Goal: Task Accomplishment & Management: Manage account settings

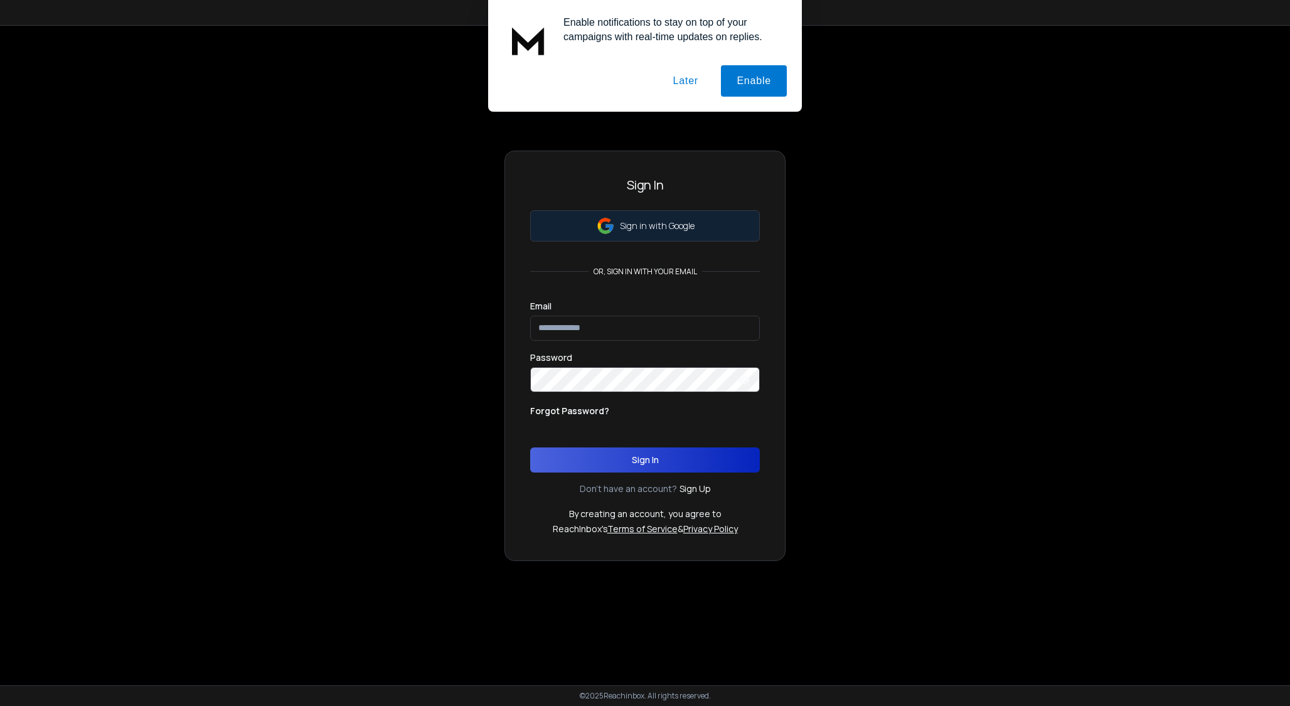
click at [650, 223] on p "Sign in with Google" at bounding box center [657, 226] width 75 height 13
click at [656, 225] on p "Sign in with Google" at bounding box center [657, 226] width 75 height 13
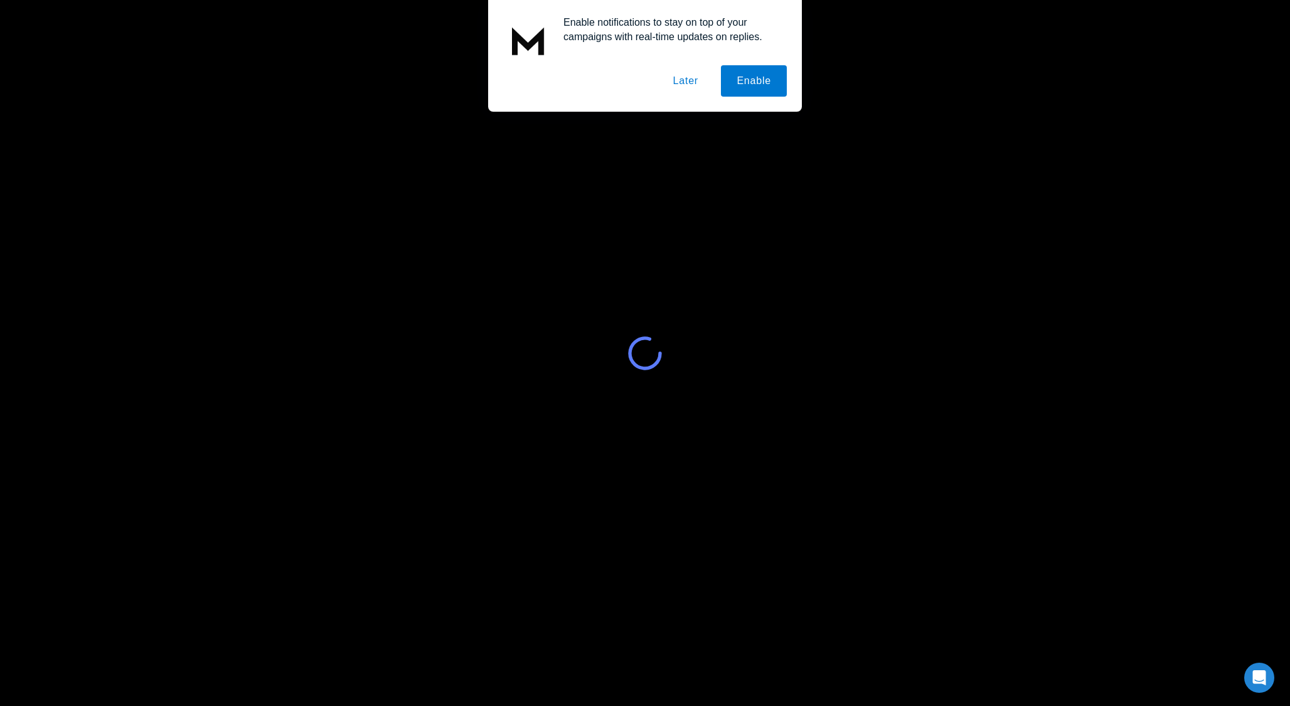
click at [691, 73] on button "Later" at bounding box center [685, 80] width 56 height 31
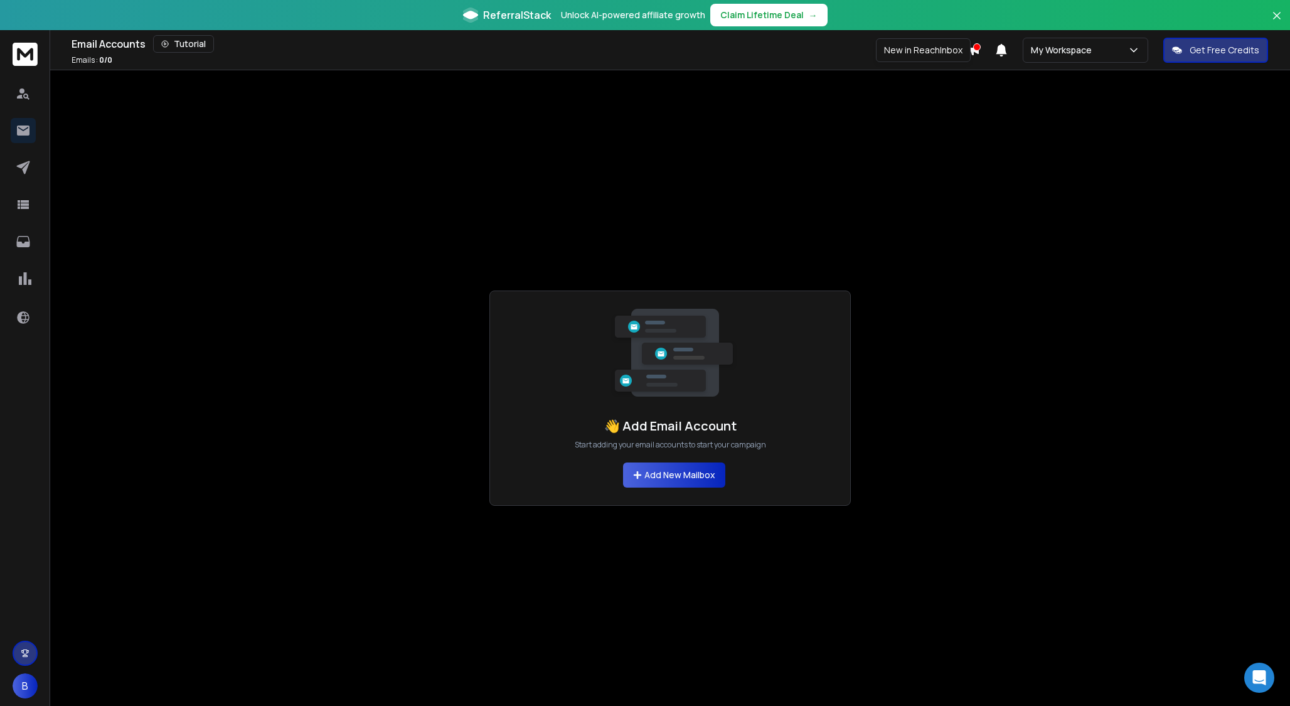
click at [980, 55] on icon at bounding box center [974, 50] width 13 height 13
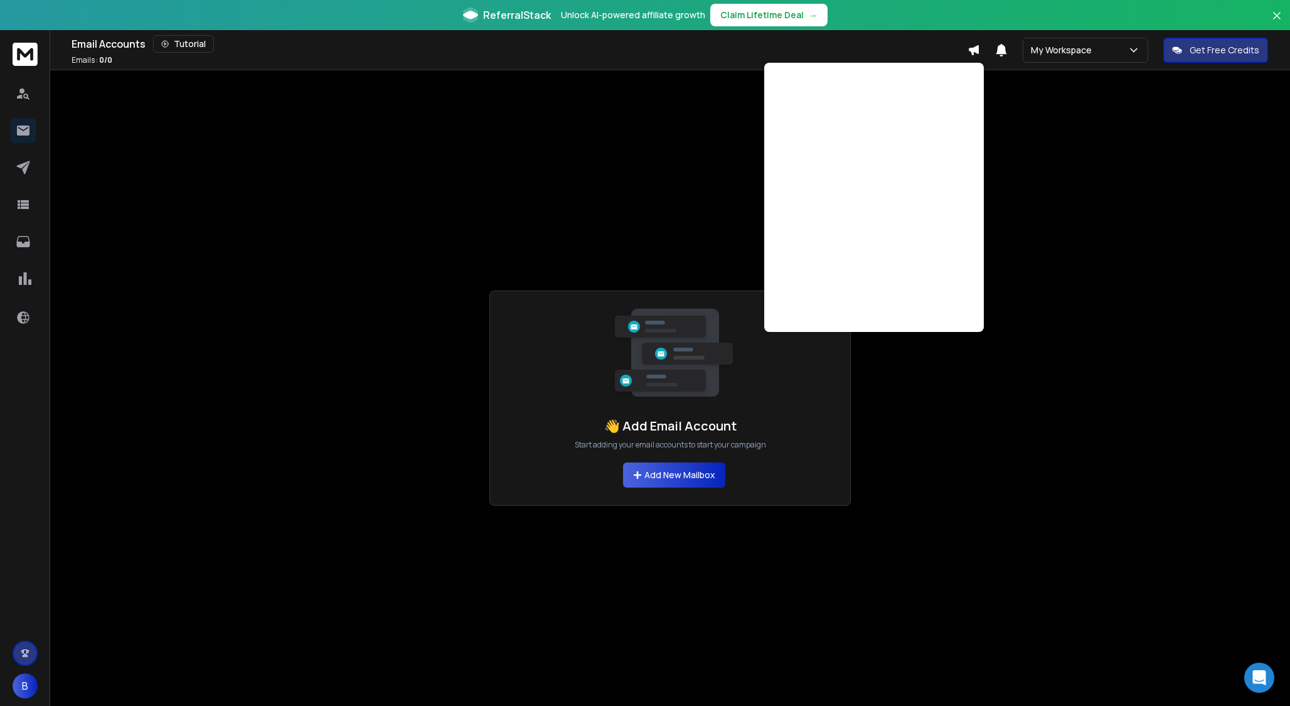
click at [1283, 13] on button "Close banner" at bounding box center [1277, 23] width 16 height 30
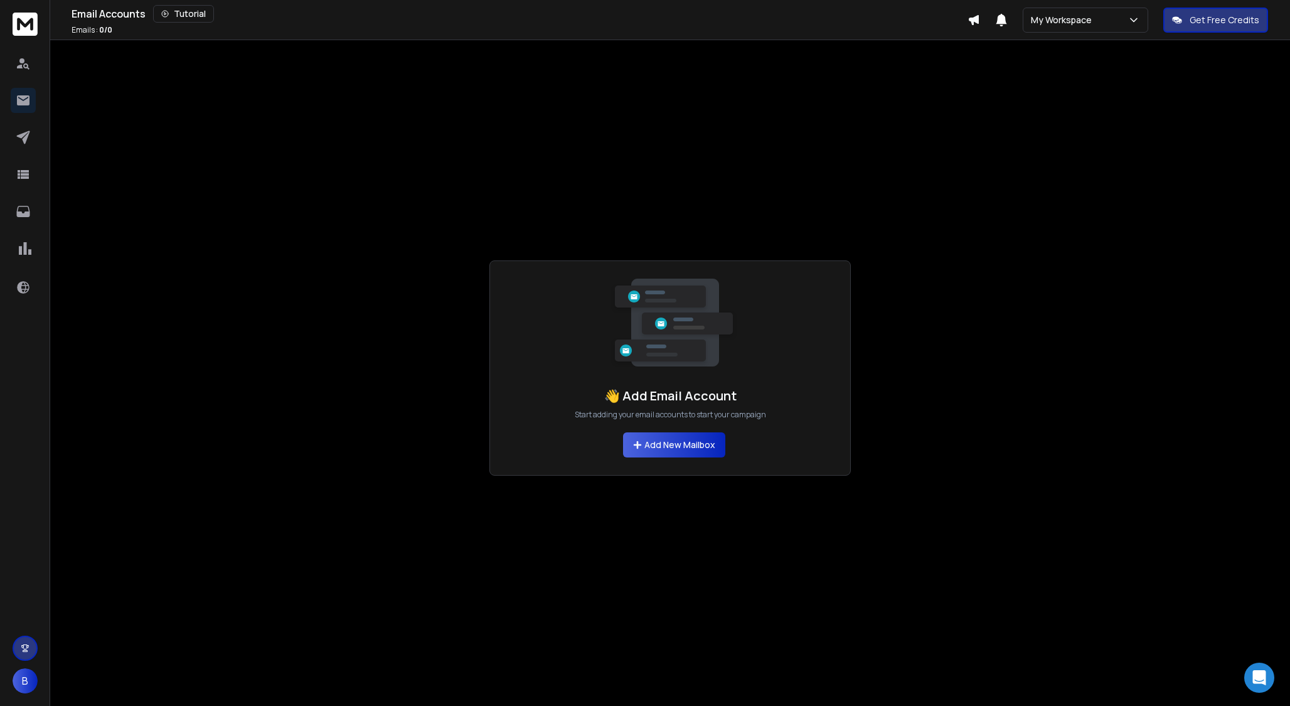
click at [643, 447] on button "Add New Mailbox" at bounding box center [674, 444] width 102 height 25
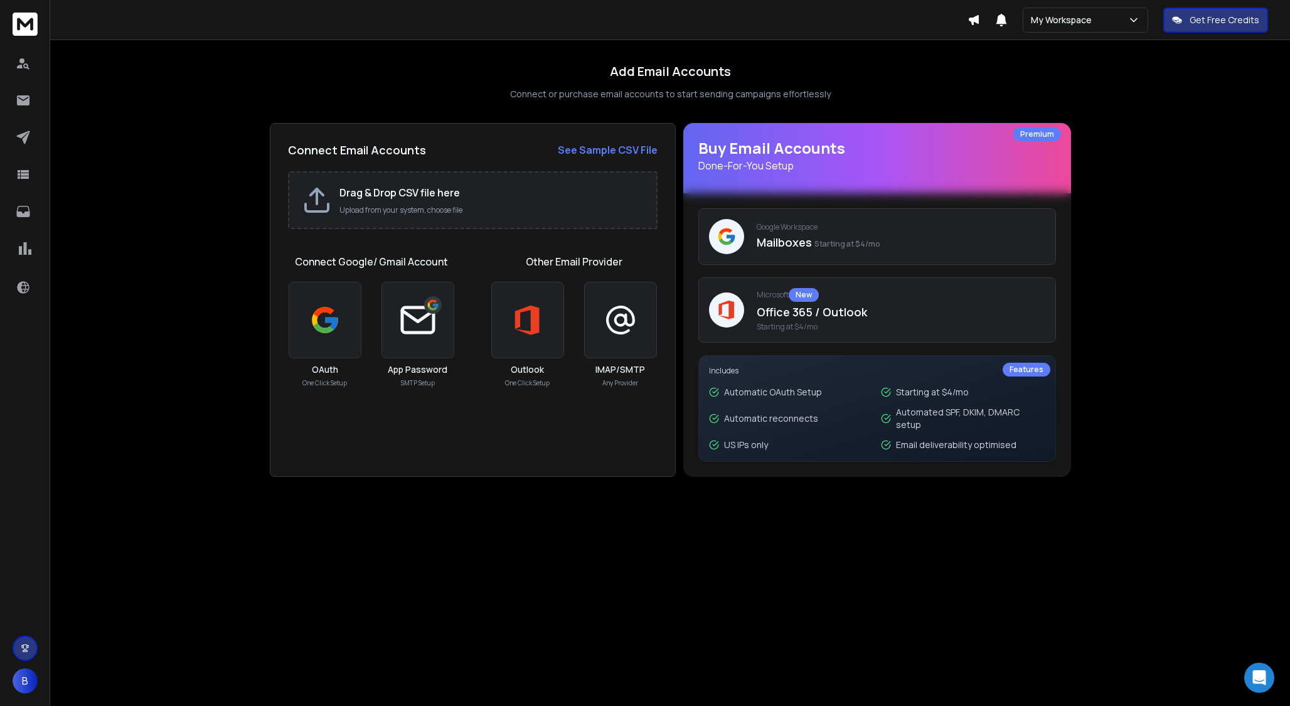
click at [327, 341] on div at bounding box center [325, 320] width 73 height 77
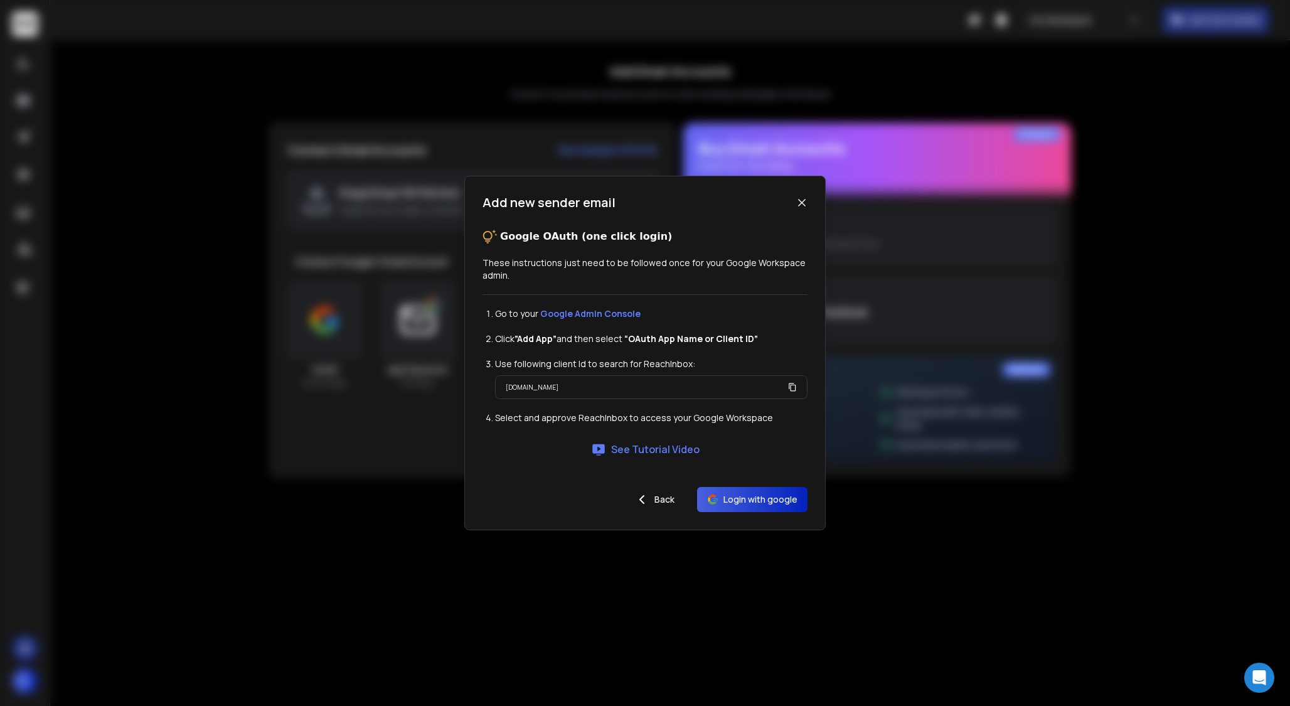
click at [790, 389] on icon at bounding box center [792, 387] width 9 height 9
click at [793, 388] on icon at bounding box center [792, 387] width 9 height 9
click at [744, 501] on button "Login with google" at bounding box center [752, 499] width 110 height 25
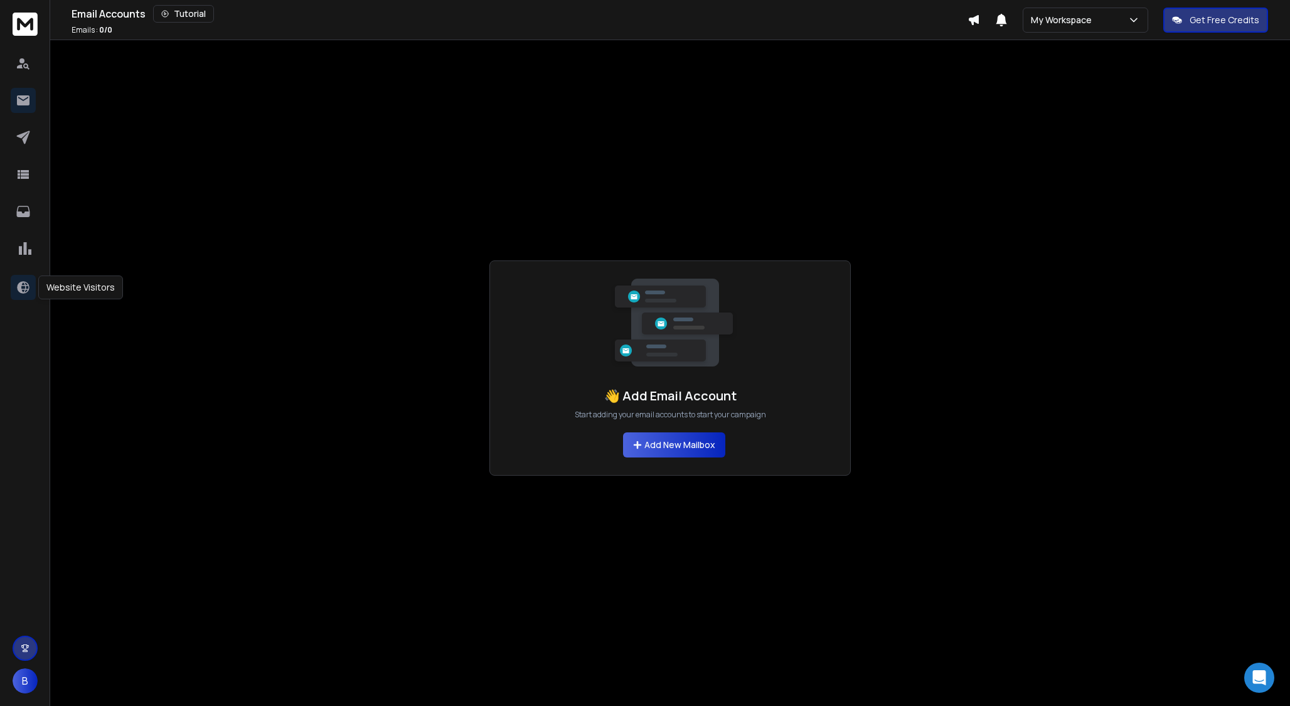
click at [24, 291] on icon at bounding box center [23, 287] width 13 height 13
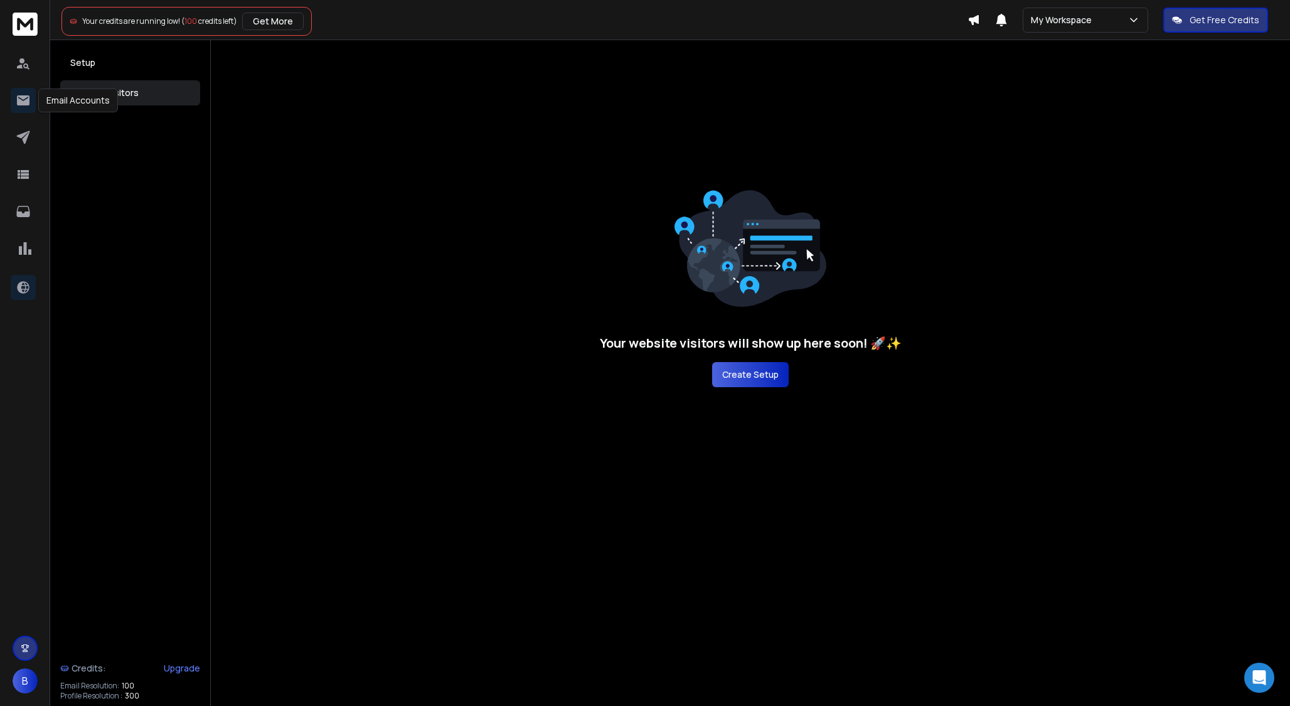
click at [29, 99] on icon at bounding box center [23, 100] width 15 height 15
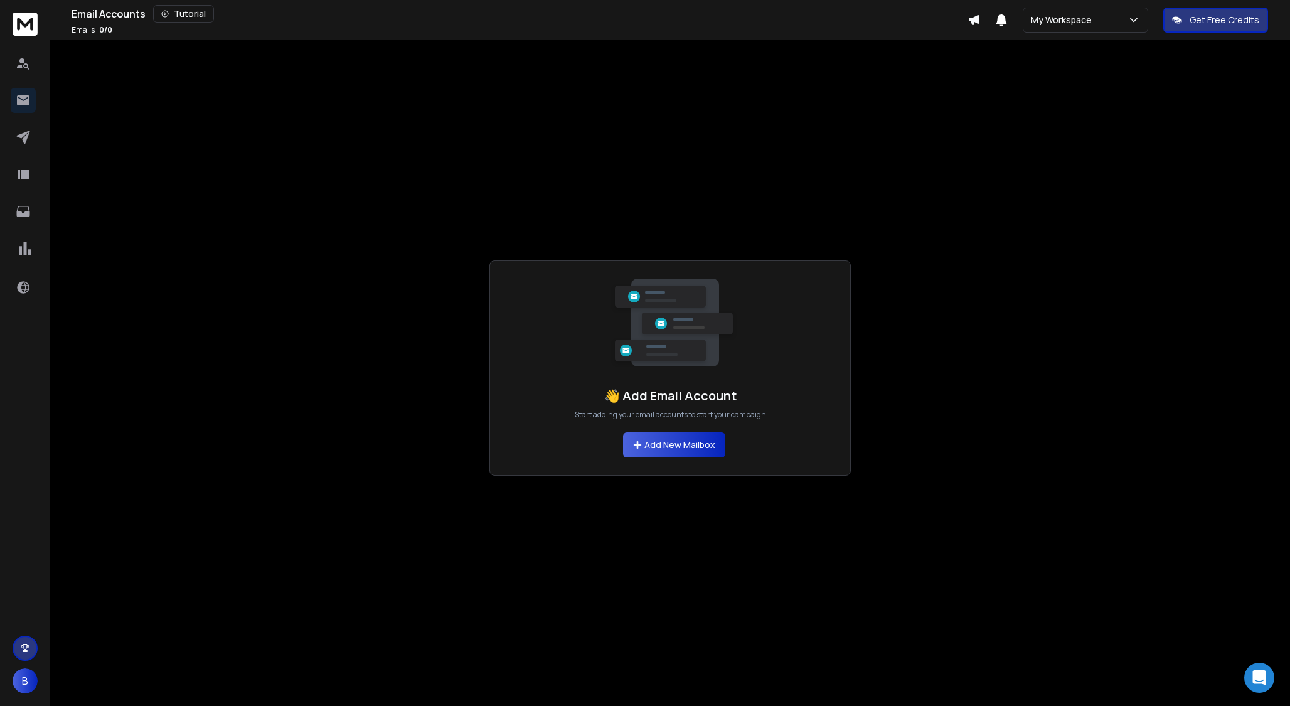
click at [23, 16] on icon at bounding box center [25, 24] width 25 height 23
click at [22, 29] on icon at bounding box center [25, 24] width 25 height 23
click at [25, 68] on icon at bounding box center [23, 63] width 15 height 15
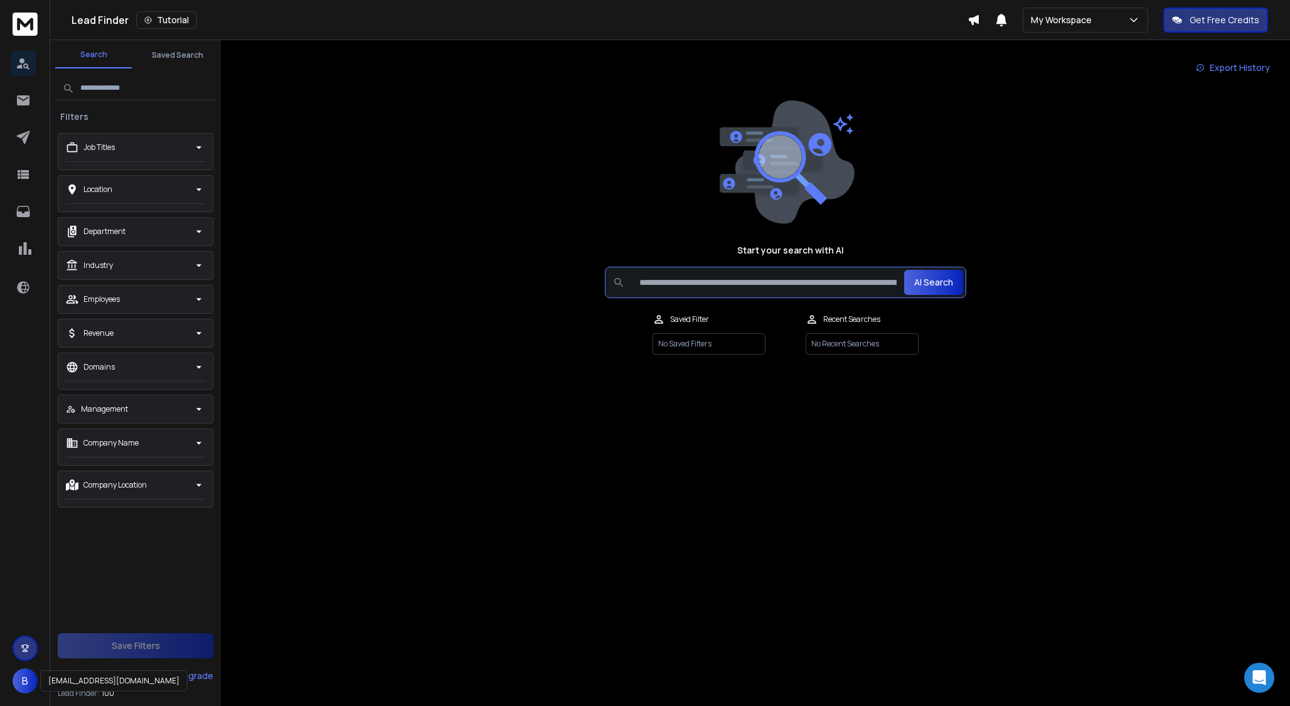
click at [23, 679] on span "B" at bounding box center [25, 680] width 25 height 25
click at [115, 658] on div "Settings" at bounding box center [114, 660] width 119 height 20
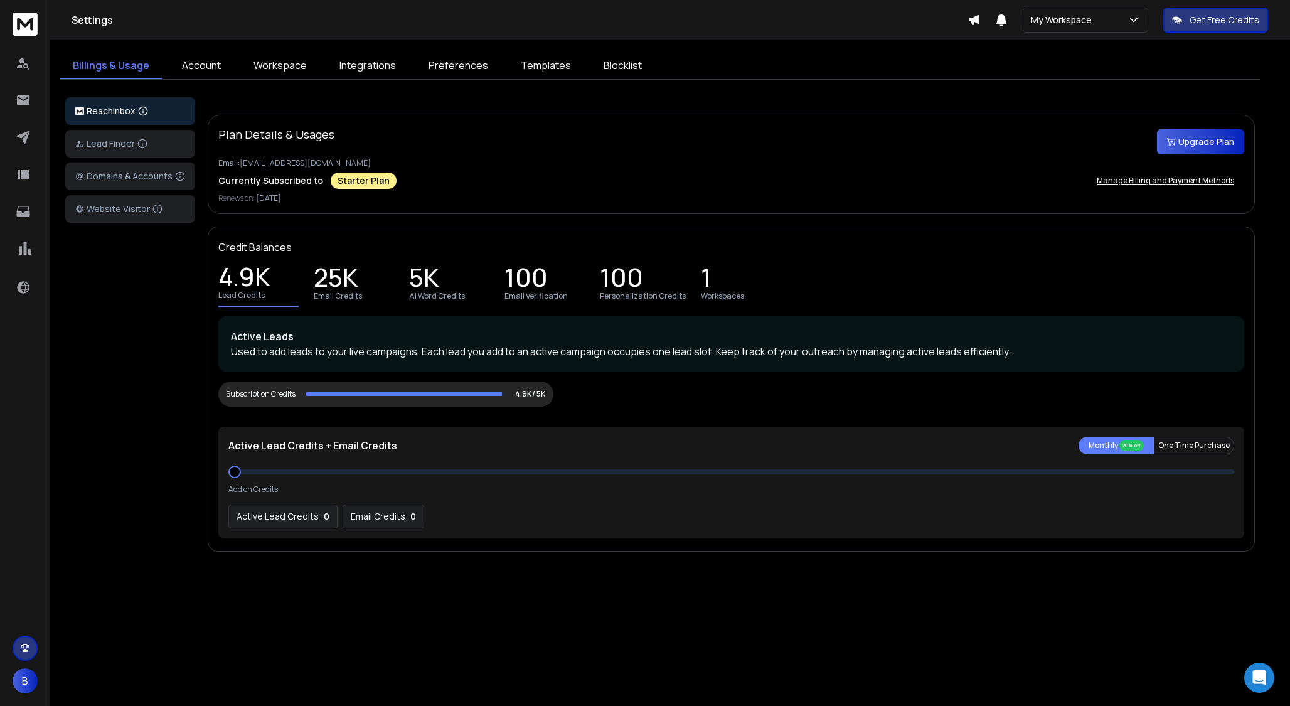
click at [171, 171] on button "Domains & Accounts" at bounding box center [130, 177] width 130 height 28
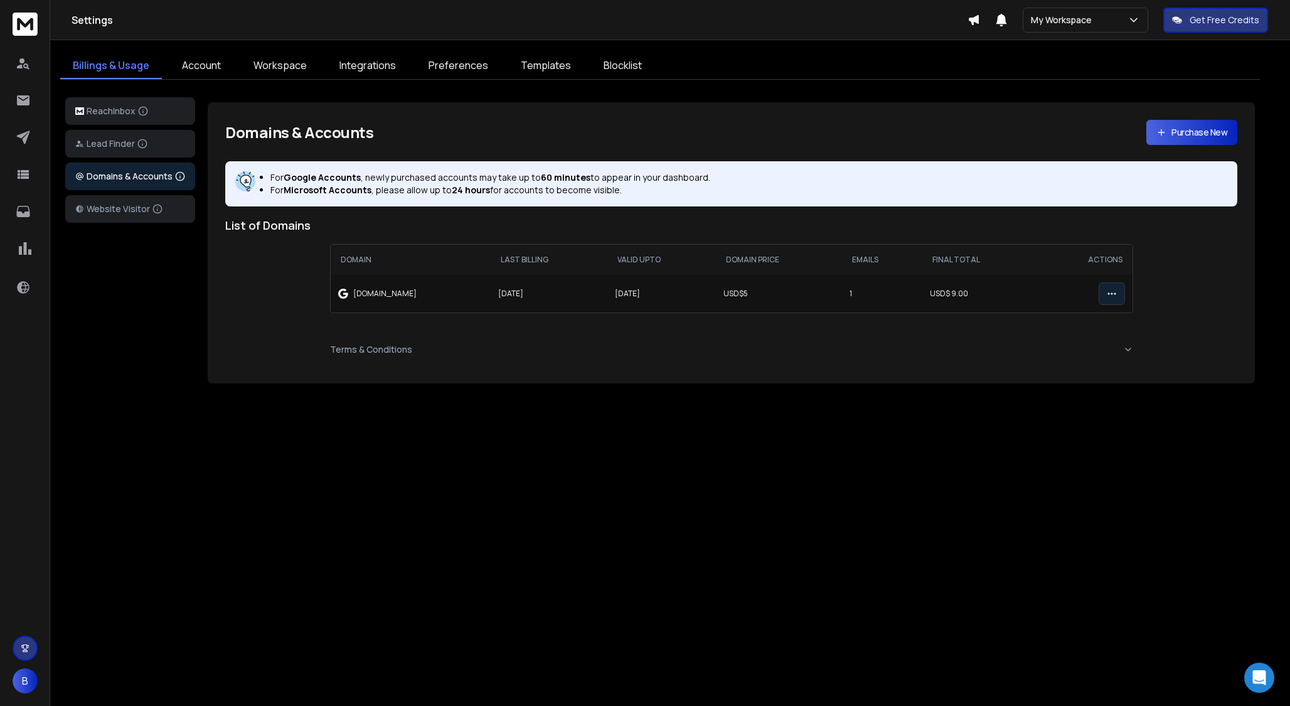
click at [1120, 298] on button "button" at bounding box center [1112, 293] width 26 height 23
click at [1112, 294] on icon "button" at bounding box center [1112, 294] width 10 height 10
click at [467, 294] on div "innovativesolutionsinnitiative.biz" at bounding box center [411, 294] width 146 height 10
drag, startPoint x: 464, startPoint y: 294, endPoint x: 343, endPoint y: 293, distance: 121.1
click at [343, 293] on div "innovativesolutionsinnitiative.biz" at bounding box center [411, 294] width 146 height 10
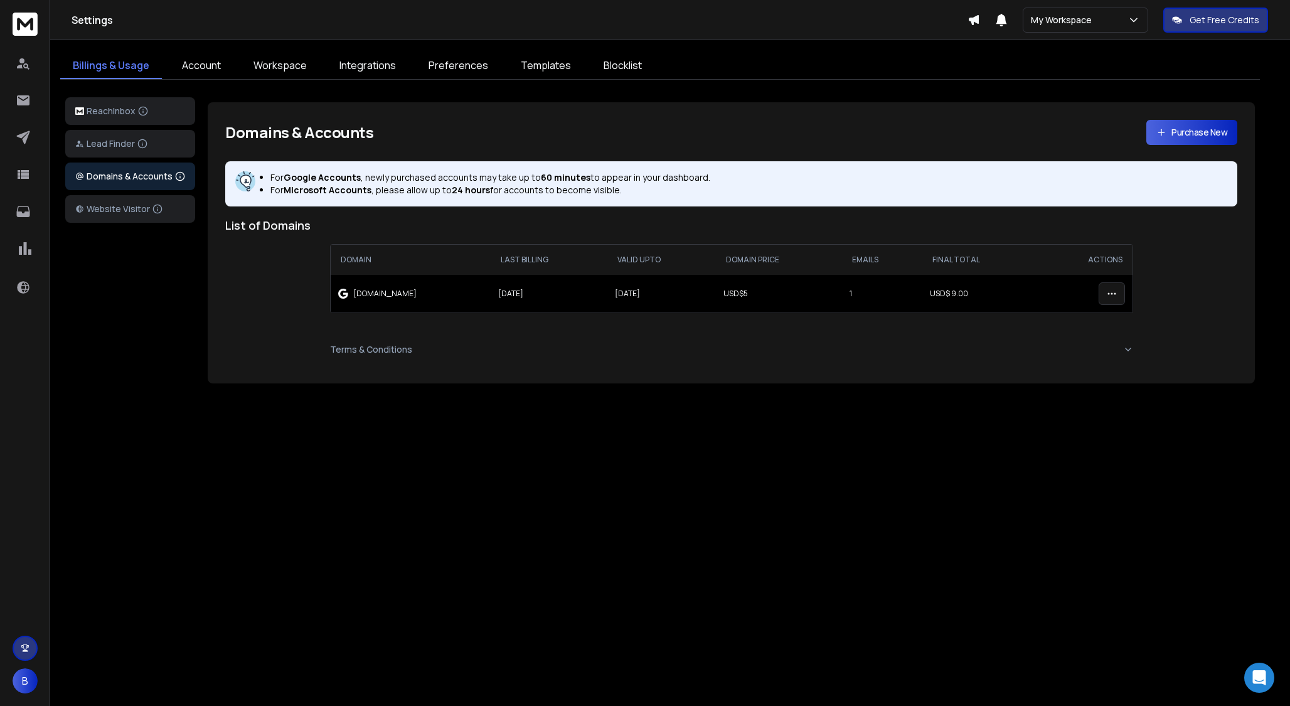
copy div "innovativesolutionsinnitiative.biz"
click at [28, 99] on icon at bounding box center [23, 100] width 13 height 10
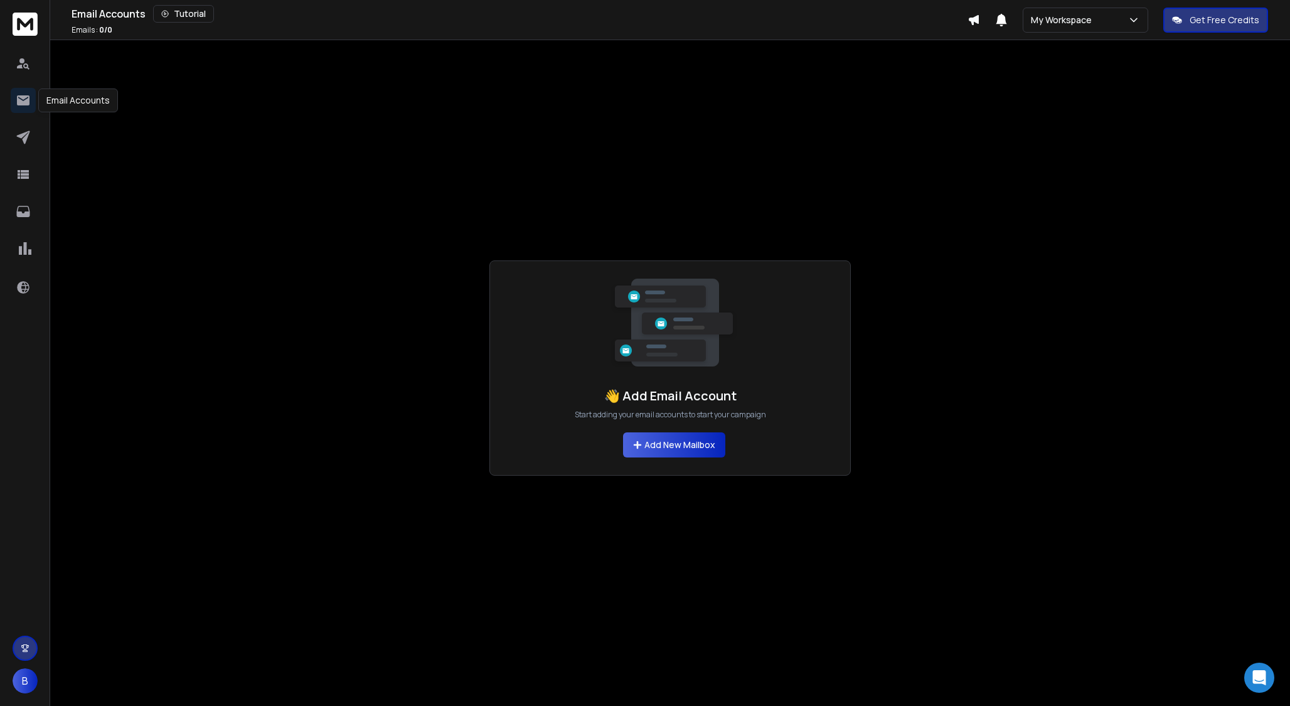
click at [649, 446] on button "Add New Mailbox" at bounding box center [674, 444] width 102 height 25
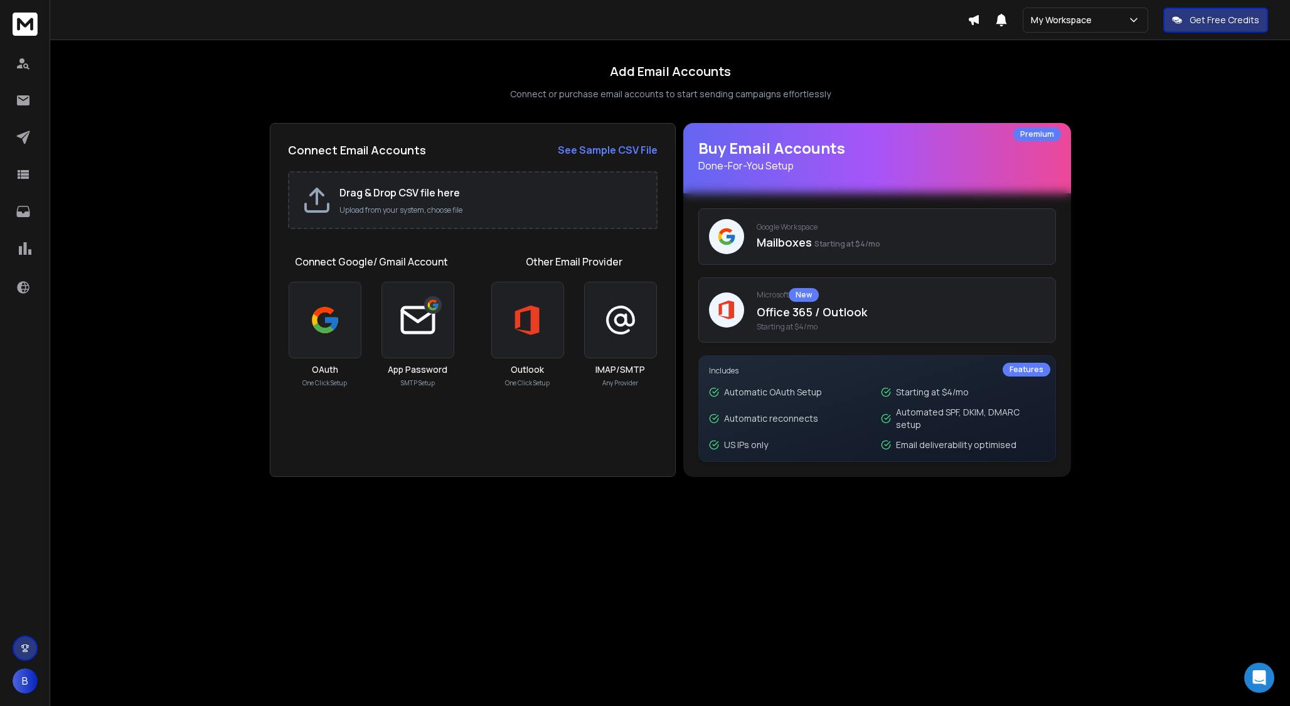
click at [323, 332] on icon at bounding box center [324, 320] width 31 height 38
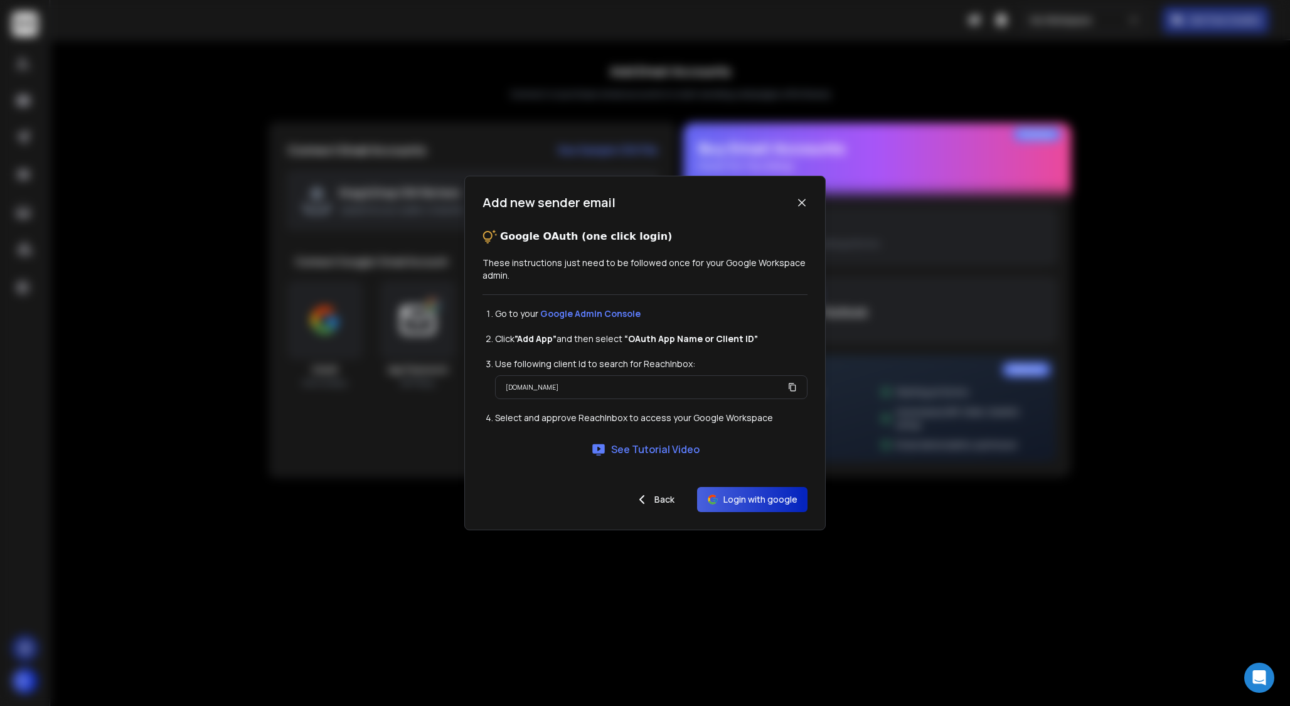
click at [727, 503] on button "Login with google" at bounding box center [752, 499] width 110 height 25
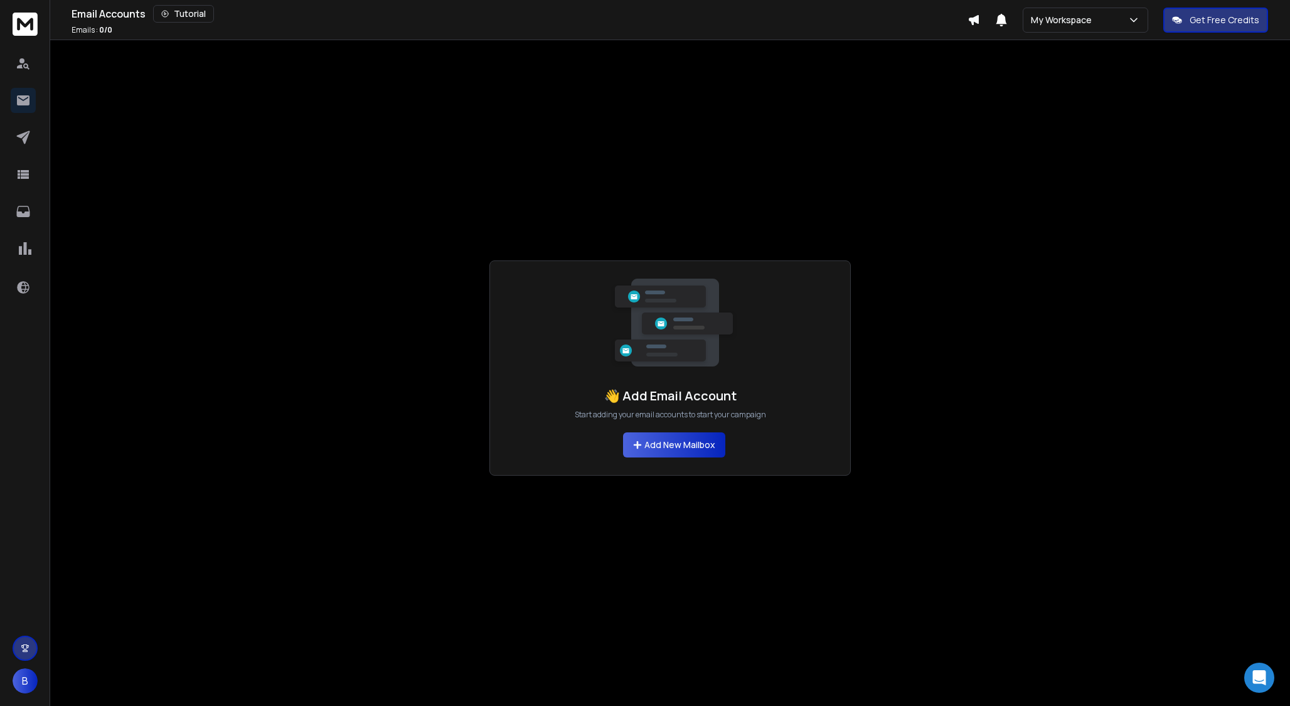
click at [701, 442] on button "Add New Mailbox" at bounding box center [674, 444] width 102 height 25
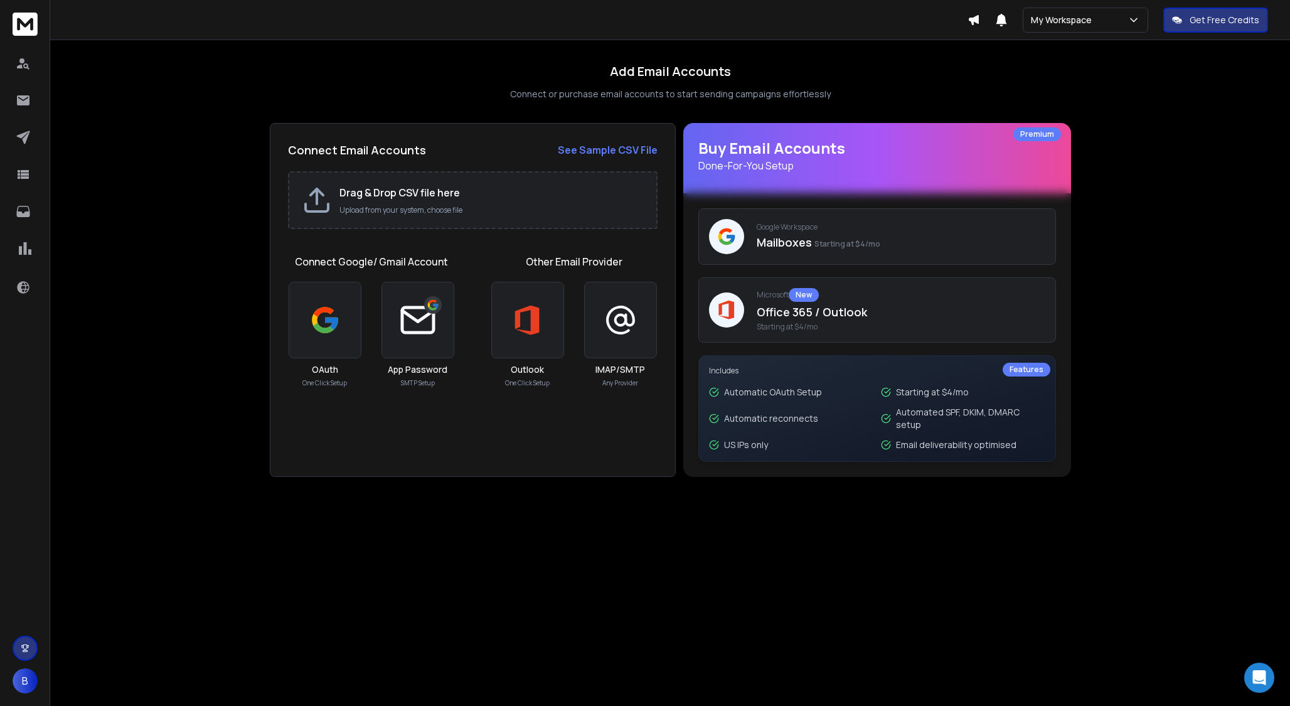
click at [173, 96] on div "Add Email Accounts Connect or purchase email accounts to start sending campaign…" at bounding box center [670, 82] width 1240 height 38
click at [23, 111] on link at bounding box center [23, 100] width 25 height 25
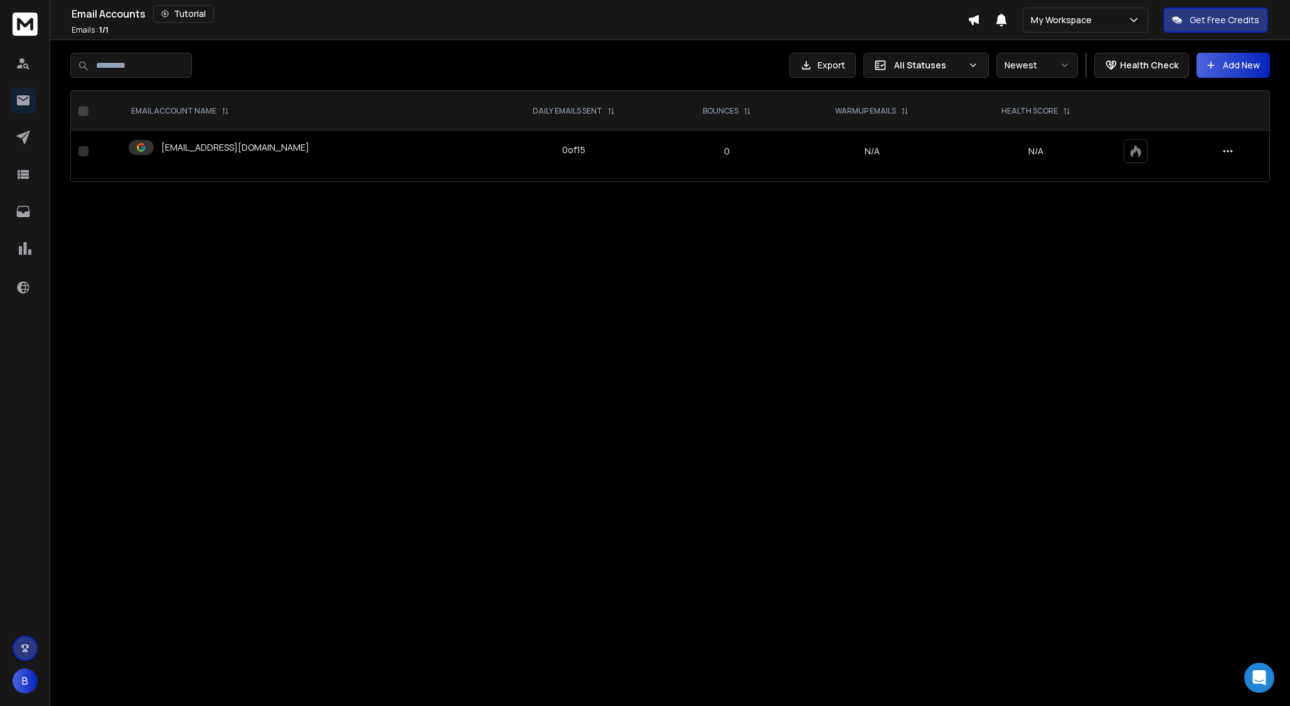
click at [1142, 146] on icon at bounding box center [1136, 151] width 13 height 13
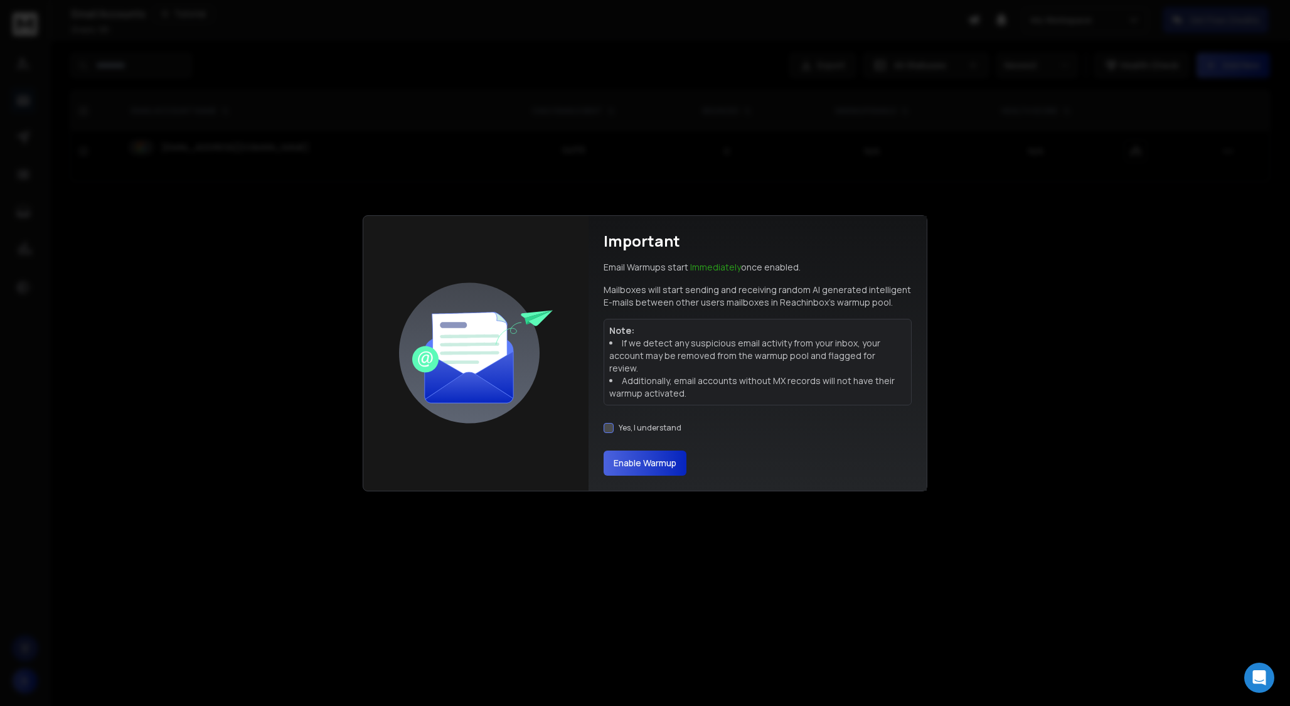
click at [612, 426] on div "Yes, I understand" at bounding box center [643, 427] width 78 height 25
click at [612, 423] on button "Yes, I understand" at bounding box center [609, 428] width 10 height 10
click at [677, 455] on button "Enable Warmup" at bounding box center [645, 463] width 83 height 25
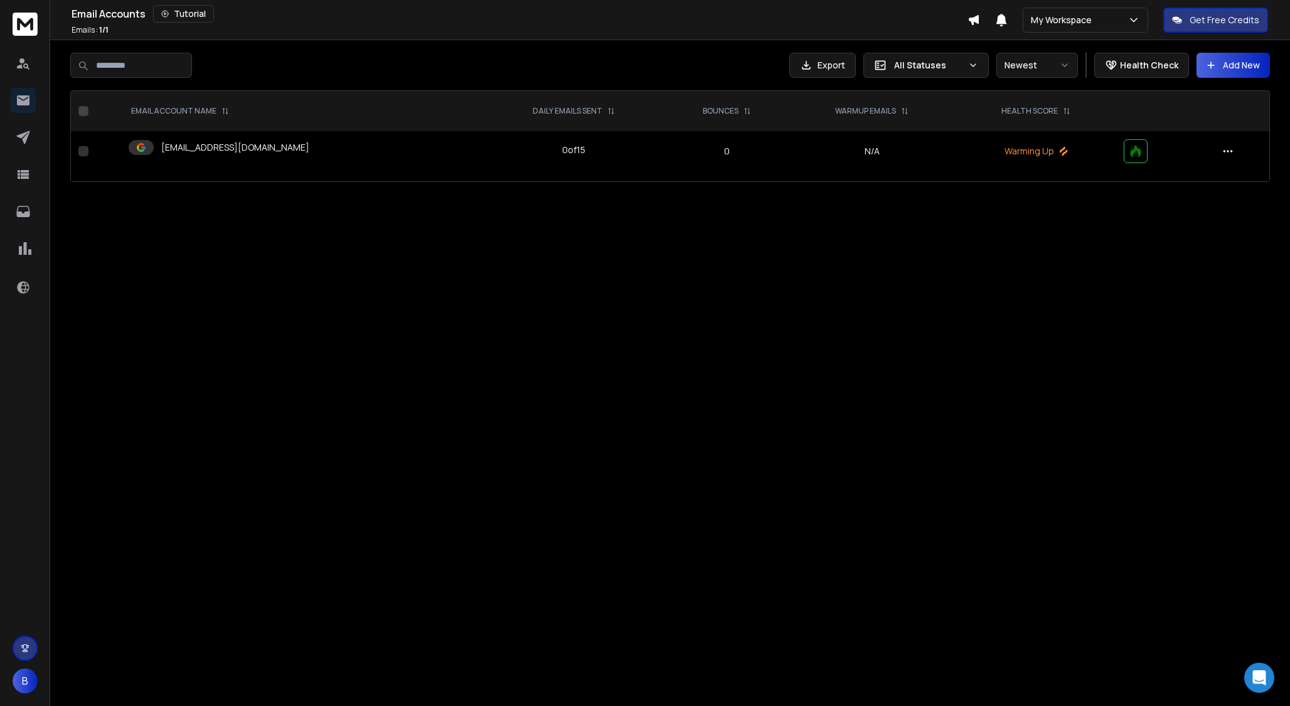
click at [586, 151] on div "0 of 15" at bounding box center [573, 150] width 23 height 13
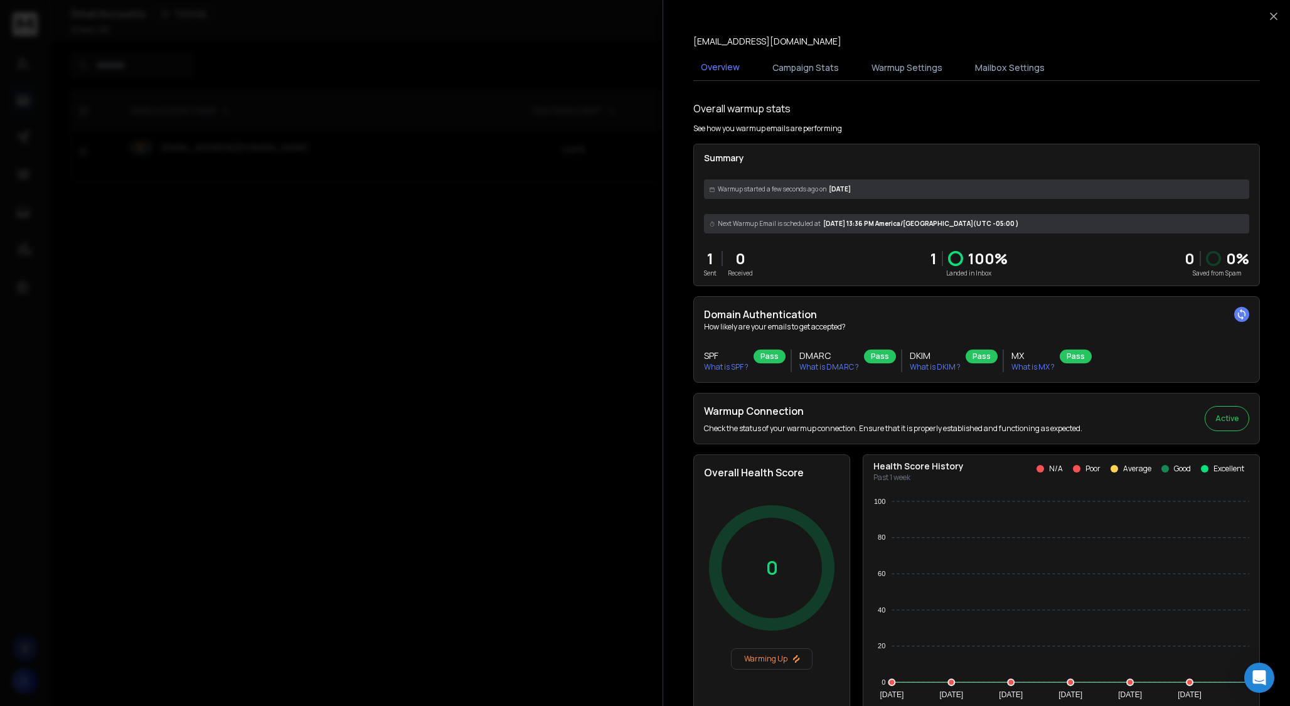
click at [803, 67] on button "Campaign Stats" at bounding box center [806, 68] width 82 height 28
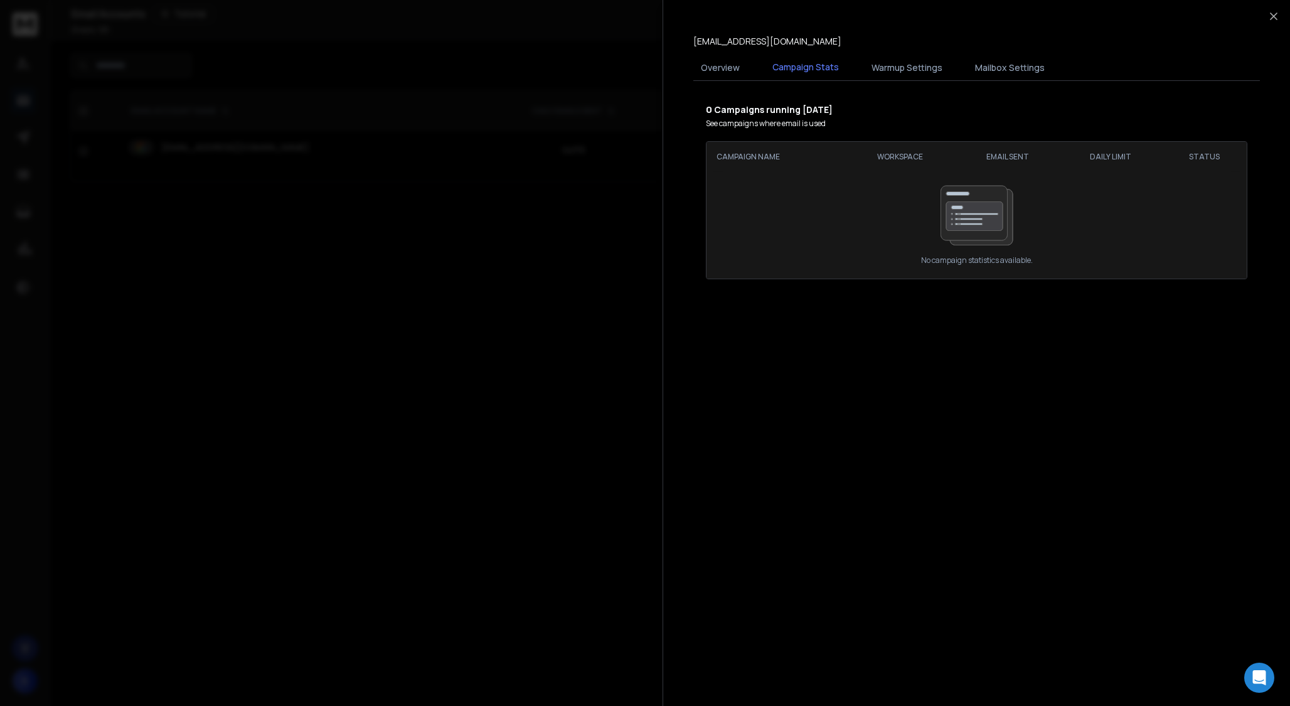
click at [906, 158] on th "Workspace" at bounding box center [900, 157] width 110 height 30
click at [900, 62] on button "Warmup Settings" at bounding box center [907, 68] width 86 height 28
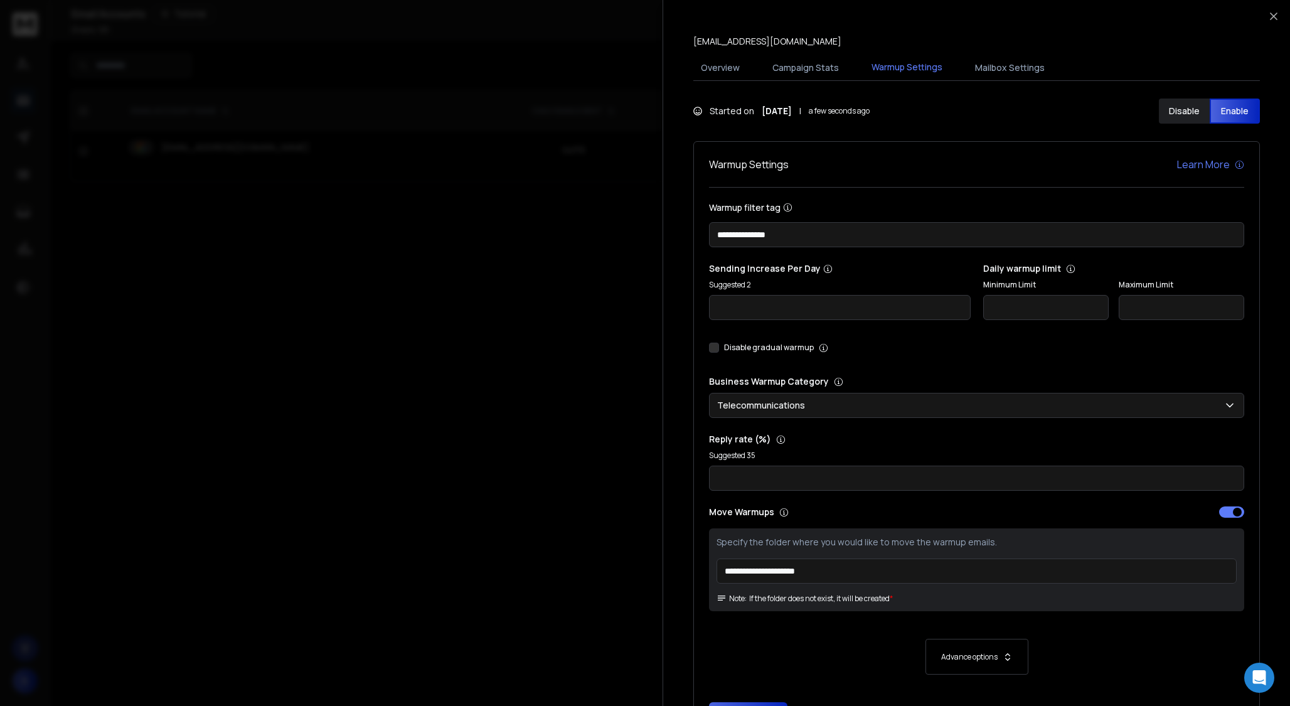
click at [989, 70] on button "Mailbox Settings" at bounding box center [1010, 68] width 85 height 28
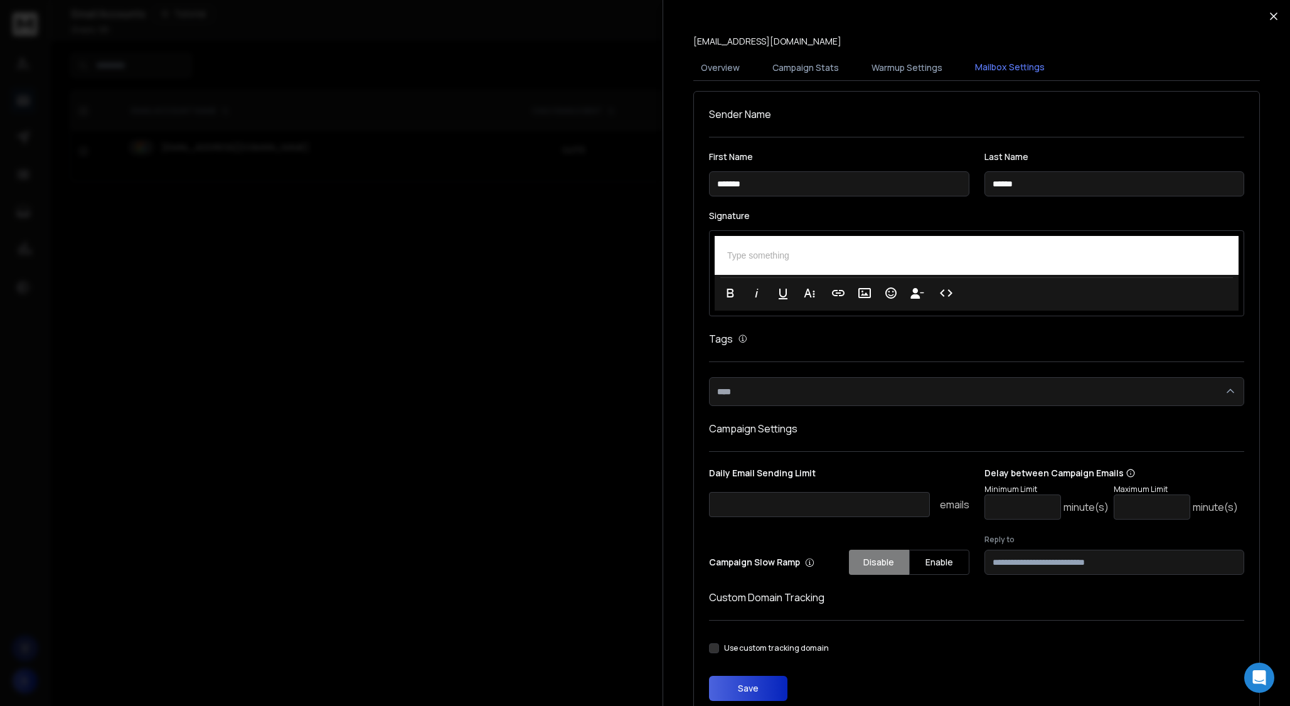
click at [1272, 19] on icon "button" at bounding box center [1274, 16] width 13 height 13
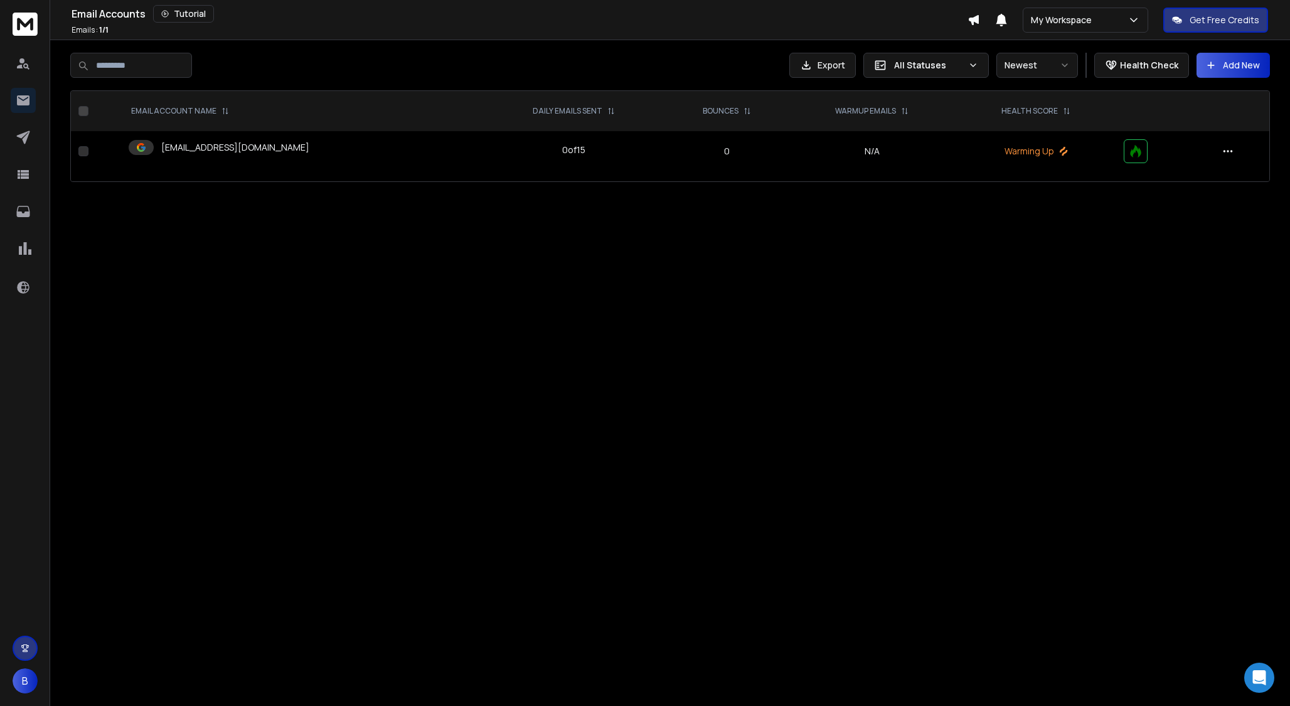
click at [1223, 156] on button at bounding box center [1228, 151] width 68 height 21
click at [1202, 124] on th at bounding box center [1227, 111] width 83 height 40
click at [97, 69] on input at bounding box center [131, 65] width 122 height 25
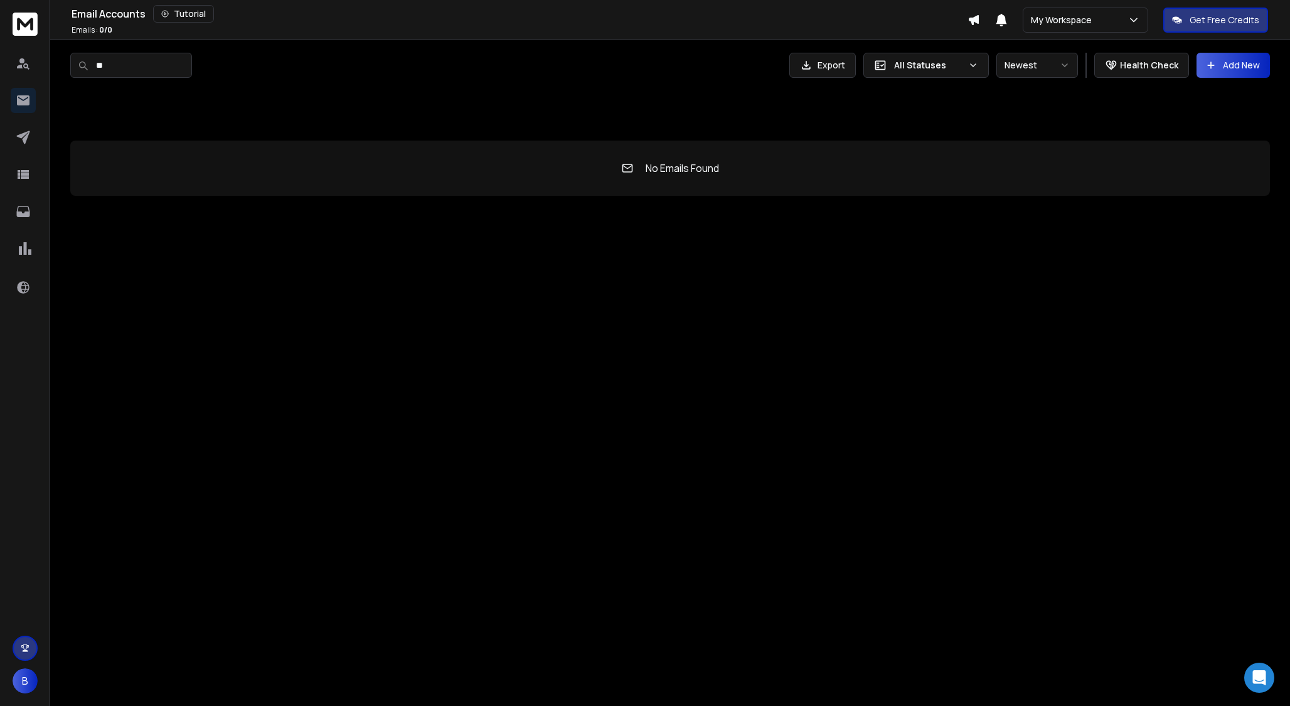
type input "*"
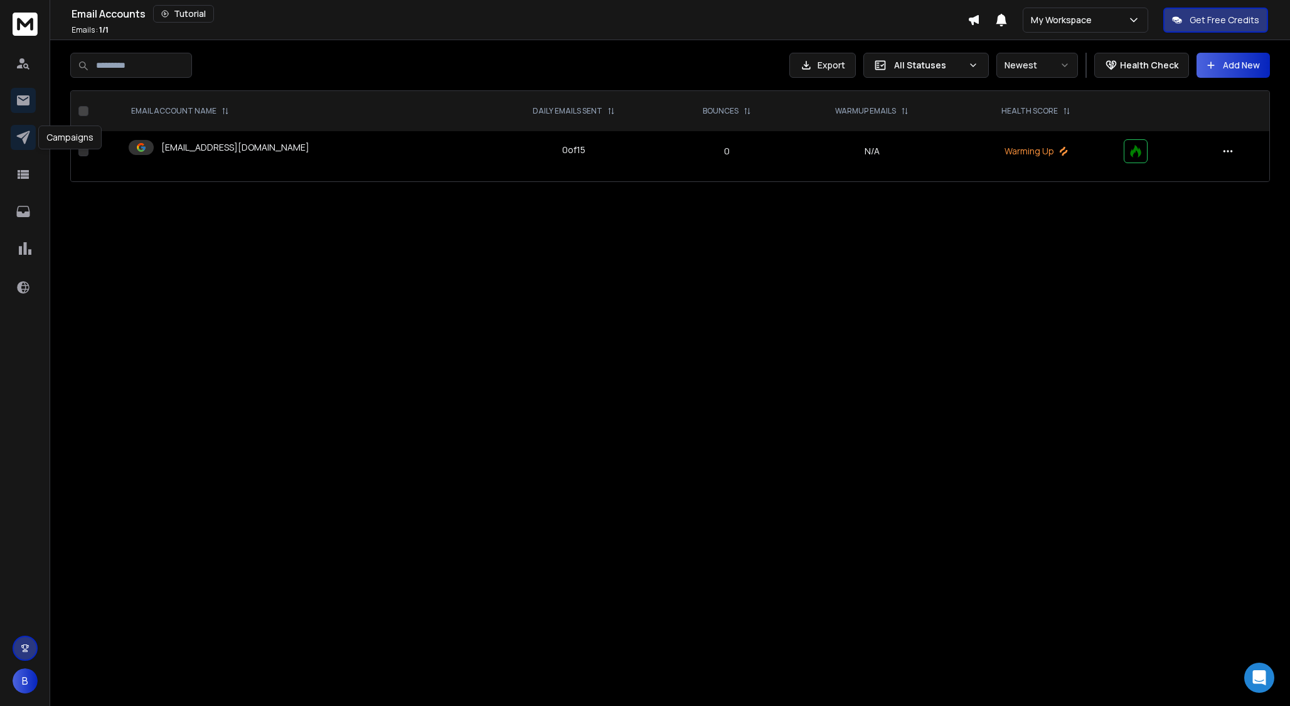
click at [16, 142] on icon at bounding box center [23, 137] width 15 height 15
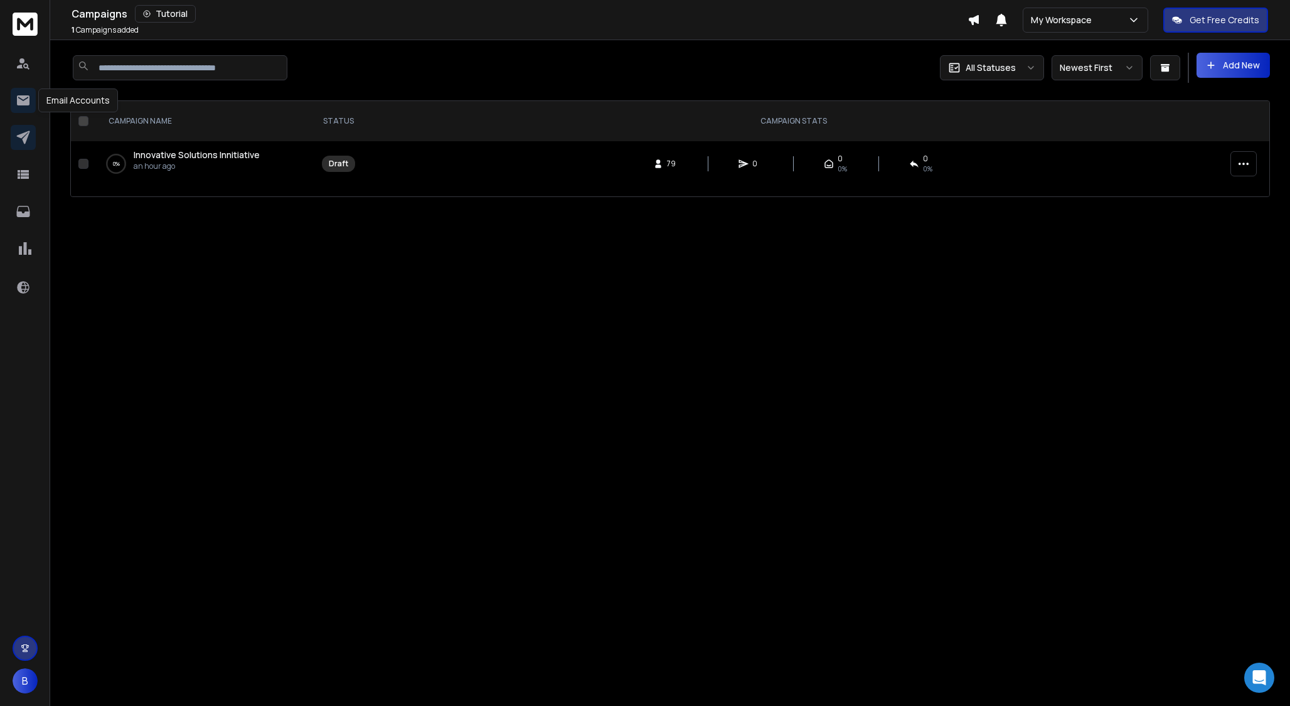
click at [21, 99] on icon at bounding box center [23, 100] width 15 height 15
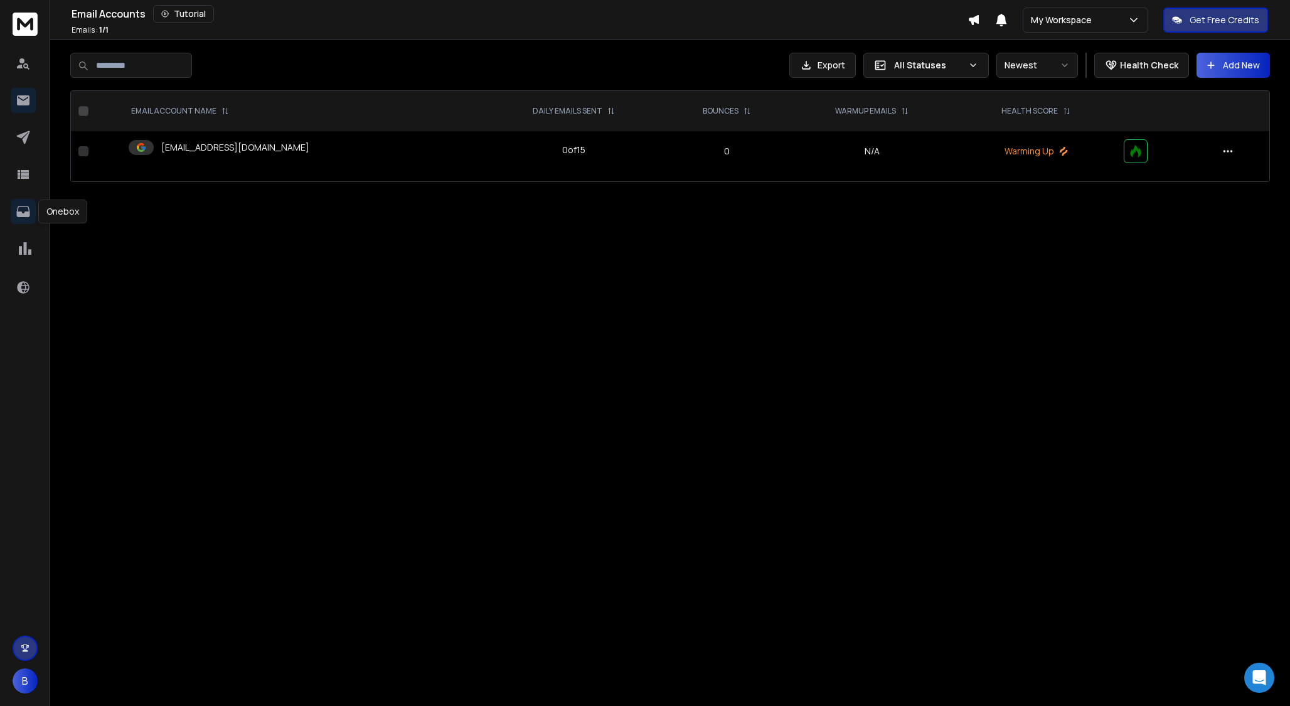
click at [22, 209] on icon at bounding box center [23, 211] width 15 height 15
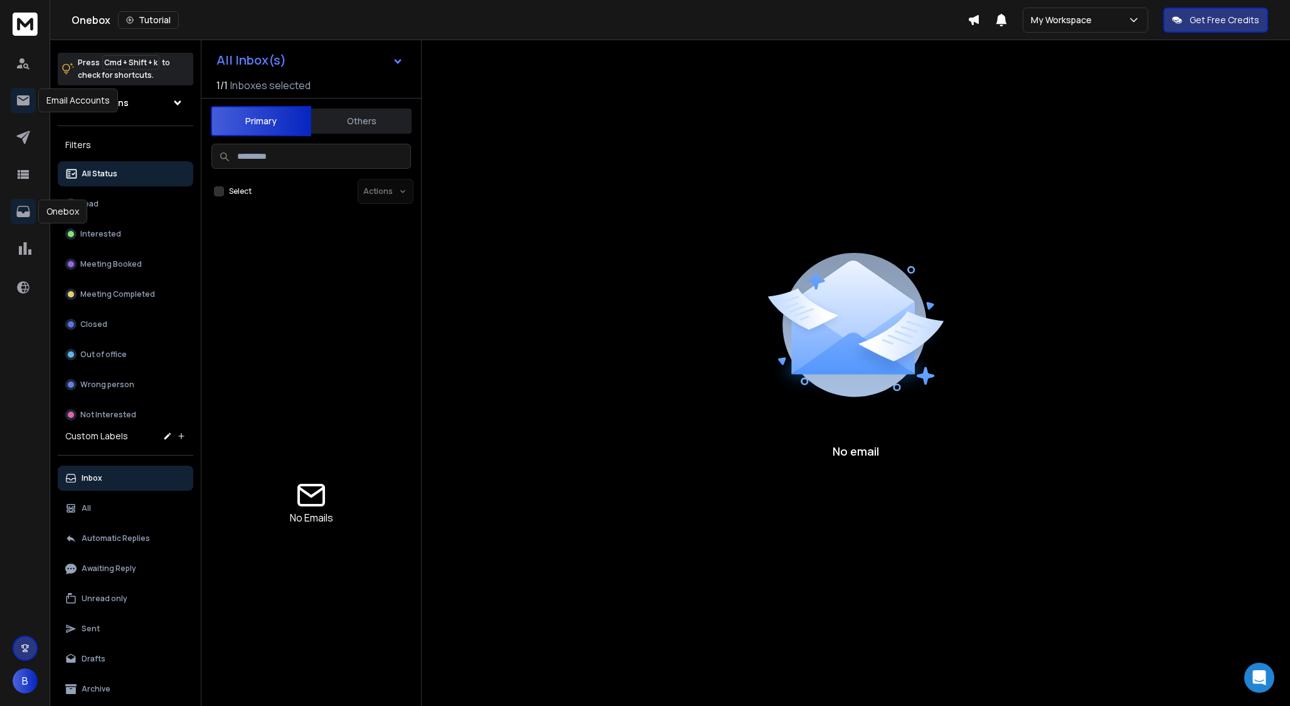
click at [19, 104] on icon at bounding box center [23, 100] width 13 height 10
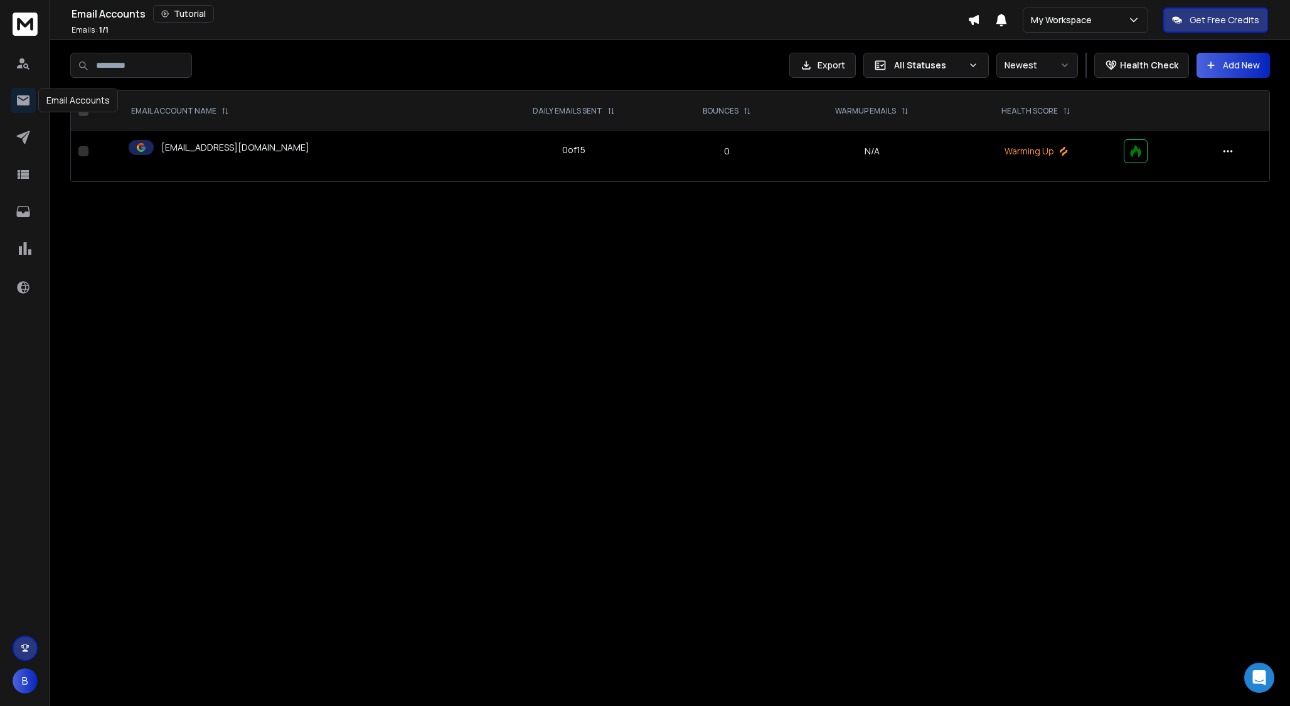
click at [22, 25] on icon at bounding box center [25, 24] width 25 height 23
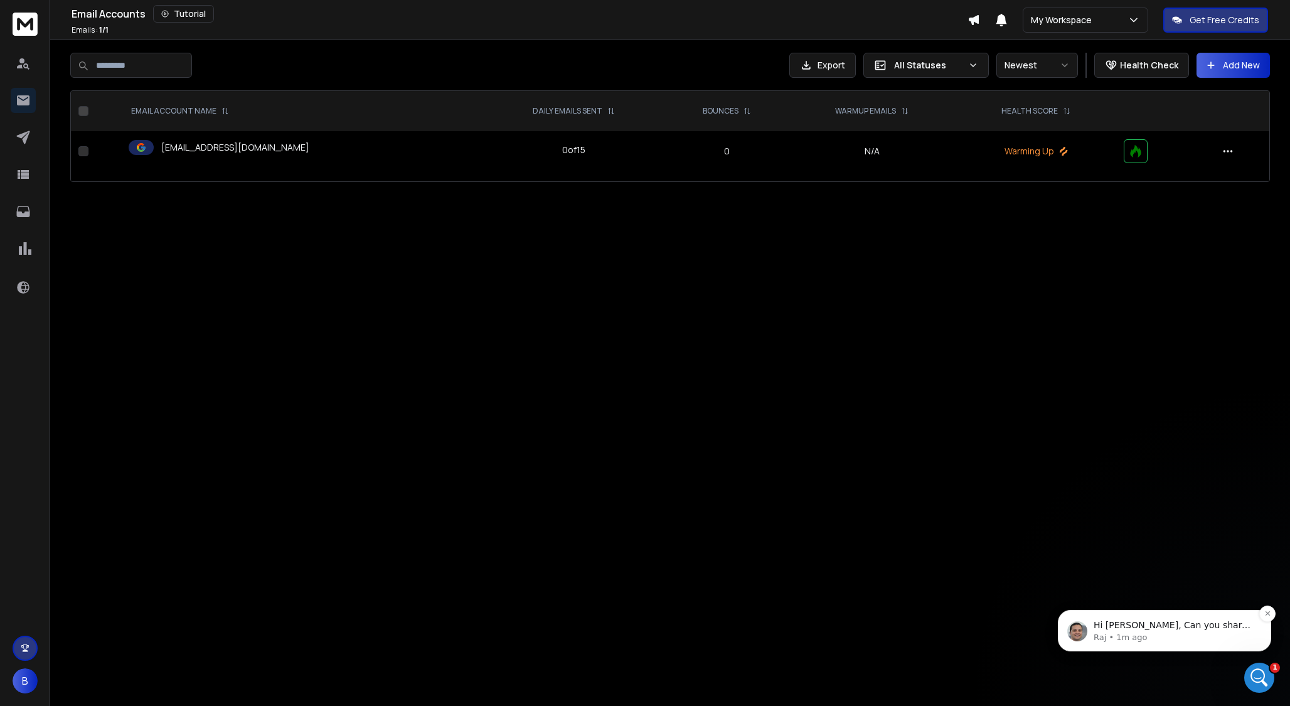
click at [1129, 638] on p "Raj • 1m ago" at bounding box center [1175, 637] width 162 height 11
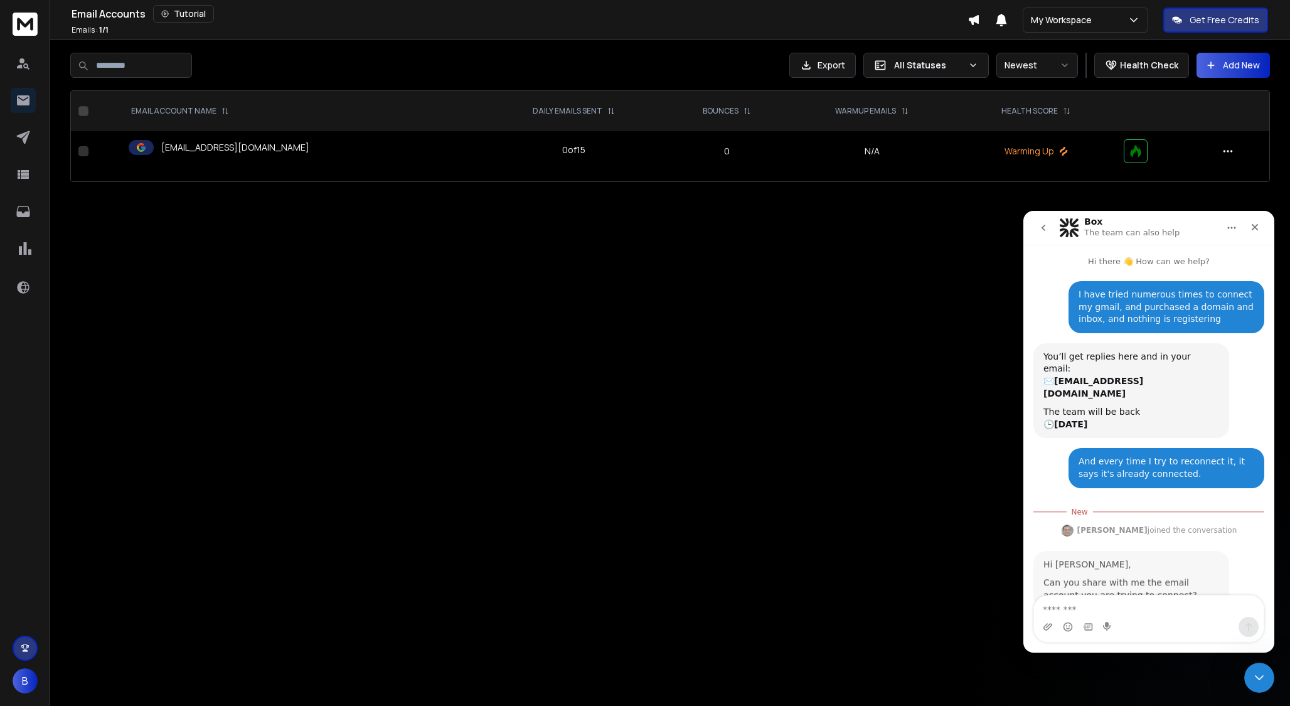
scroll to position [14, 0]
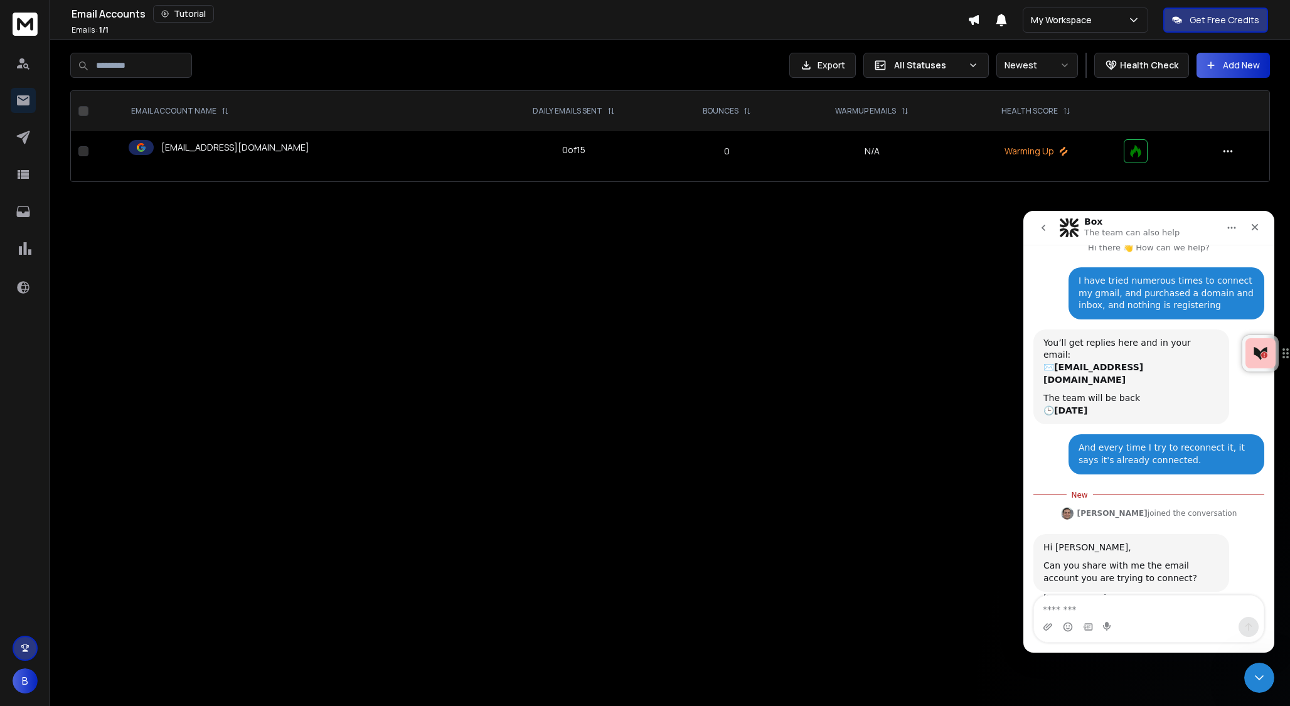
click at [1079, 605] on textarea "Message…" at bounding box center [1149, 606] width 230 height 21
type textarea "**********"
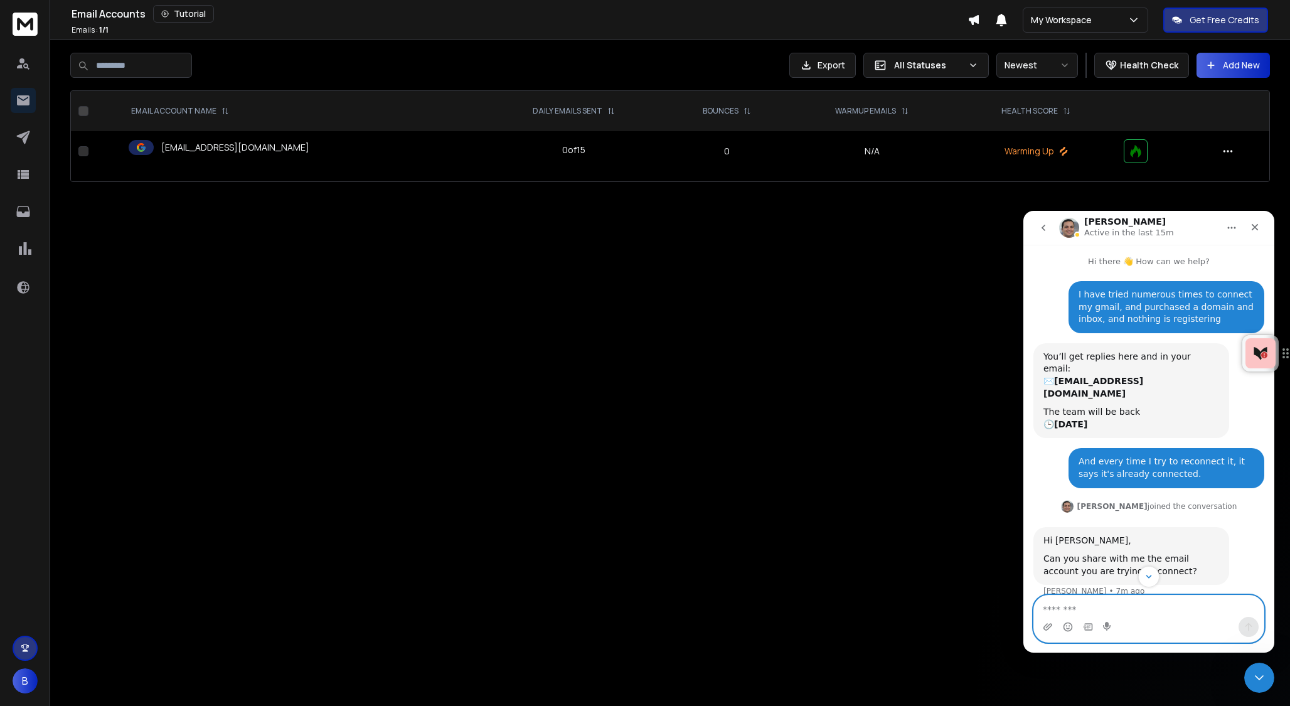
scroll to position [43, 0]
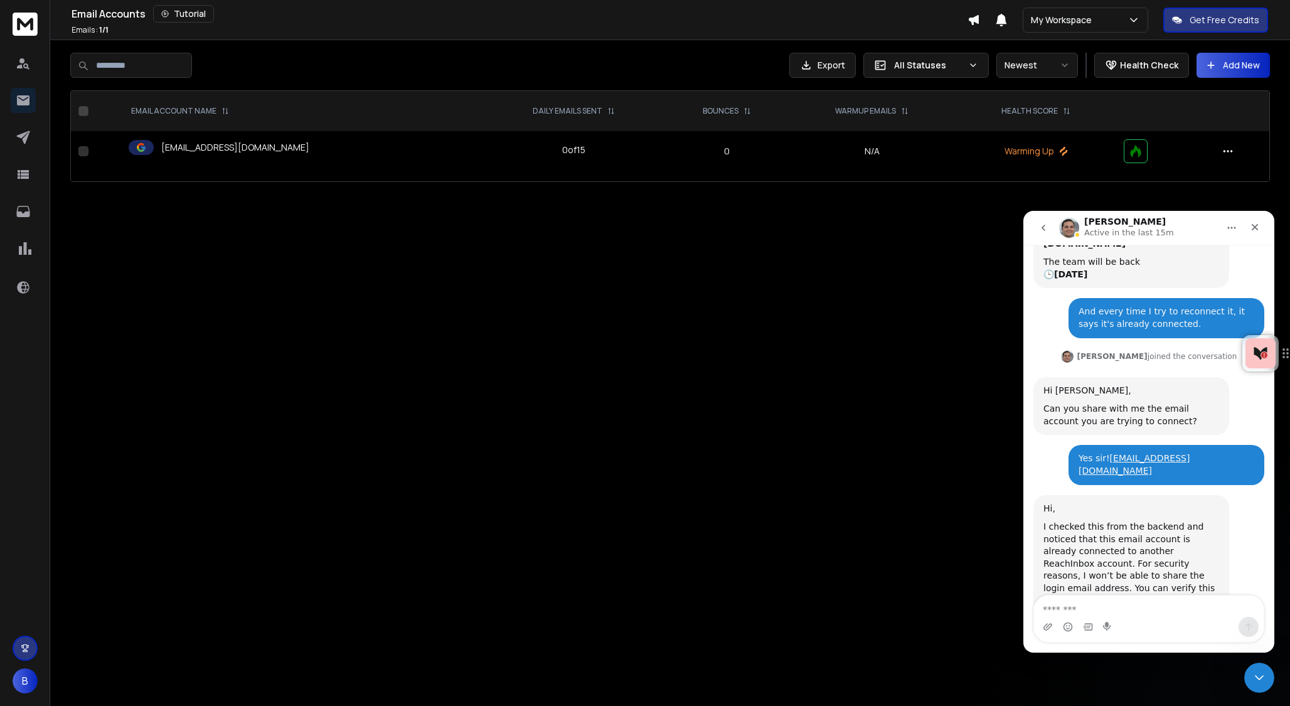
scroll to position [160, 0]
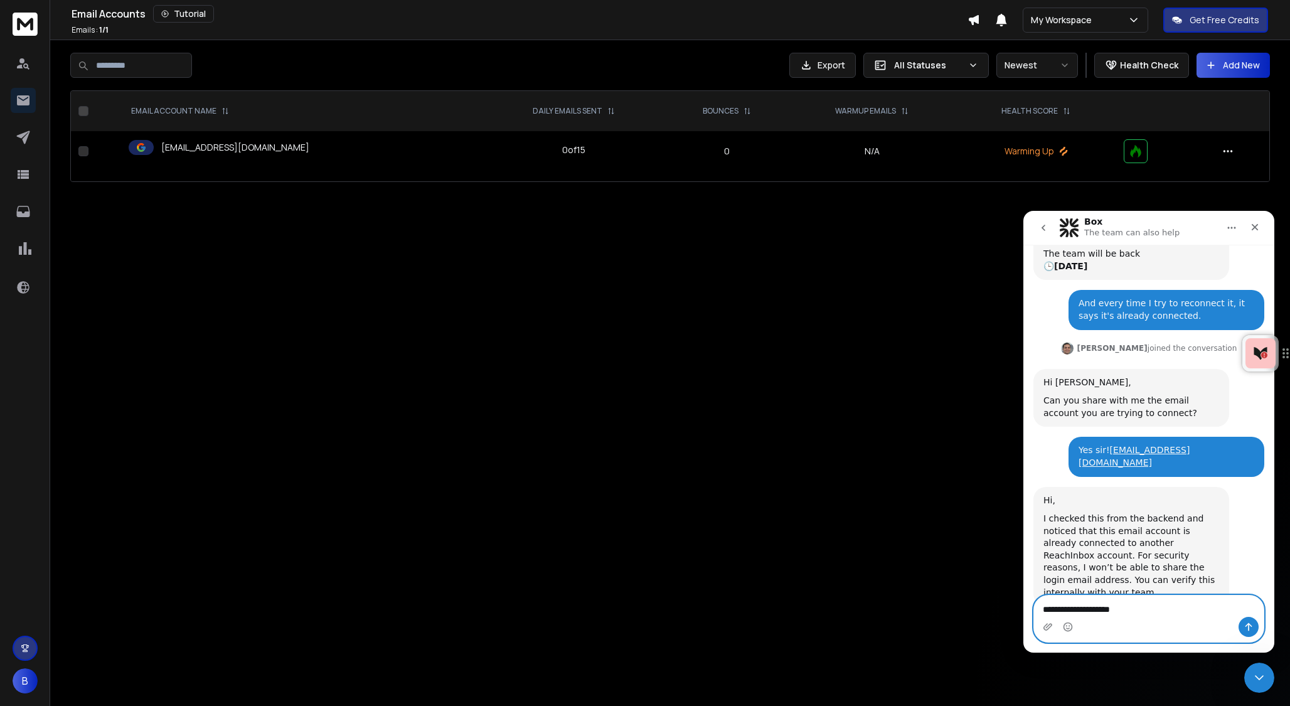
type textarea "**********"
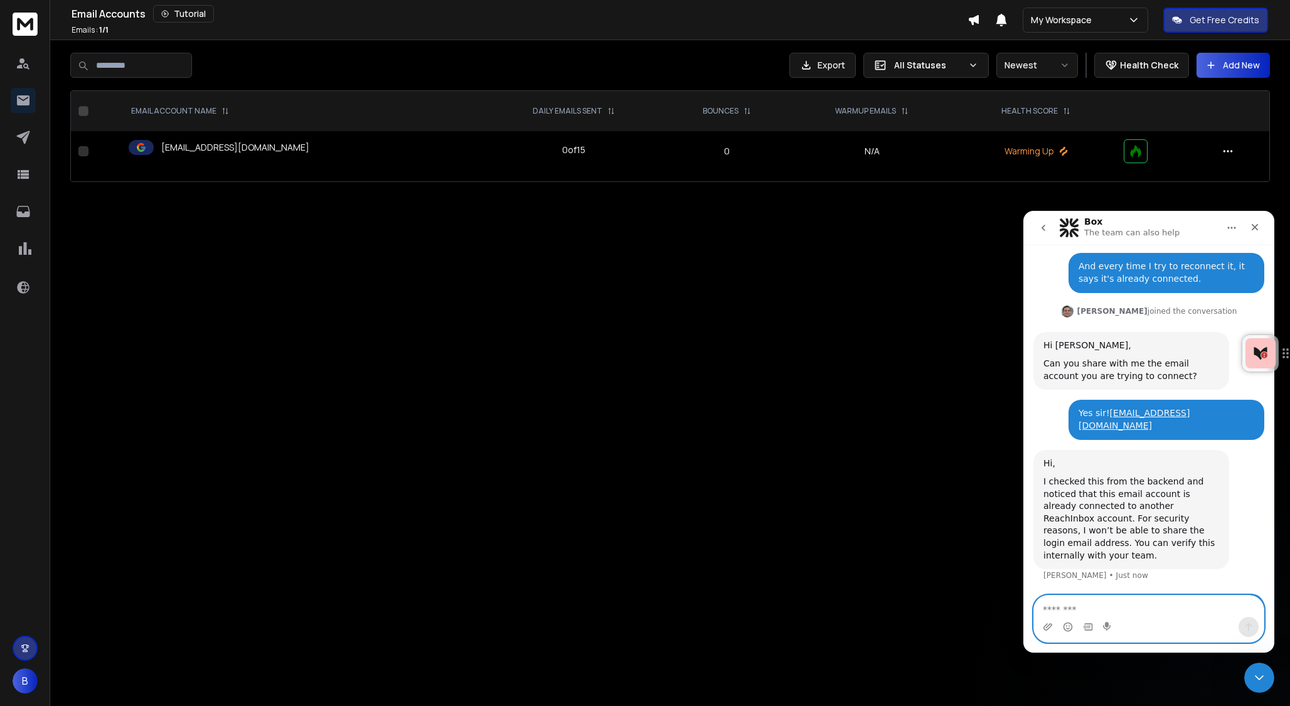
scroll to position [198, 0]
type textarea "**********"
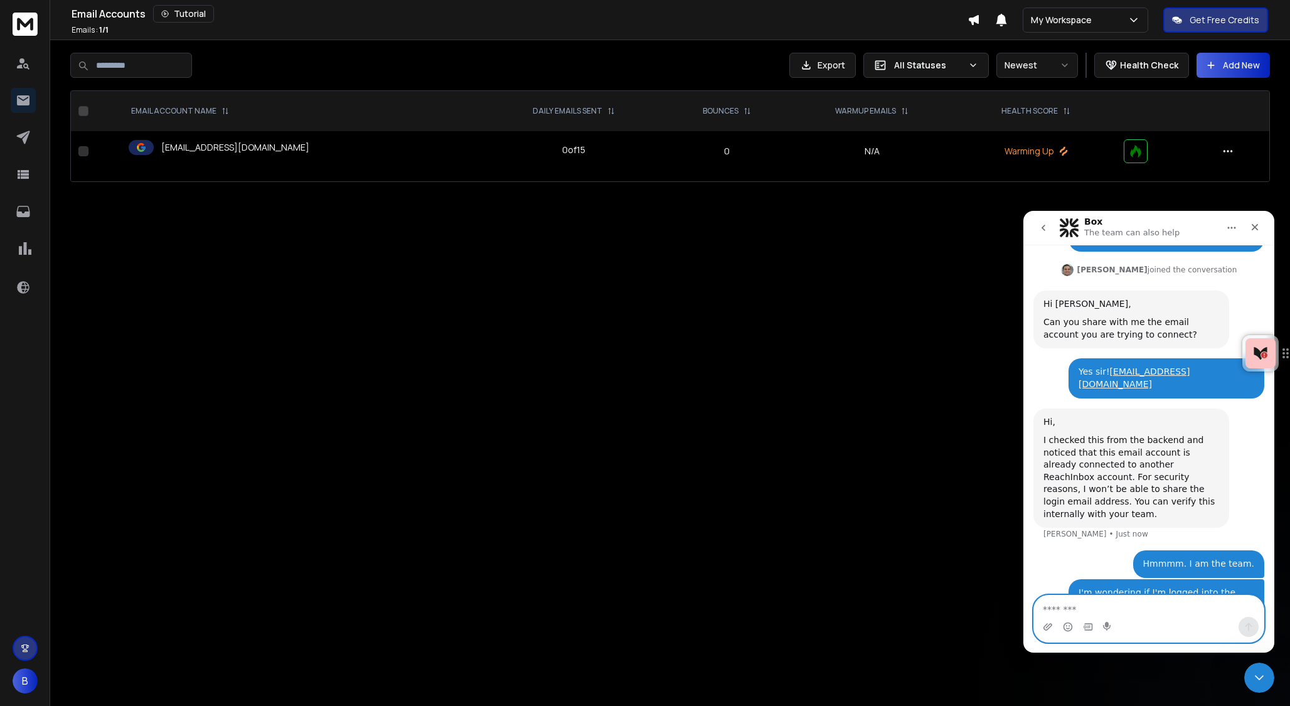
click at [1060, 613] on textarea "Message…" at bounding box center [1149, 606] width 230 height 21
click at [1074, 611] on textarea "Message…" at bounding box center [1149, 606] width 230 height 21
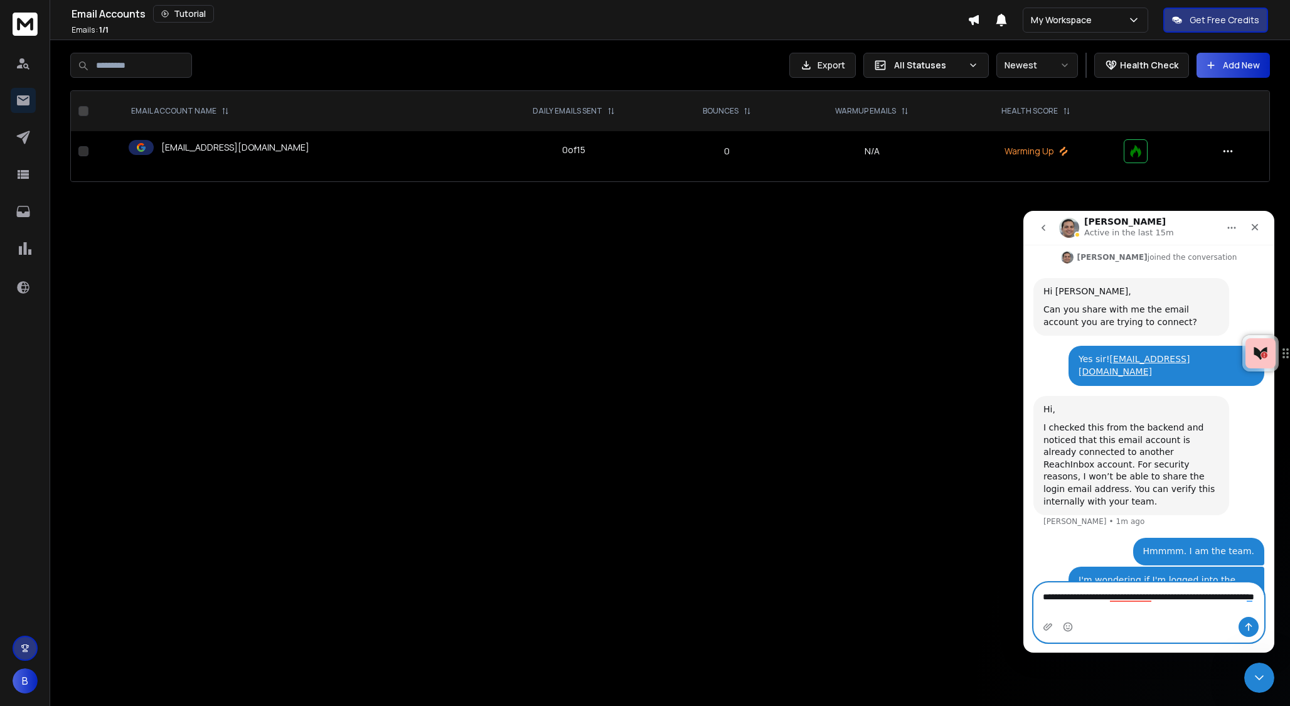
type textarea "**********"
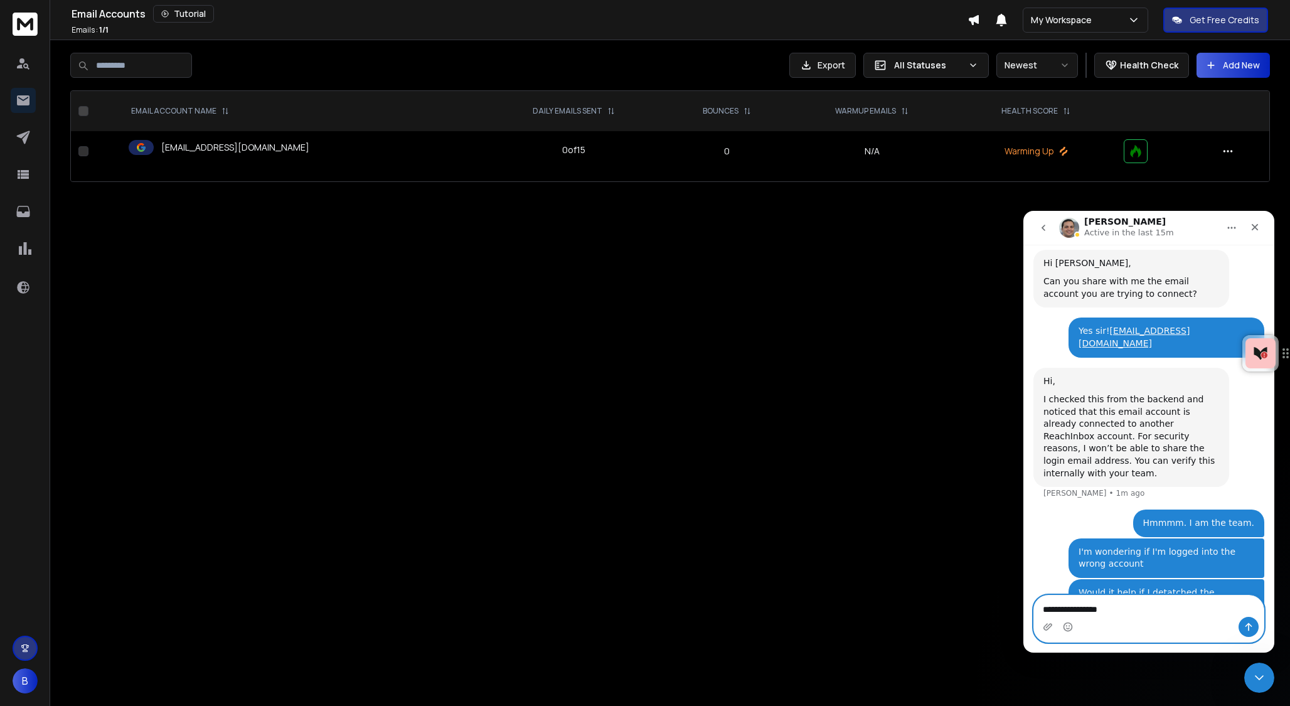
type textarea "**********"
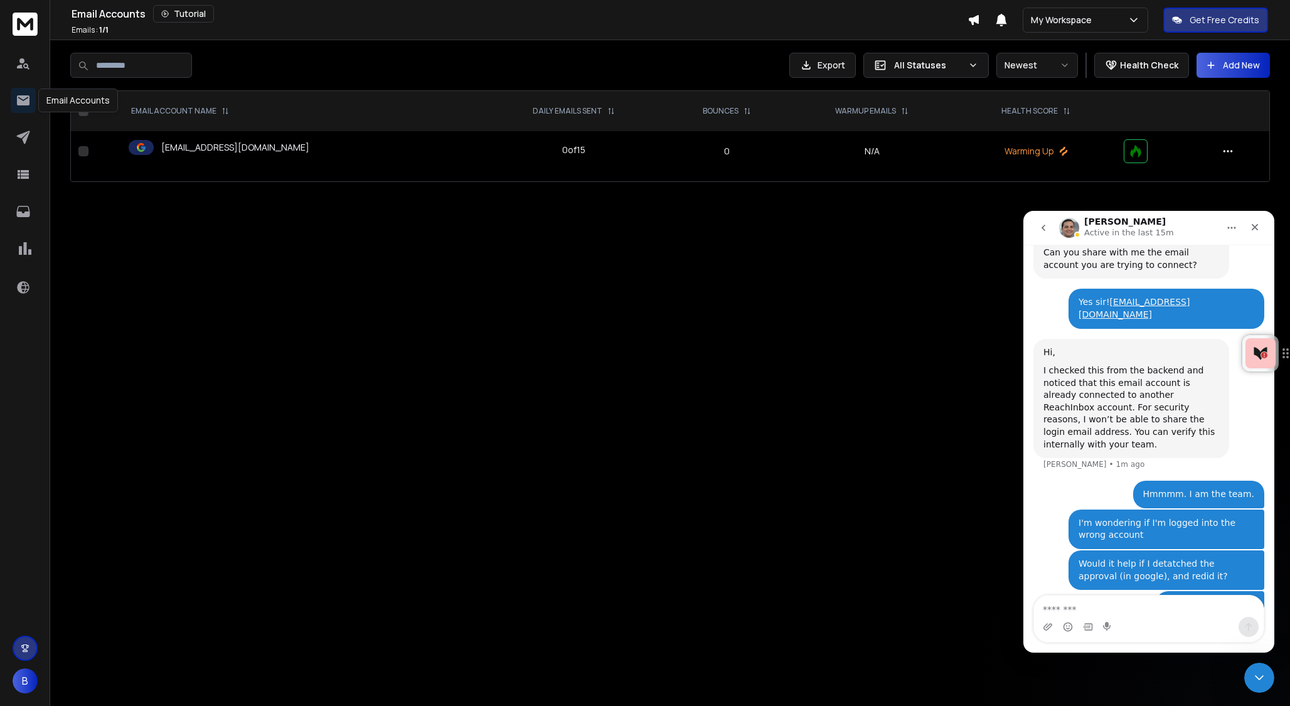
click at [27, 101] on icon at bounding box center [23, 100] width 13 height 10
click at [1236, 68] on button "Add New" at bounding box center [1233, 65] width 73 height 25
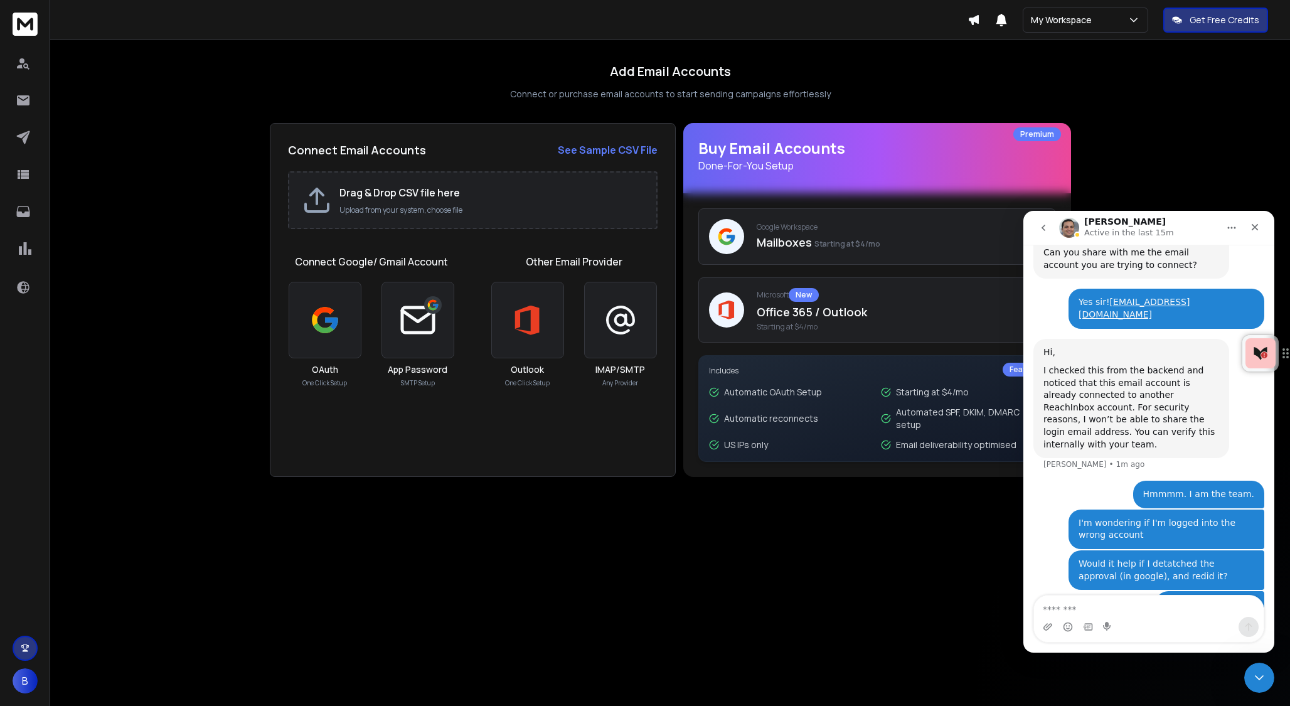
click at [321, 304] on icon at bounding box center [324, 320] width 31 height 38
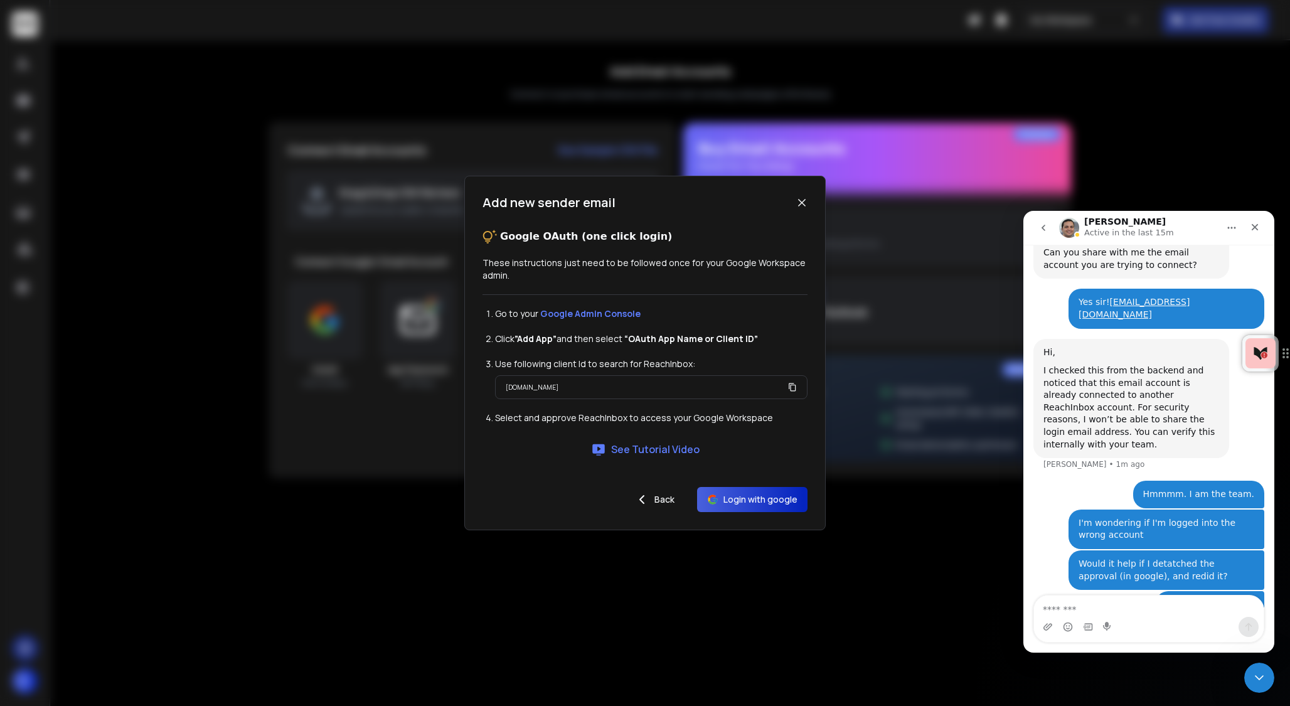
click at [794, 386] on icon at bounding box center [792, 387] width 9 height 9
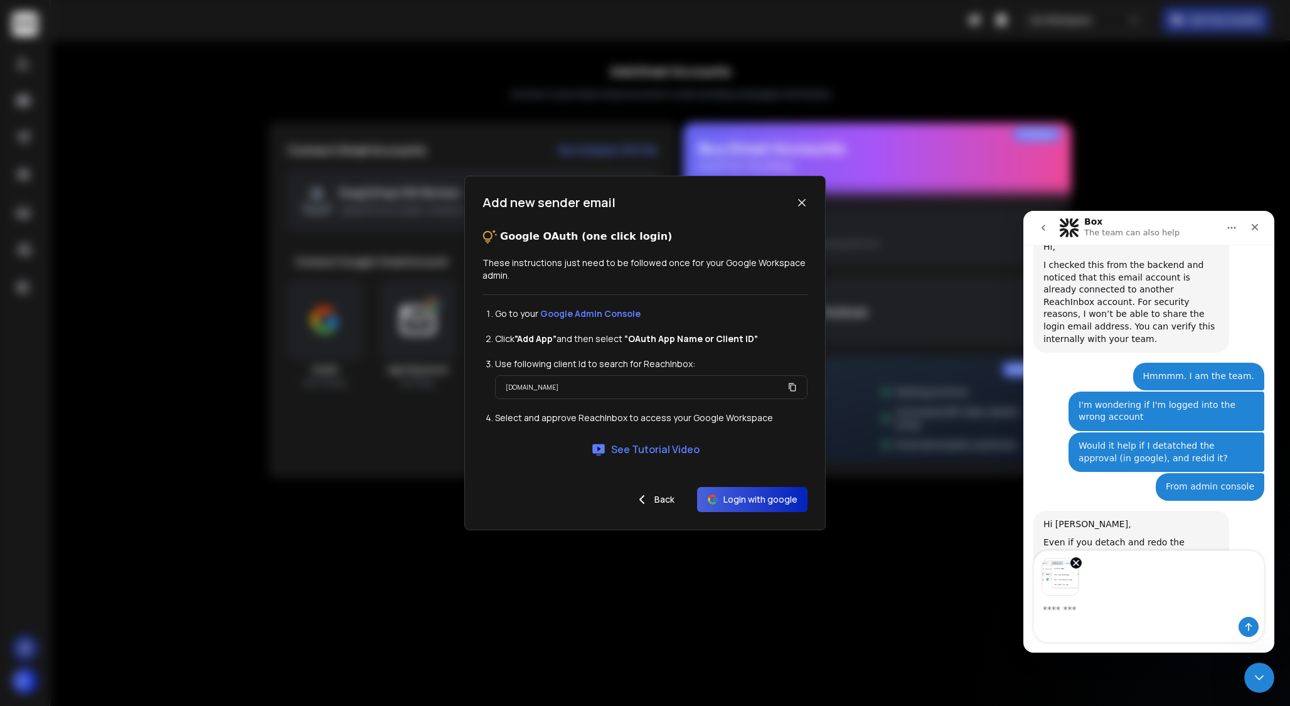
scroll to position [458, 0]
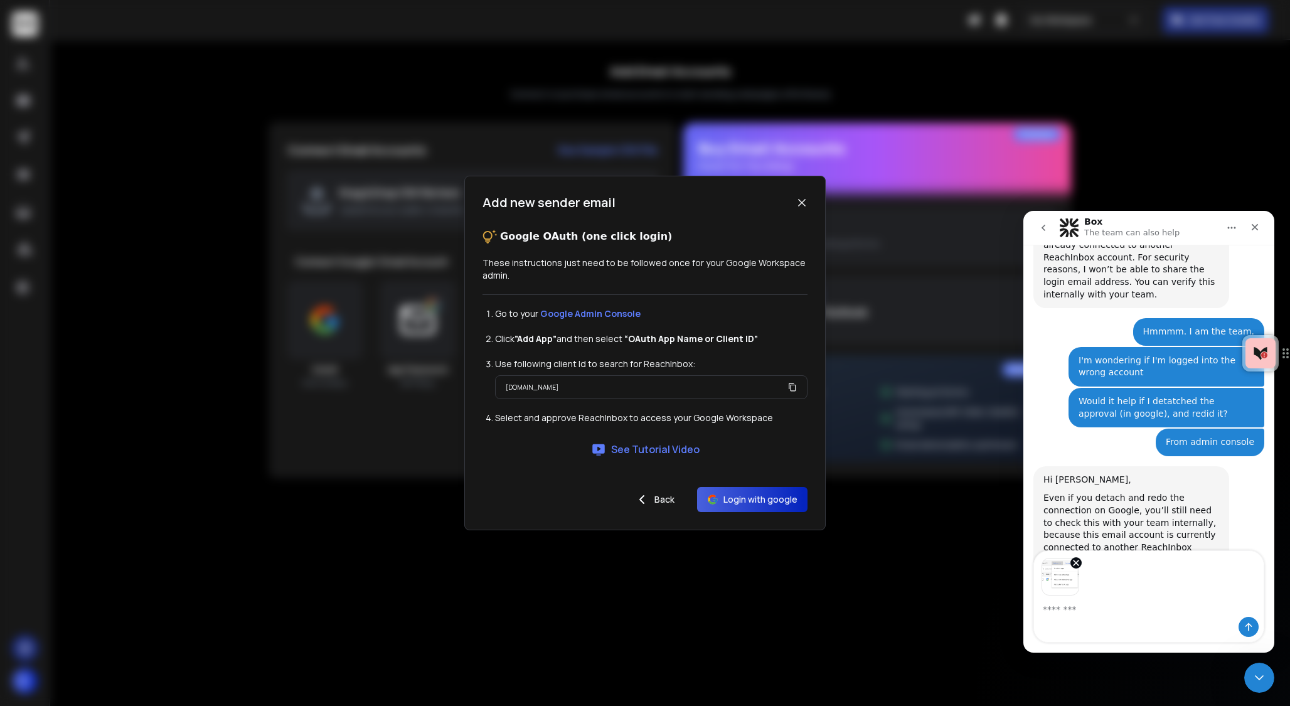
click at [800, 207] on icon at bounding box center [801, 202] width 11 height 11
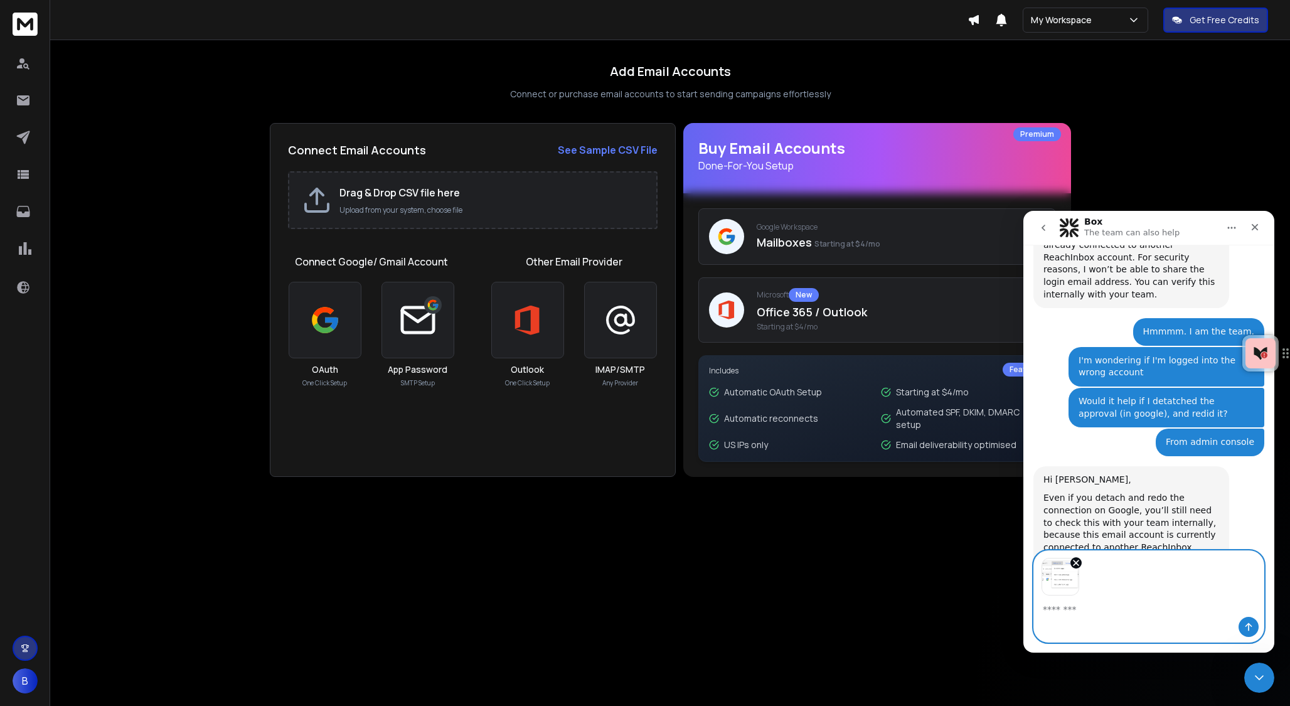
click at [1051, 614] on textarea "Message…" at bounding box center [1149, 606] width 230 height 21
click at [1074, 564] on icon "Remove image 1" at bounding box center [1076, 562] width 5 height 5
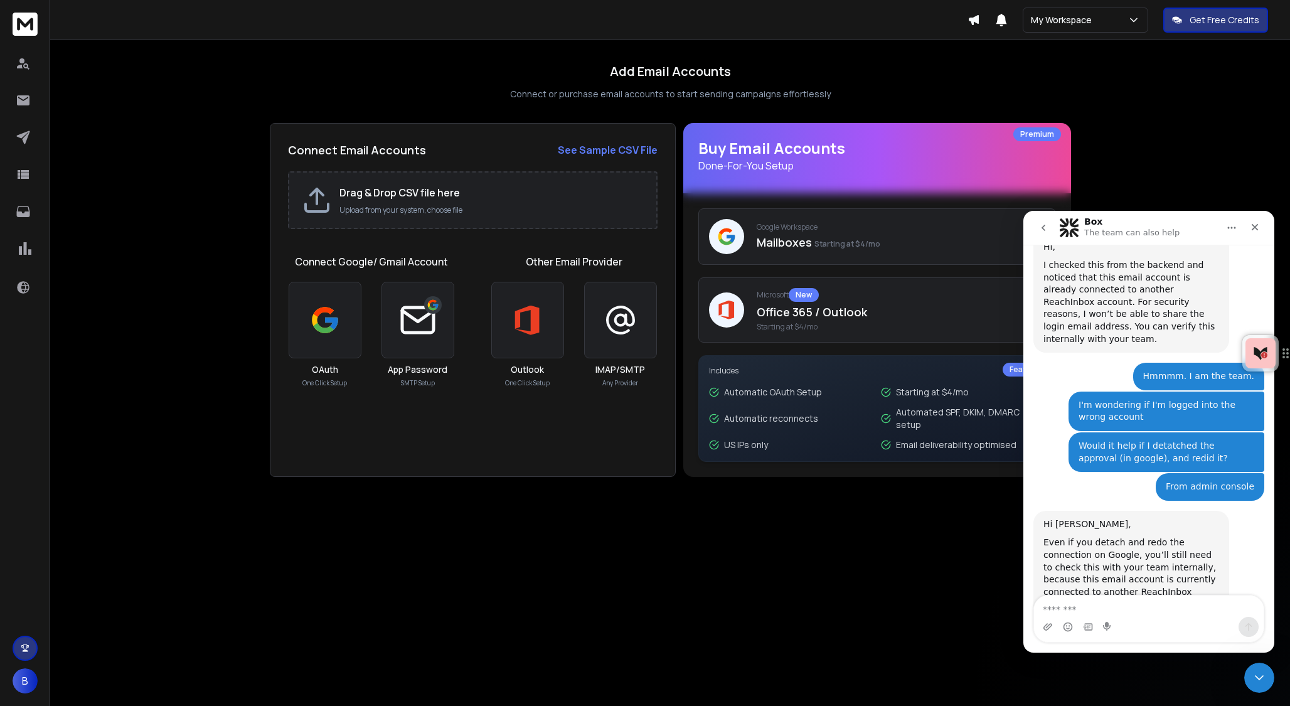
click at [1066, 604] on textarea "Message…" at bounding box center [1149, 606] width 230 height 21
drag, startPoint x: 1047, startPoint y: 609, endPoint x: 1066, endPoint y: 606, distance: 19.7
click at [1047, 609] on textarea "Message…" at bounding box center [1149, 606] width 230 height 21
type textarea "*"
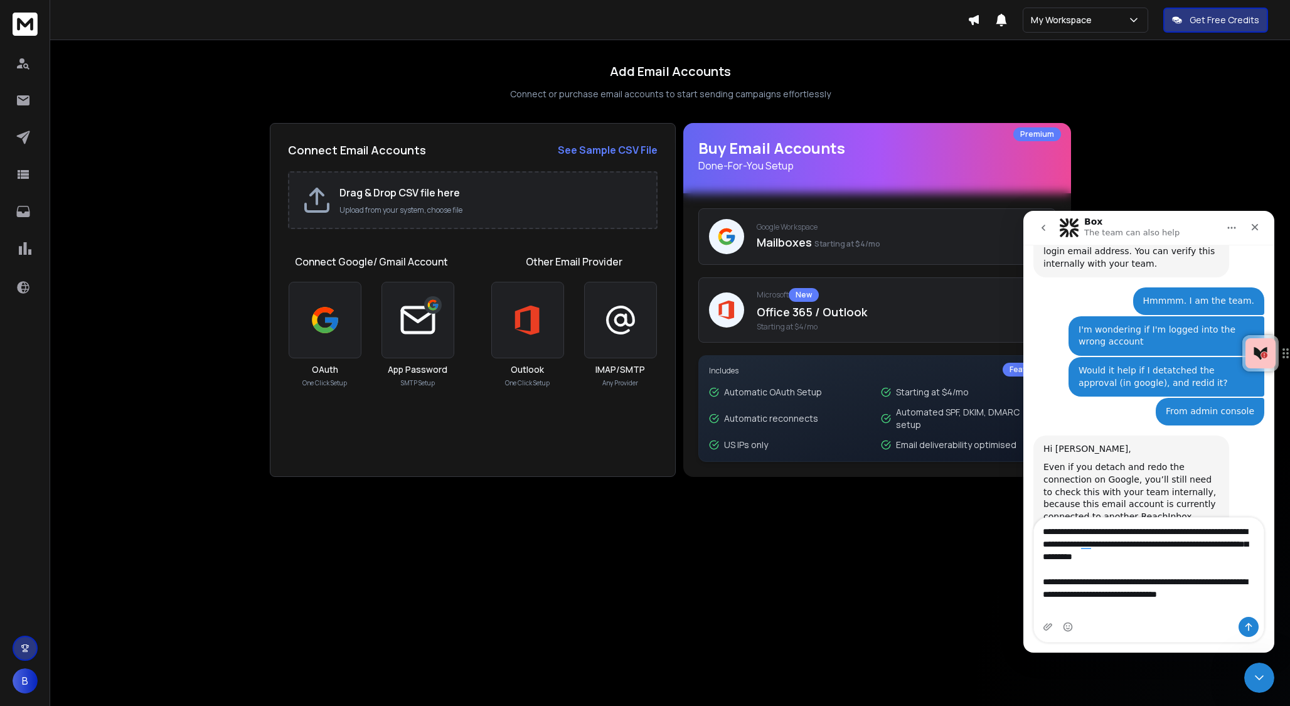
scroll to position [476, 0]
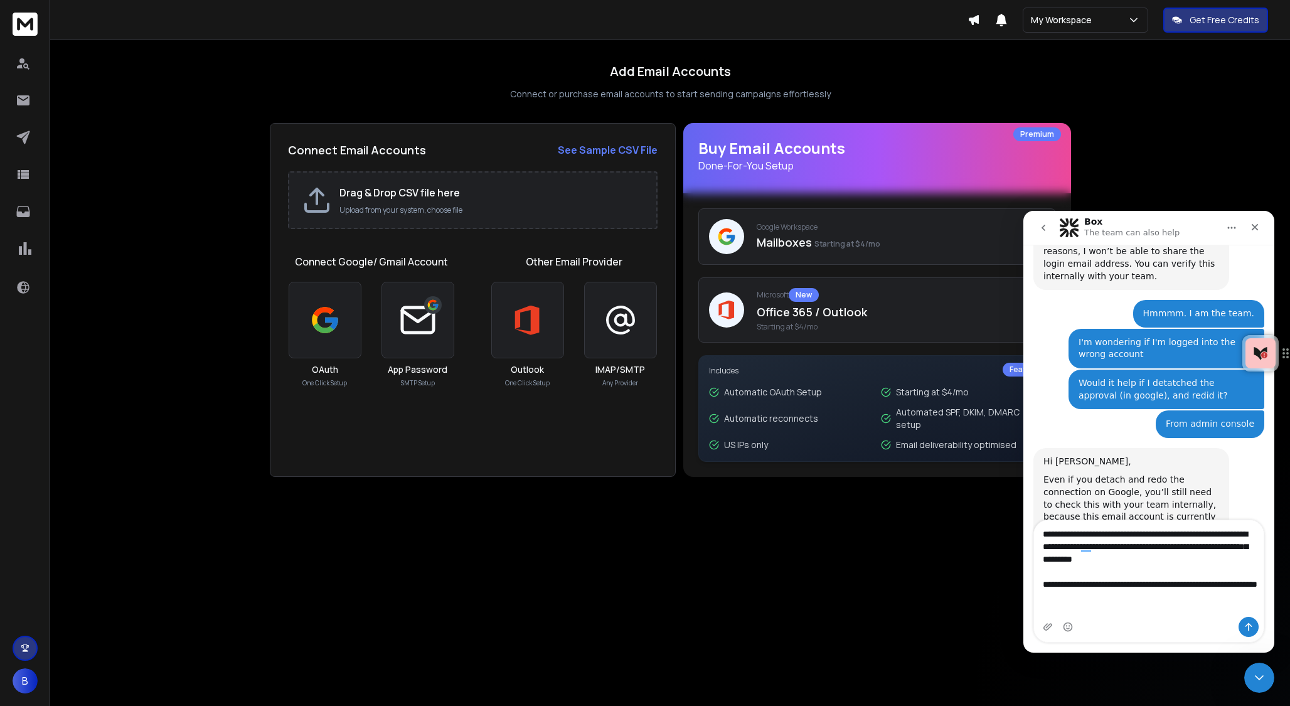
type textarea "**********"
click at [24, 683] on span "B" at bounding box center [25, 680] width 25 height 25
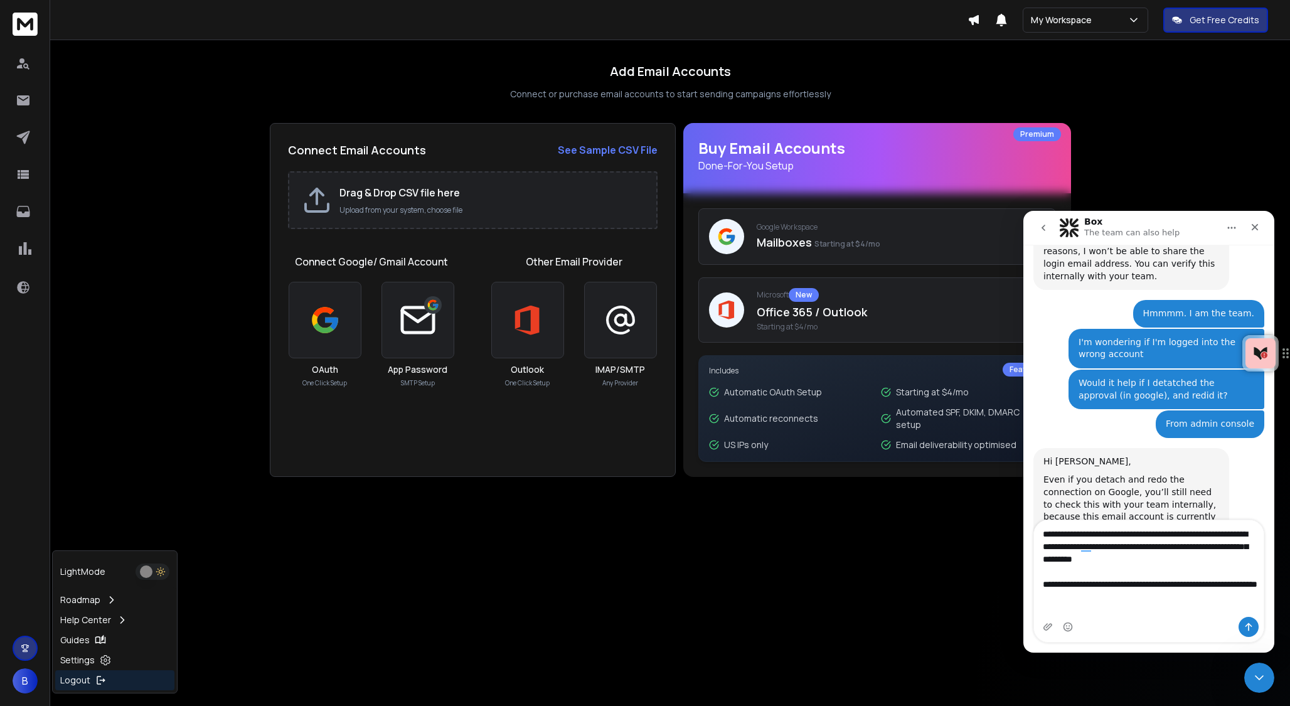
click at [120, 679] on div "Logout" at bounding box center [114, 680] width 119 height 20
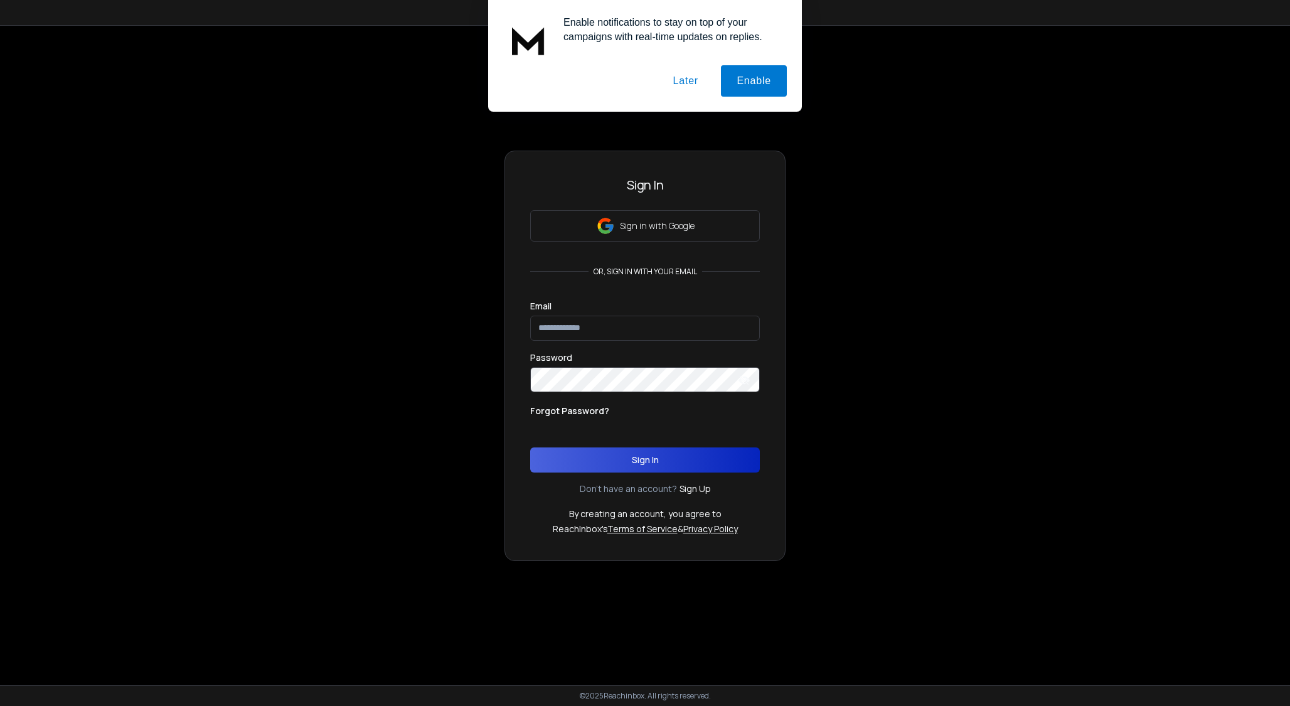
click at [557, 336] on input "email" at bounding box center [645, 328] width 230 height 25
type input "**********"
click at [653, 463] on button "Sign In" at bounding box center [645, 459] width 230 height 25
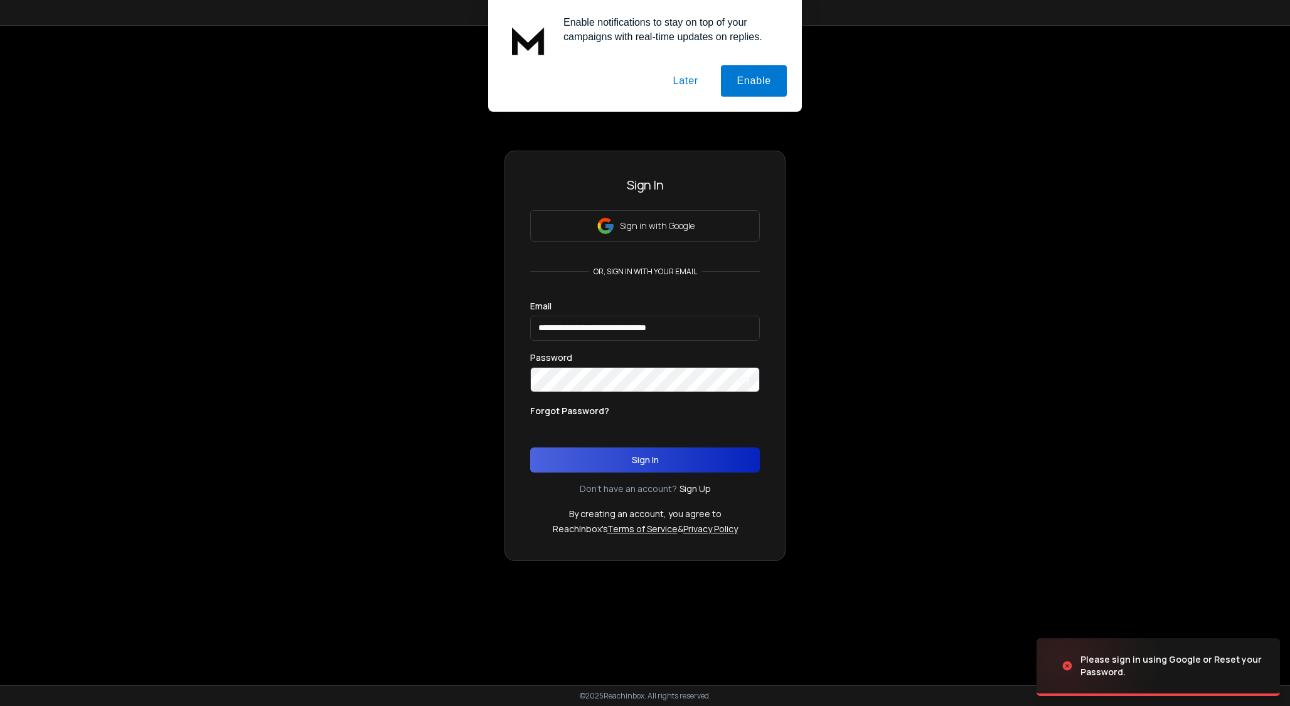
click at [747, 382] on icon at bounding box center [744, 380] width 11 height 11
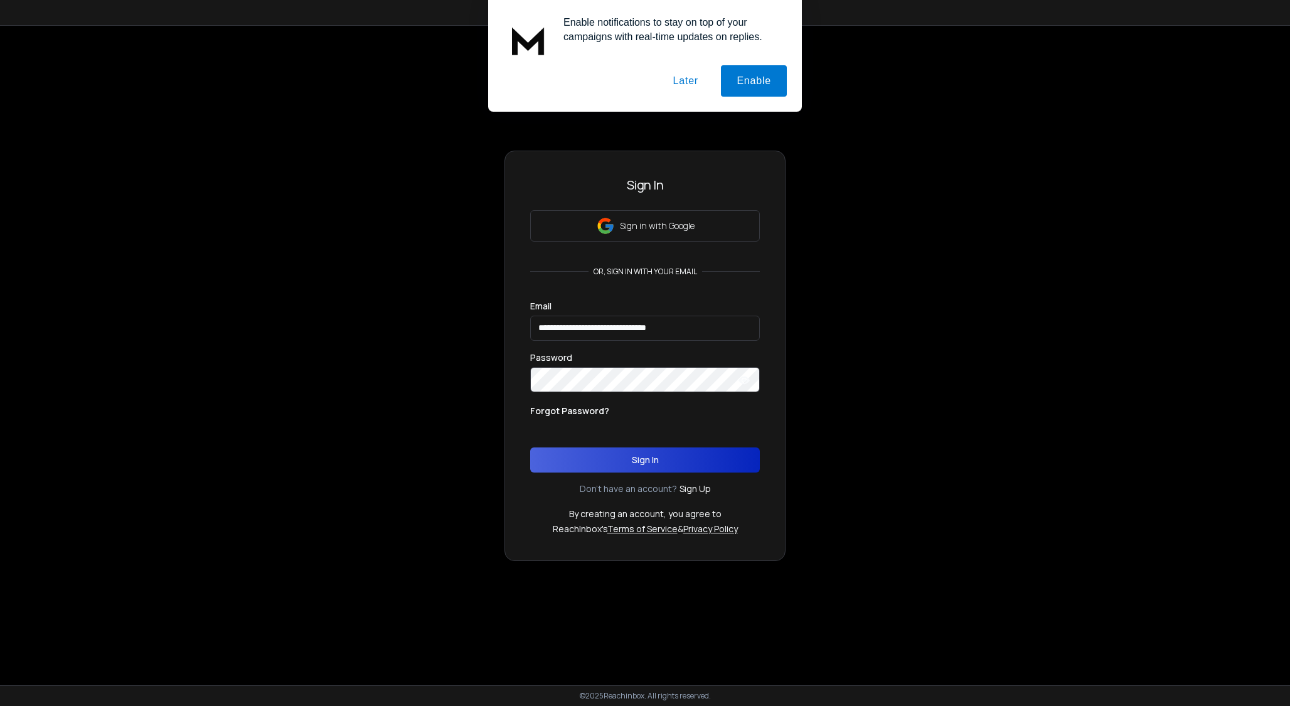
click at [579, 412] on p "Forgot Password?" at bounding box center [569, 411] width 79 height 13
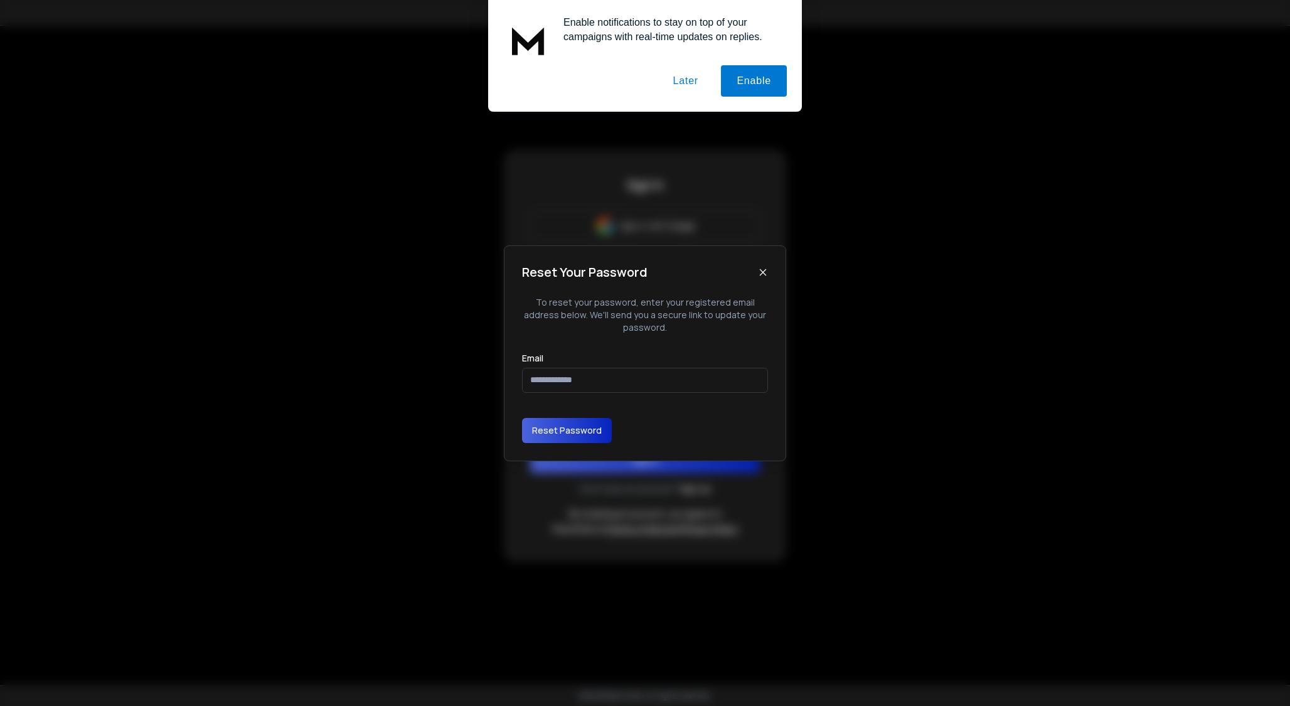
click at [562, 372] on input "email" at bounding box center [645, 380] width 246 height 25
type input "**********"
click at [546, 424] on button "Reset Password" at bounding box center [567, 430] width 90 height 25
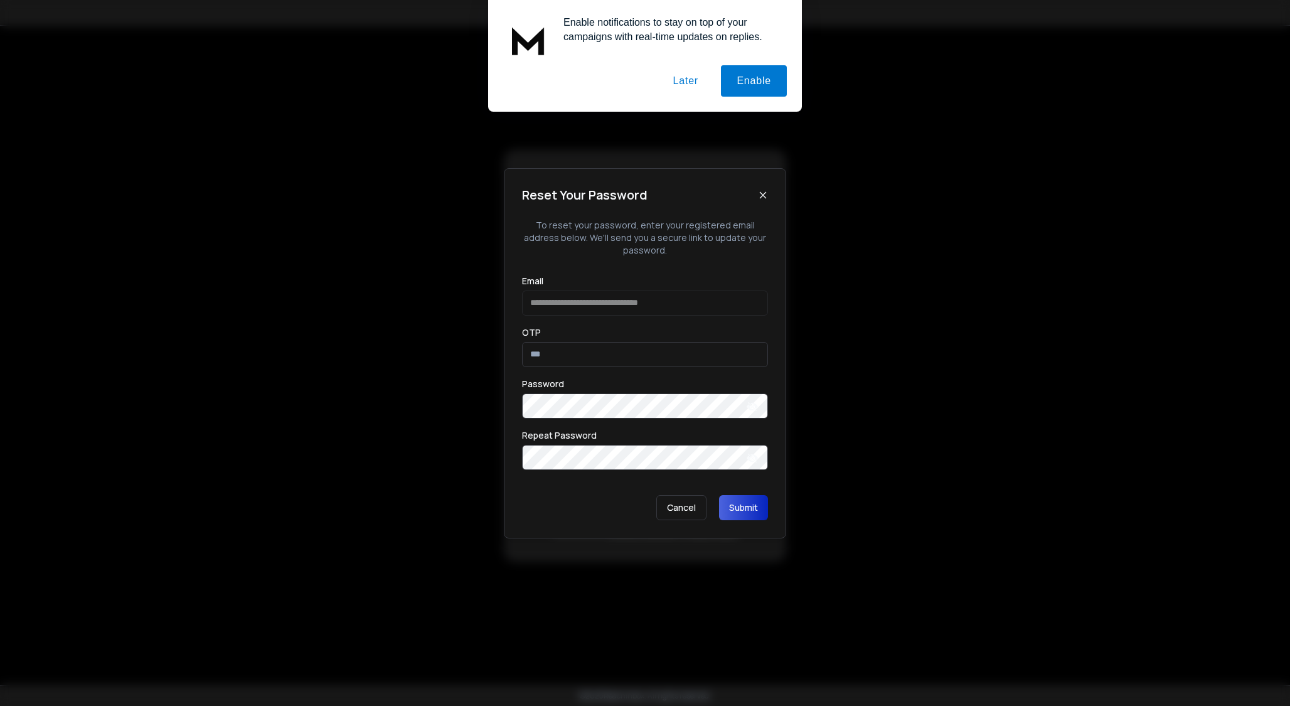
click at [585, 346] on input "text" at bounding box center [645, 354] width 246 height 25
paste input "******"
type input "******"
click at [937, 490] on div "**********" at bounding box center [645, 353] width 1290 height 395
click at [770, 506] on div "**********" at bounding box center [645, 353] width 282 height 370
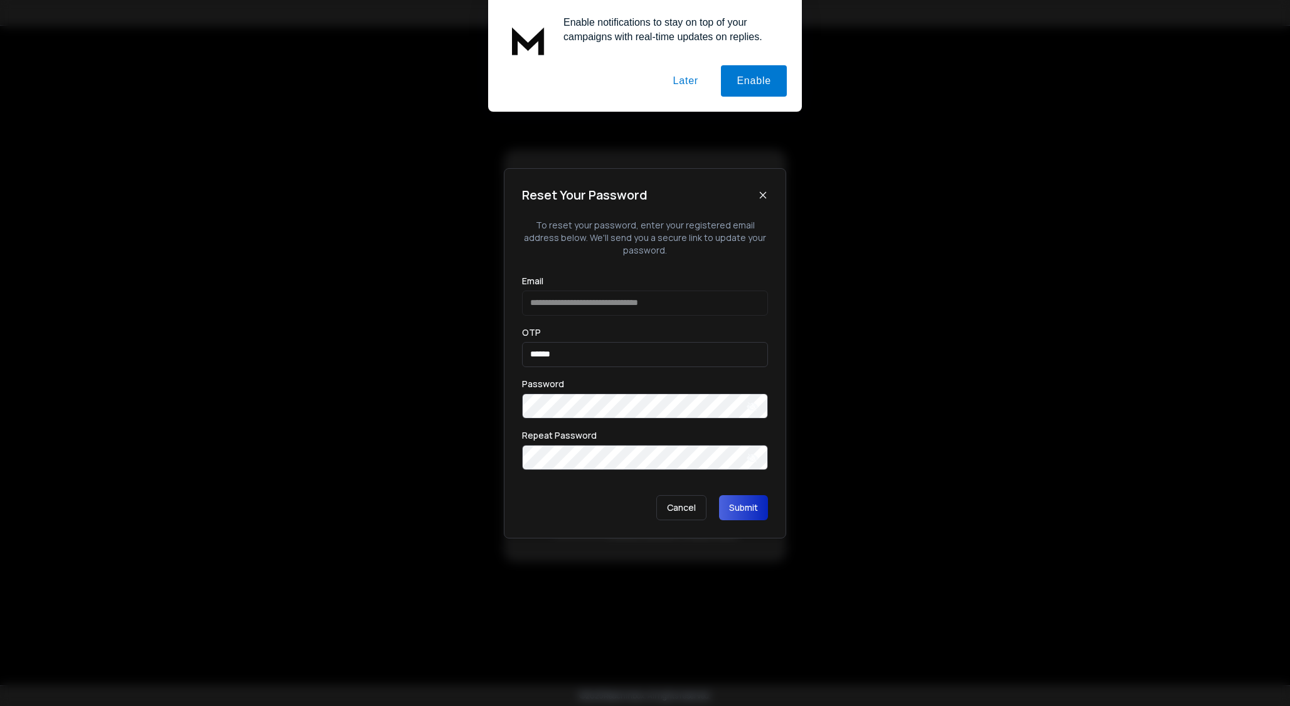
click at [749, 503] on button "Submit" at bounding box center [743, 507] width 49 height 25
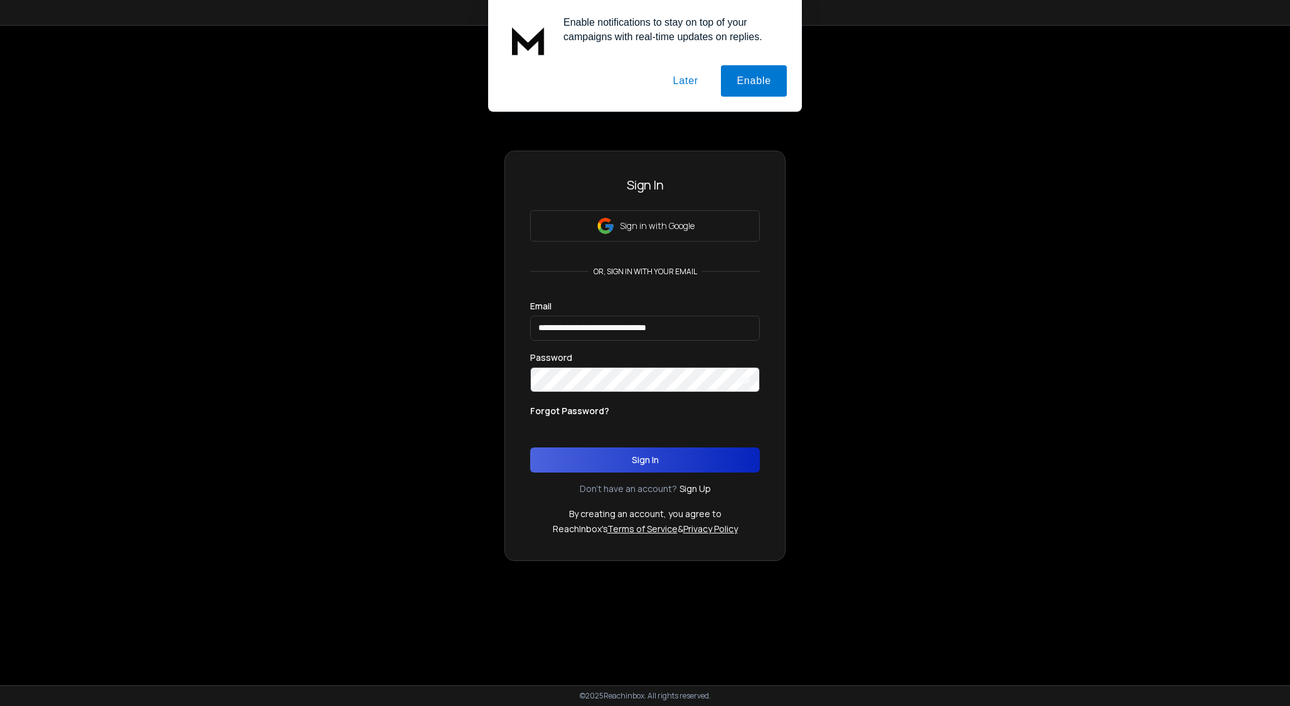
click at [744, 379] on icon at bounding box center [744, 380] width 4 height 4
click at [841, 467] on div "**********" at bounding box center [645, 355] width 1290 height 609
click at [666, 466] on button "Sign In" at bounding box center [645, 459] width 230 height 25
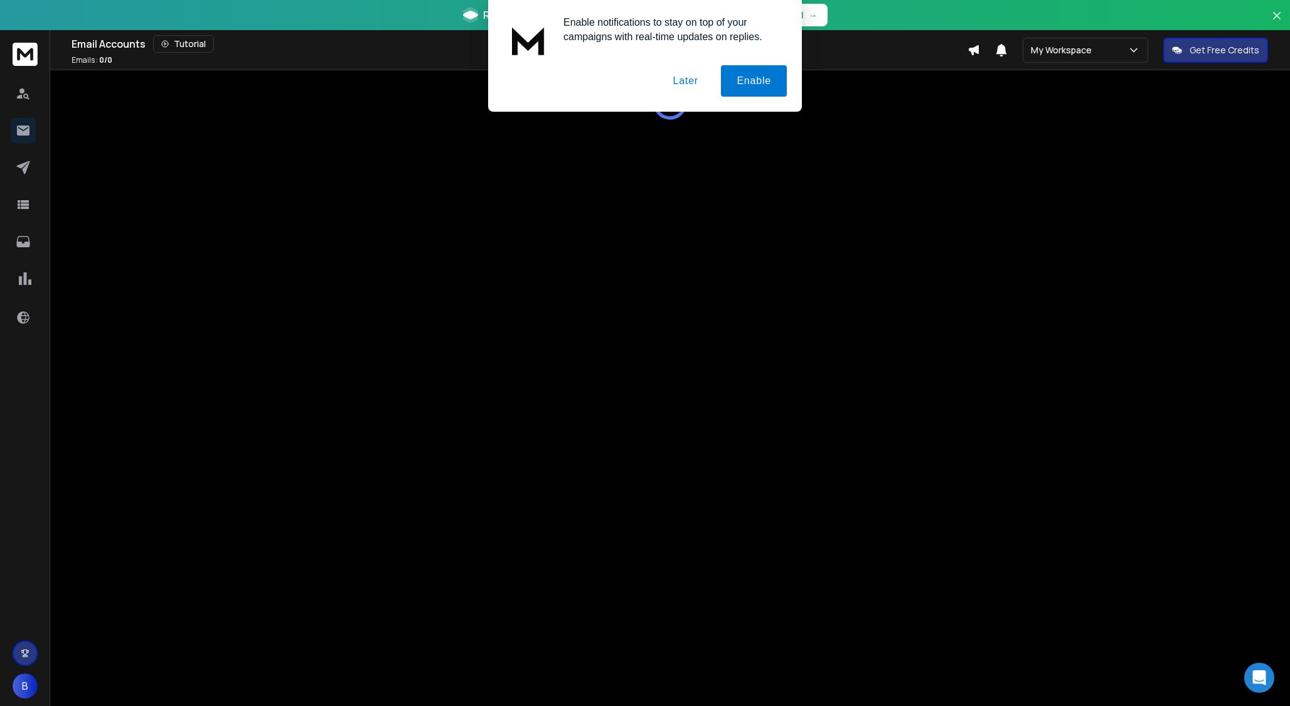
drag, startPoint x: 668, startPoint y: 77, endPoint x: 695, endPoint y: 80, distance: 27.1
click at [668, 77] on button "Later" at bounding box center [685, 80] width 56 height 31
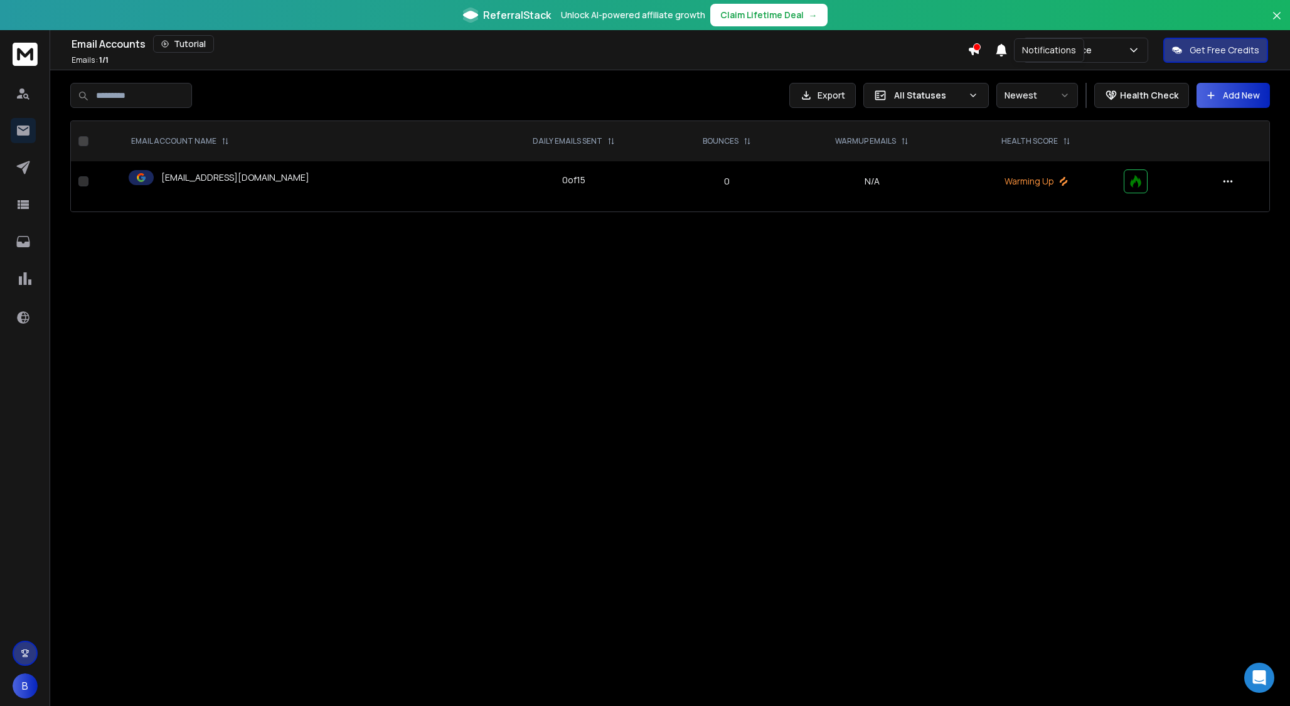
click at [1007, 44] on icon at bounding box center [1001, 50] width 13 height 13
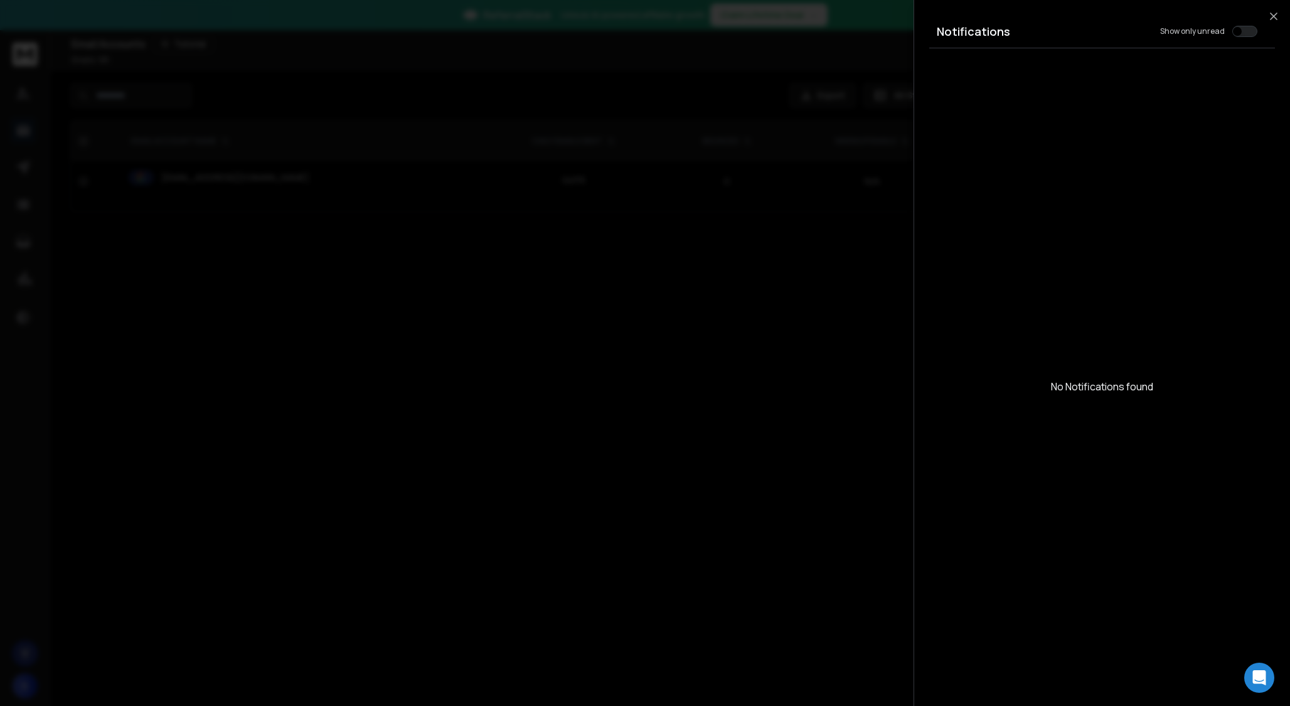
click at [1272, 15] on icon "button" at bounding box center [1274, 16] width 13 height 13
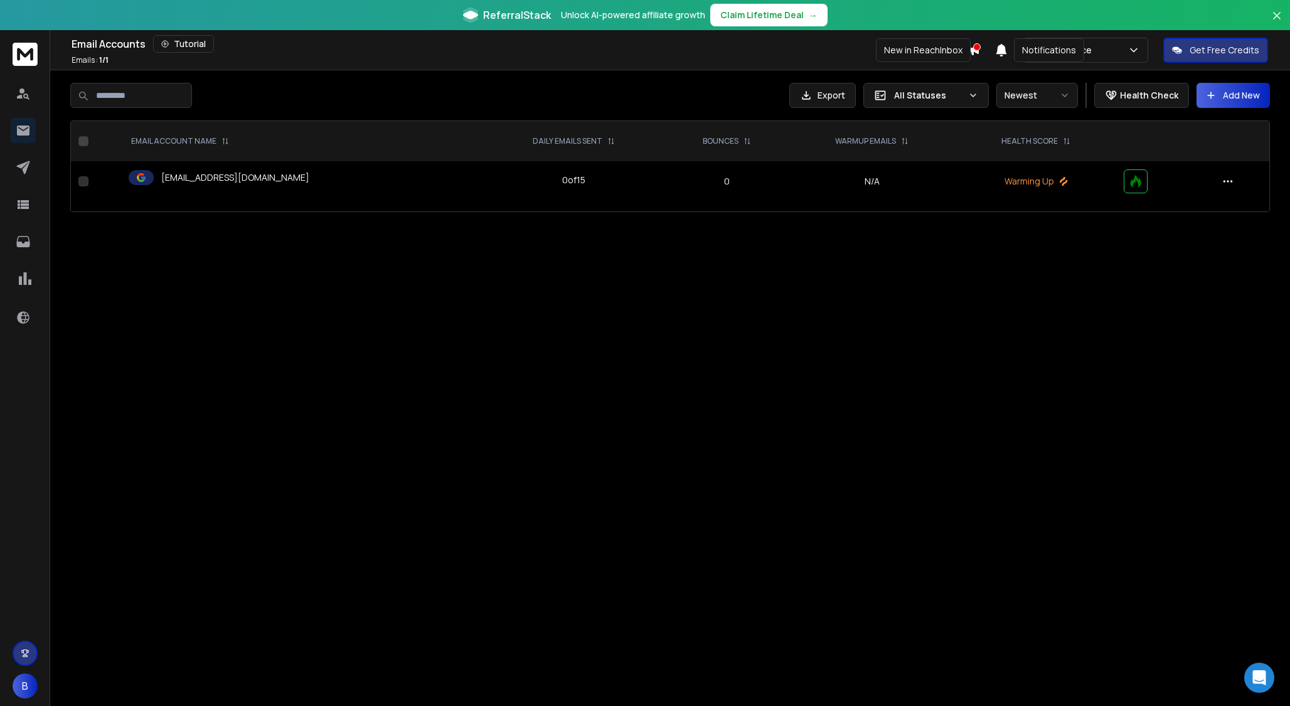
click at [978, 50] on icon at bounding box center [974, 50] width 13 height 13
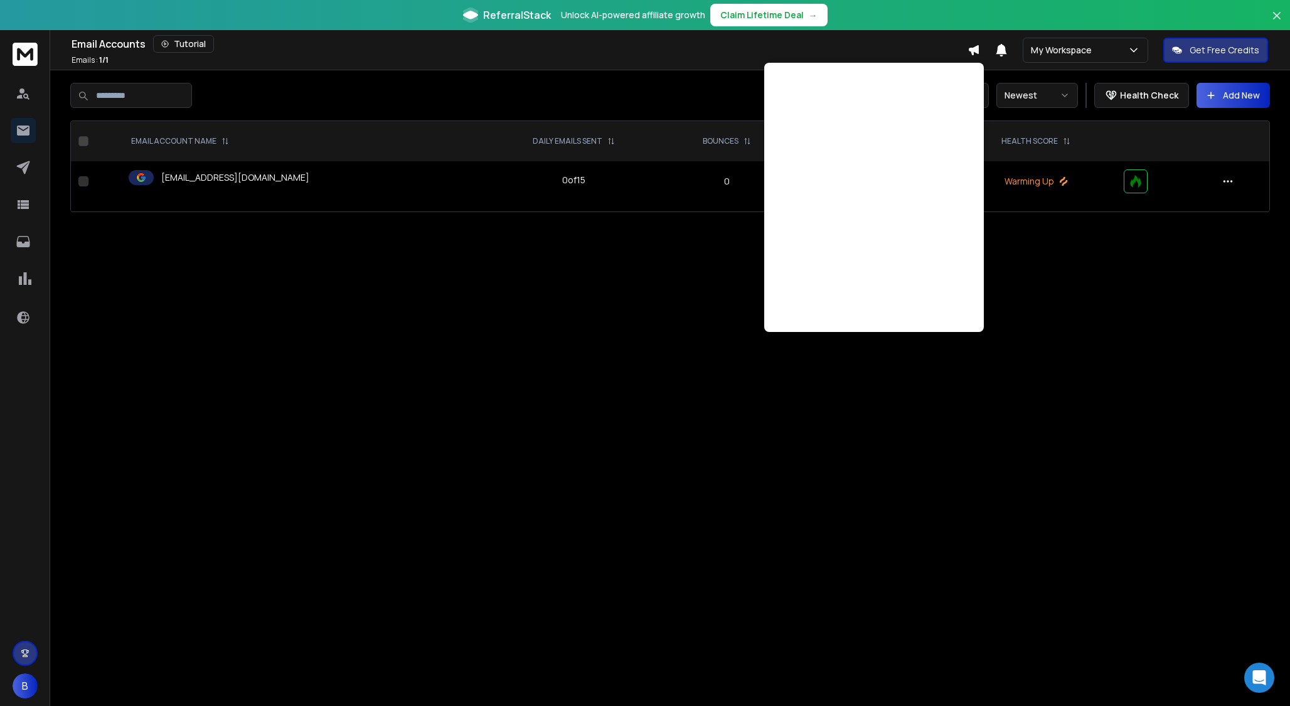
click at [416, 280] on div "ReferralStack Unlock AI-powered affiliate growth Lifetime Deals available! Clai…" at bounding box center [645, 353] width 1290 height 706
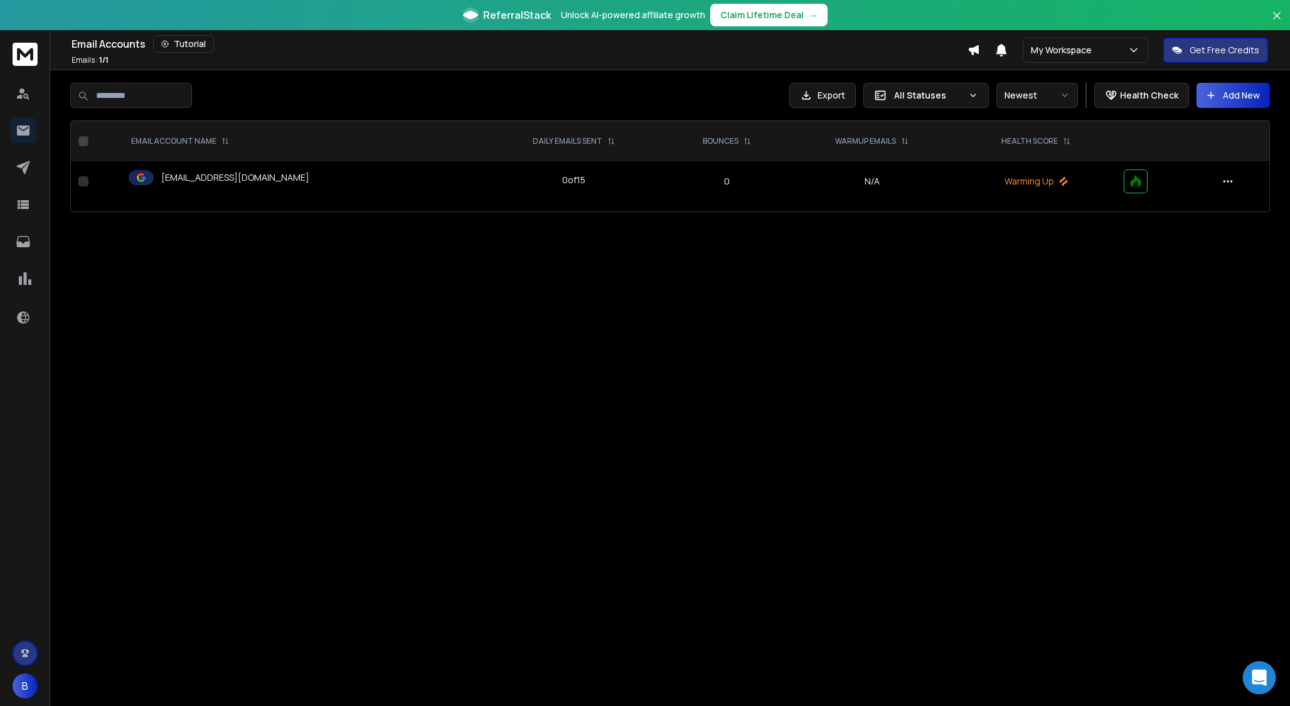
click at [1258, 672] on icon "Open Intercom Messenger" at bounding box center [1259, 678] width 14 height 16
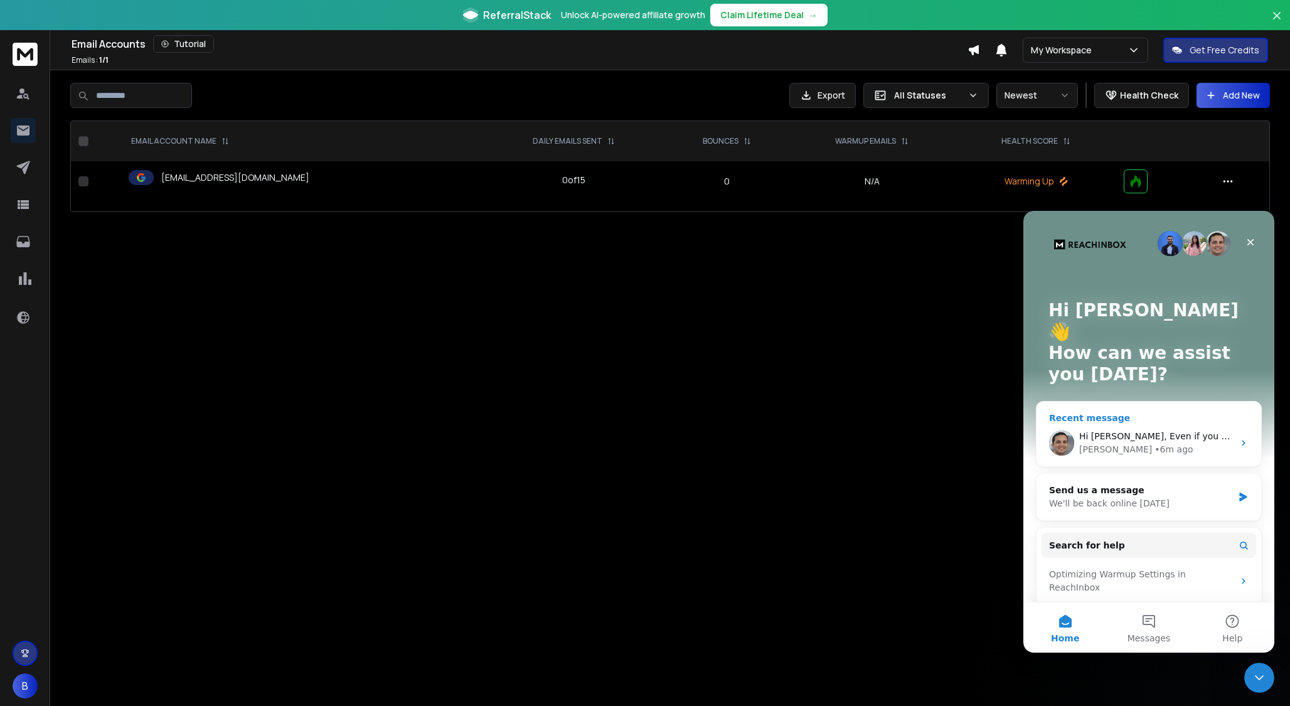
click at [1148, 443] on div "[PERSON_NAME] • 6m ago" at bounding box center [1156, 449] width 154 height 13
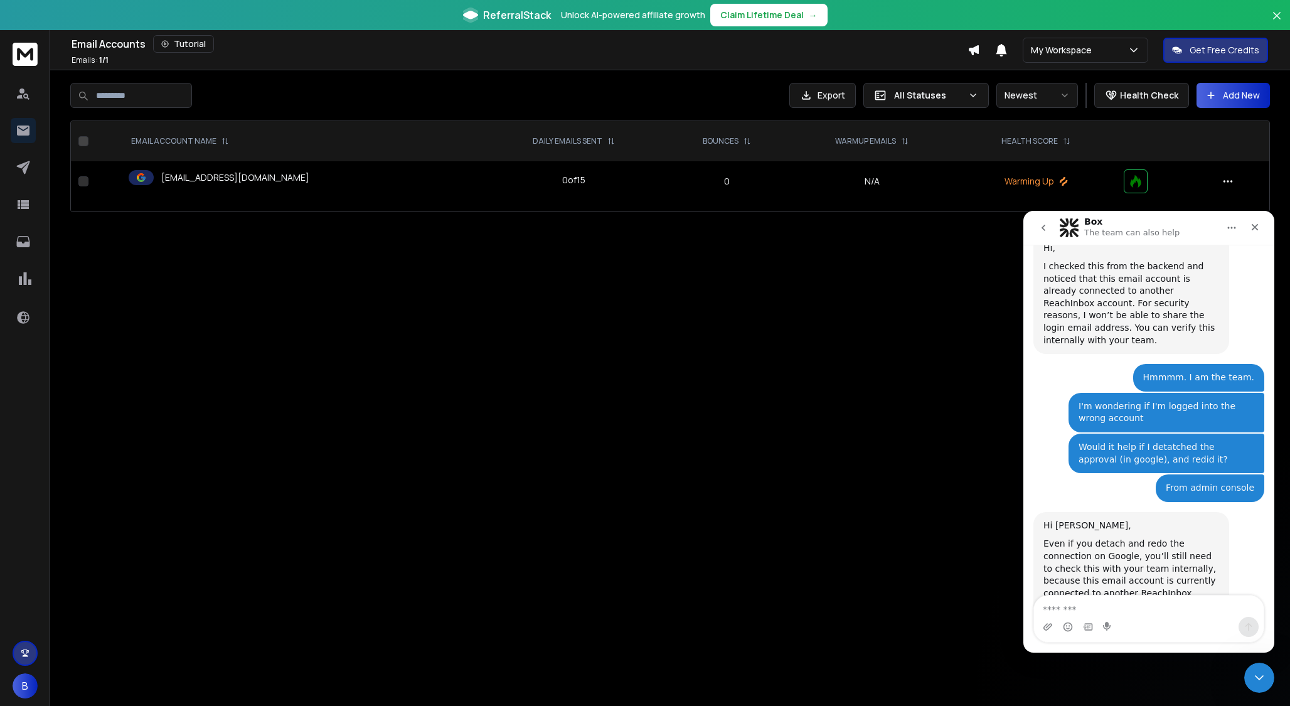
scroll to position [414, 0]
click at [1088, 601] on textarea "Message…" at bounding box center [1149, 606] width 230 height 21
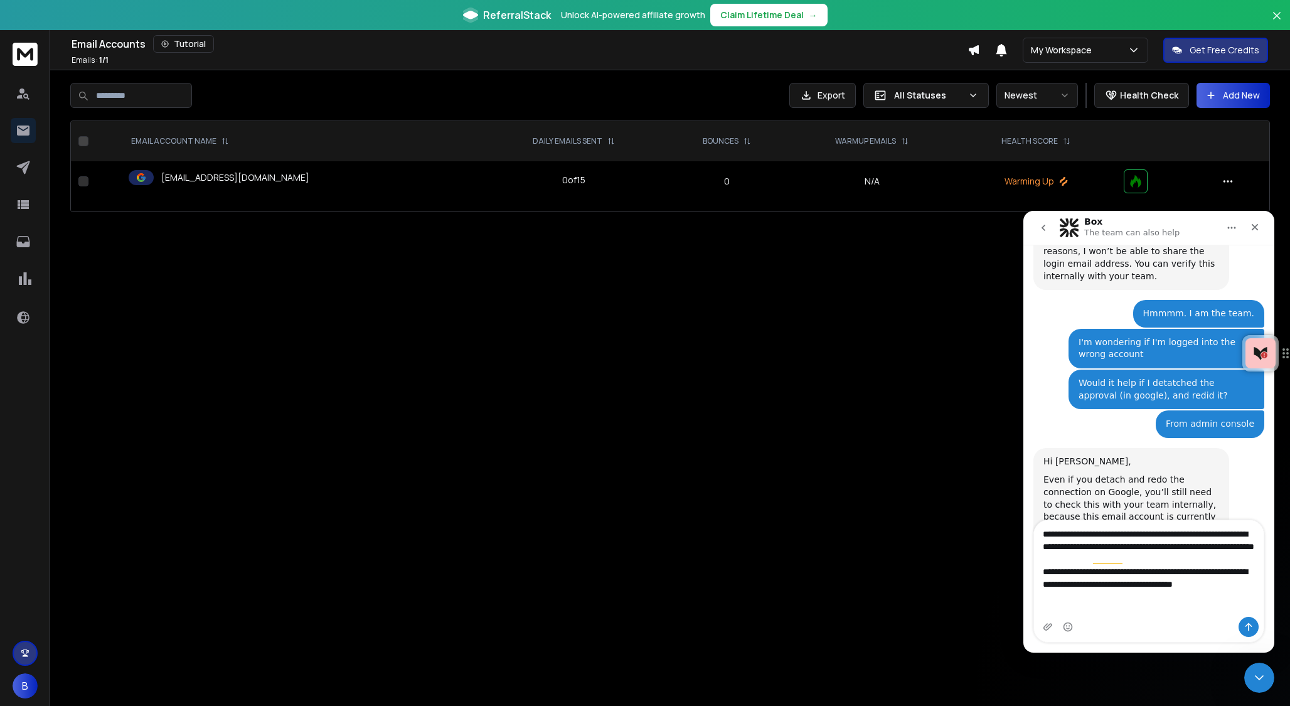
scroll to position [489, 0]
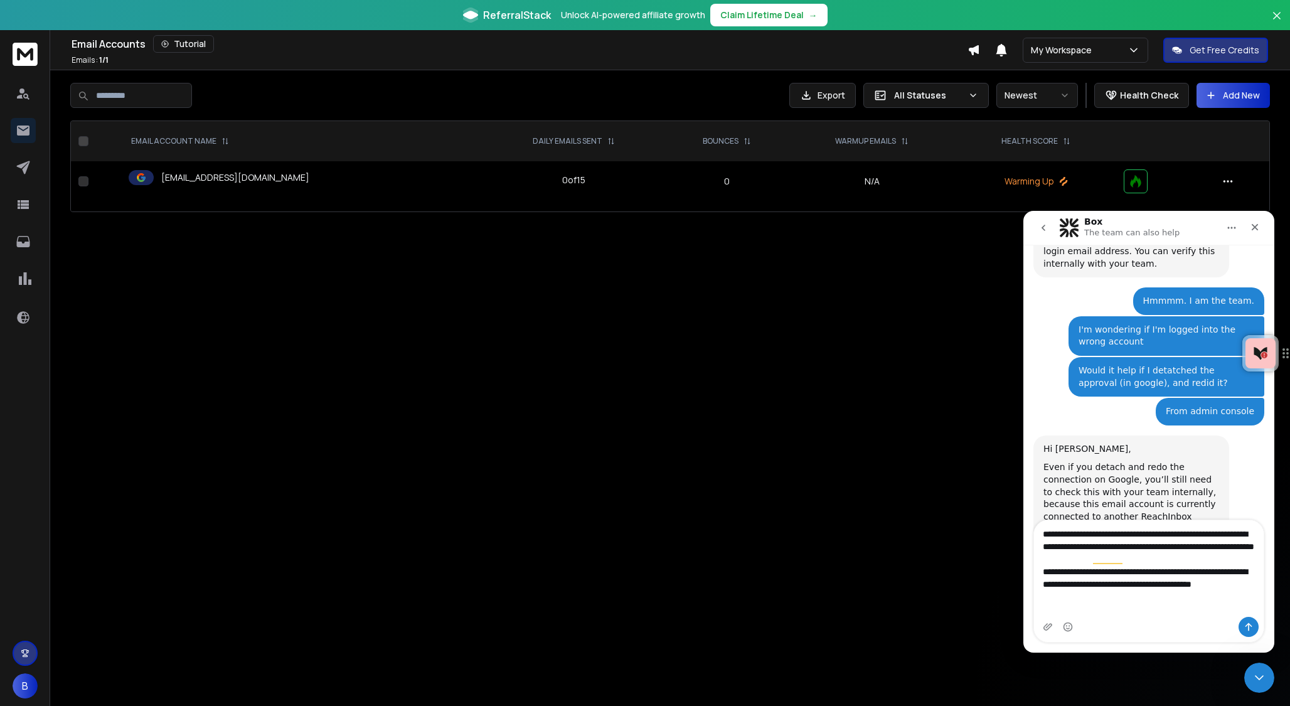
type textarea "**********"
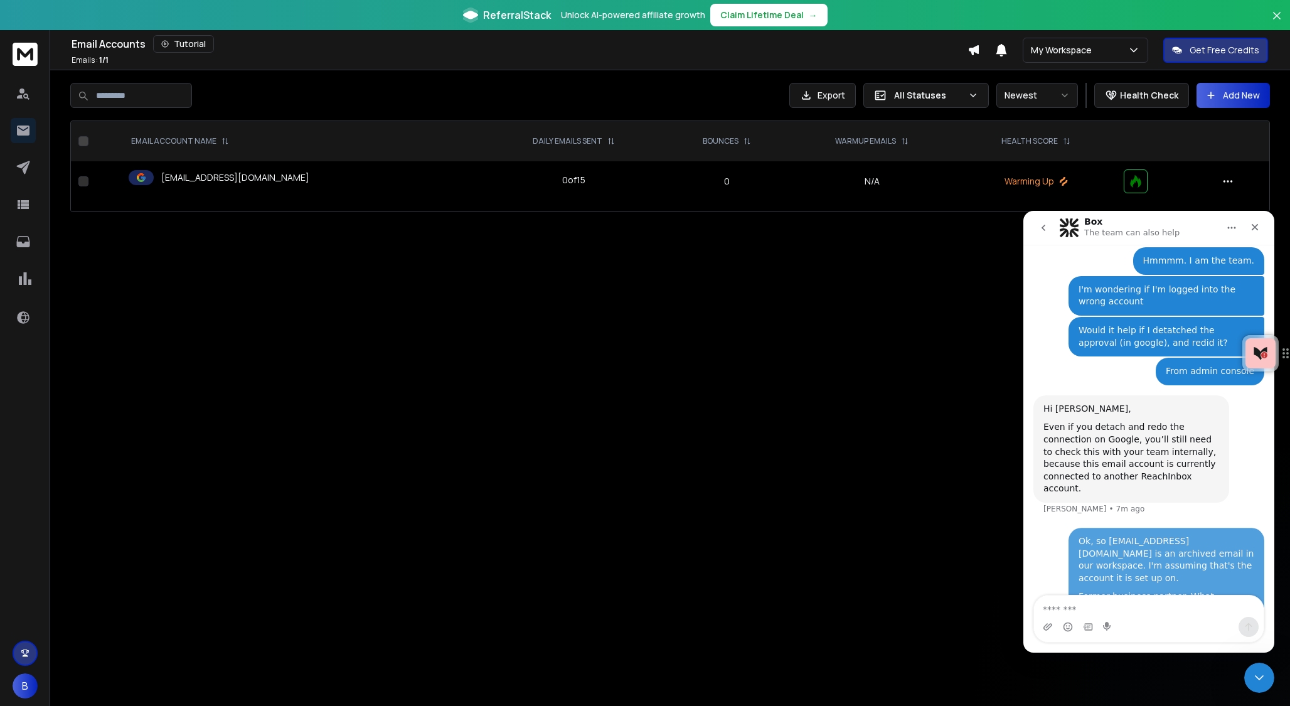
scroll to position [531, 0]
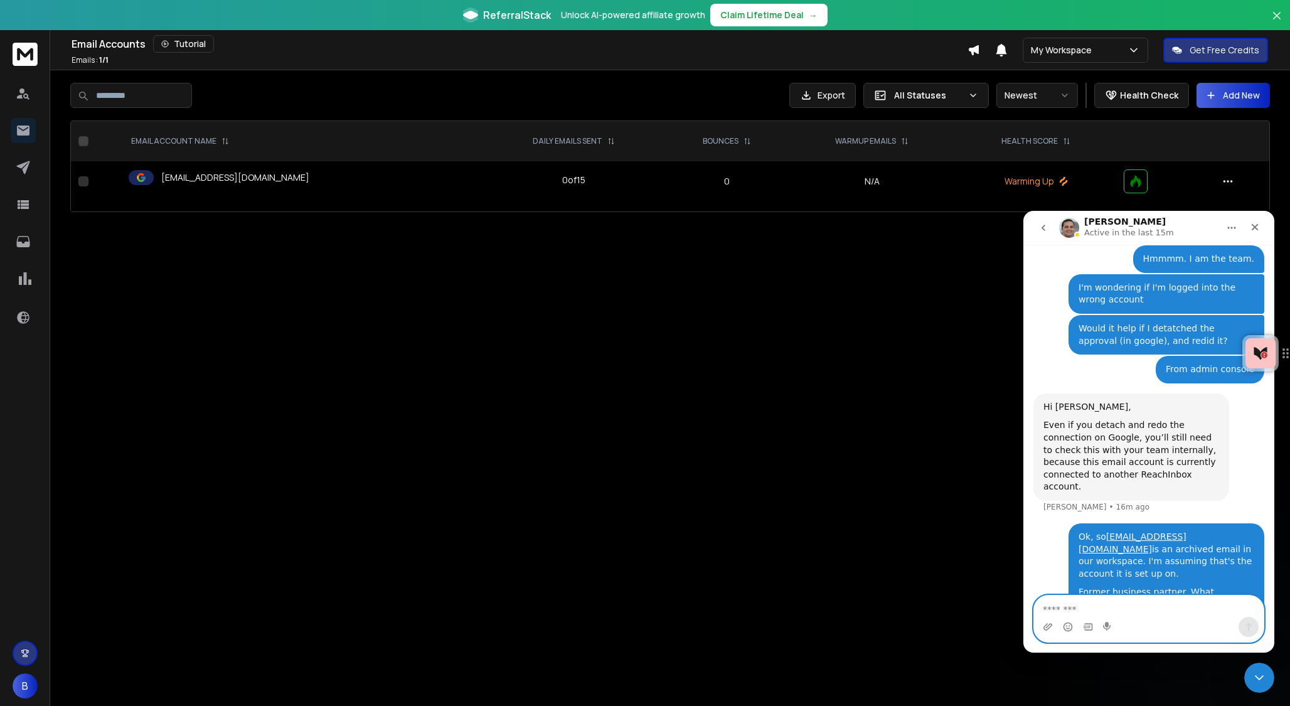
click at [1079, 608] on textarea "Message…" at bounding box center [1149, 606] width 230 height 21
click at [1055, 608] on textarea "Message…" at bounding box center [1149, 606] width 230 height 21
click at [1057, 610] on textarea "Message…" at bounding box center [1149, 606] width 230 height 21
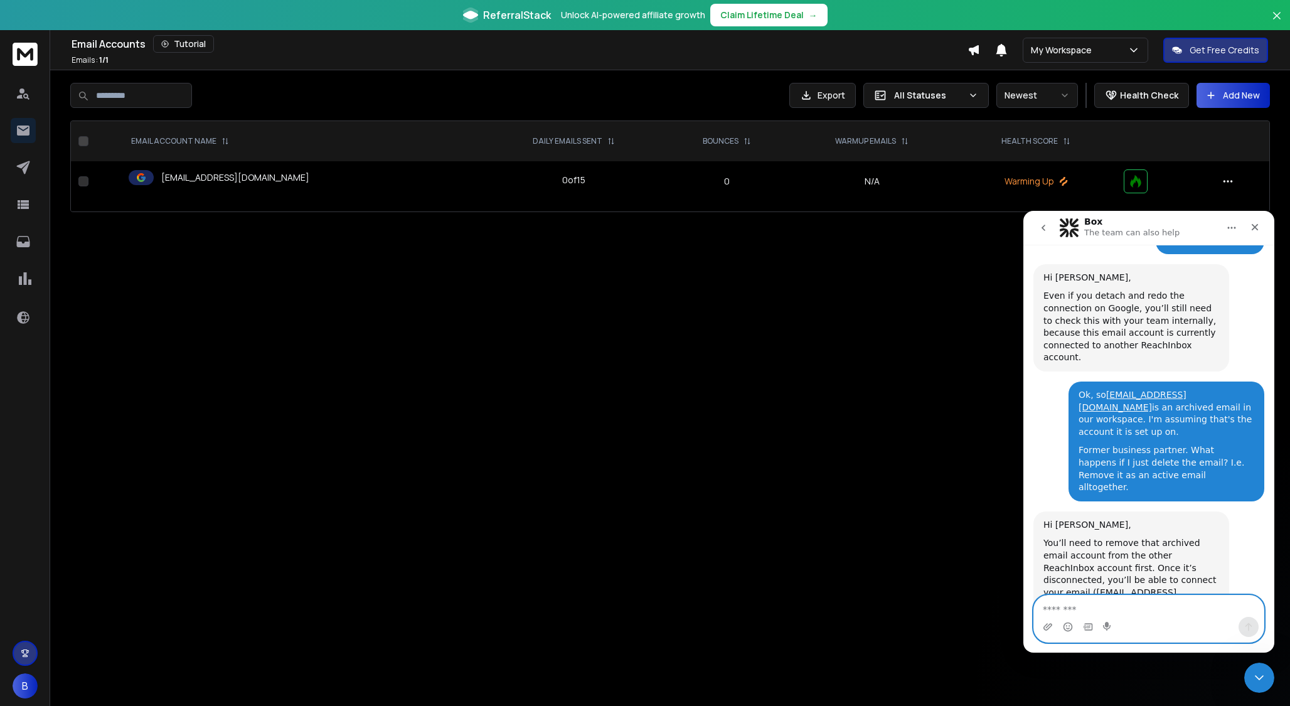
scroll to position [661, 0]
drag, startPoint x: 1083, startPoint y: 606, endPoint x: 1103, endPoint y: 602, distance: 19.8
click at [1083, 606] on textarea "Message…" at bounding box center [1149, 606] width 230 height 21
type textarea "*"
click at [1057, 608] on textarea "Message…" at bounding box center [1149, 606] width 230 height 21
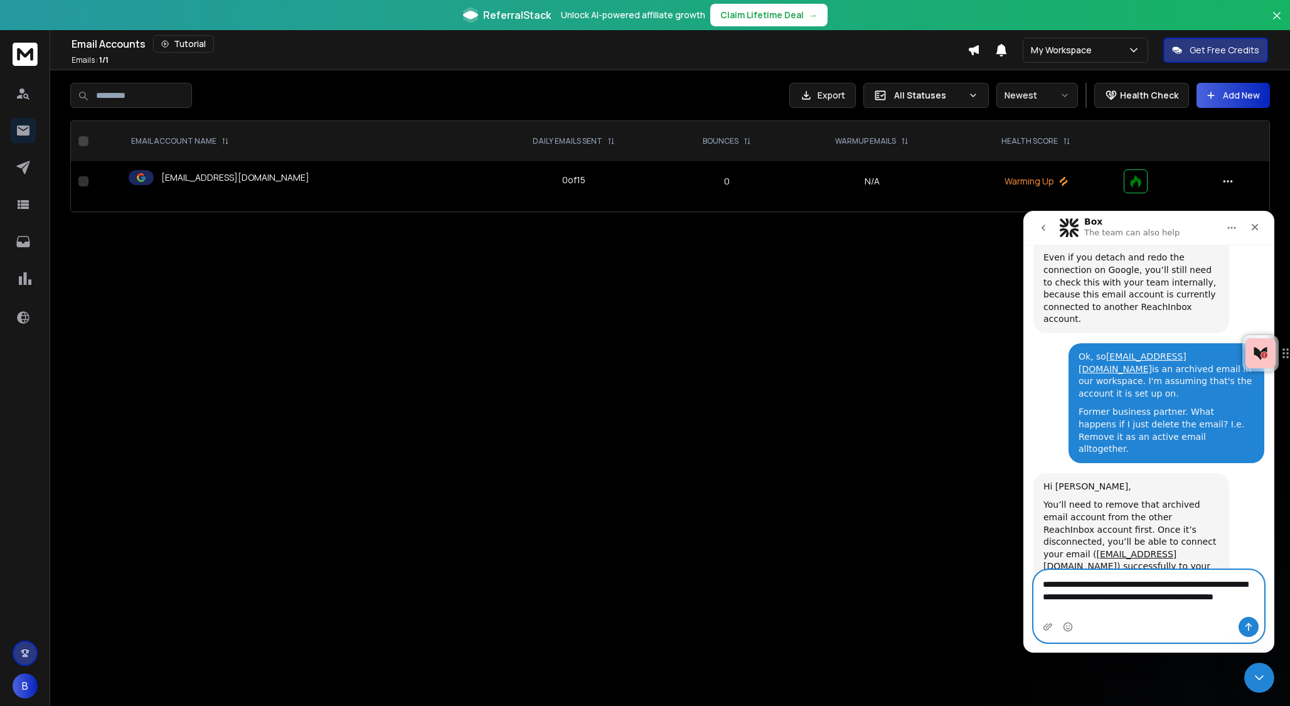
scroll to position [711, 0]
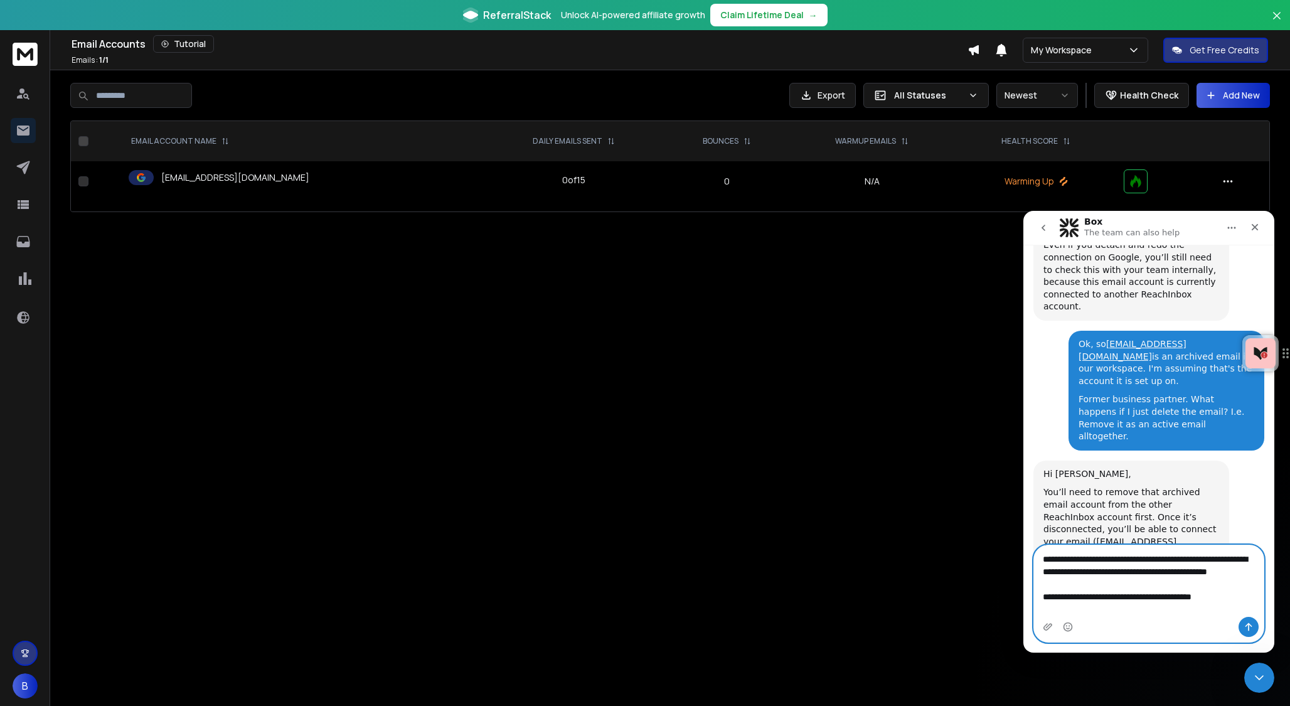
click at [1196, 560] on textarea "**********" at bounding box center [1149, 581] width 230 height 72
click at [1185, 560] on textarea "**********" at bounding box center [1149, 581] width 230 height 72
type textarea "**********"
click at [1209, 597] on textarea "**********" at bounding box center [1149, 581] width 230 height 72
drag, startPoint x: 1201, startPoint y: 586, endPoint x: 1209, endPoint y: 589, distance: 8.5
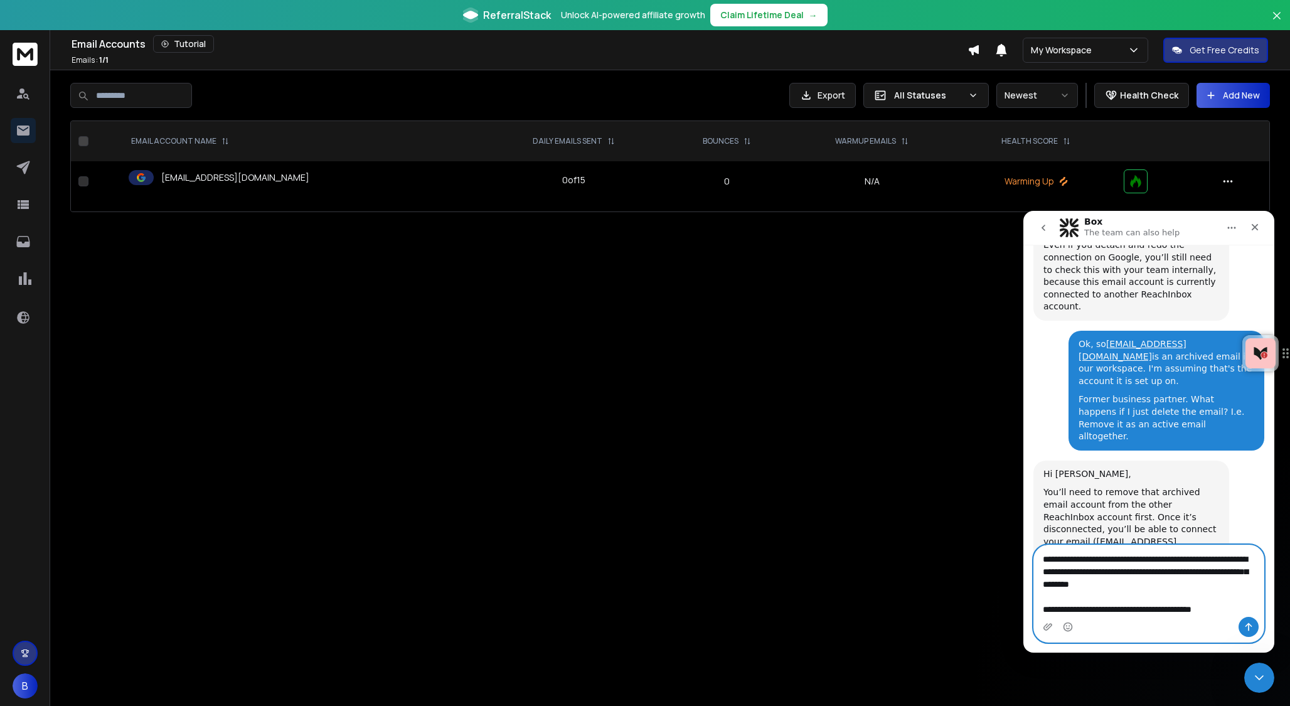
click at [1201, 586] on textarea "**********" at bounding box center [1149, 581] width 230 height 72
click at [1228, 610] on textarea "**********" at bounding box center [1149, 581] width 230 height 72
click at [1190, 584] on textarea "**********" at bounding box center [1149, 581] width 230 height 72
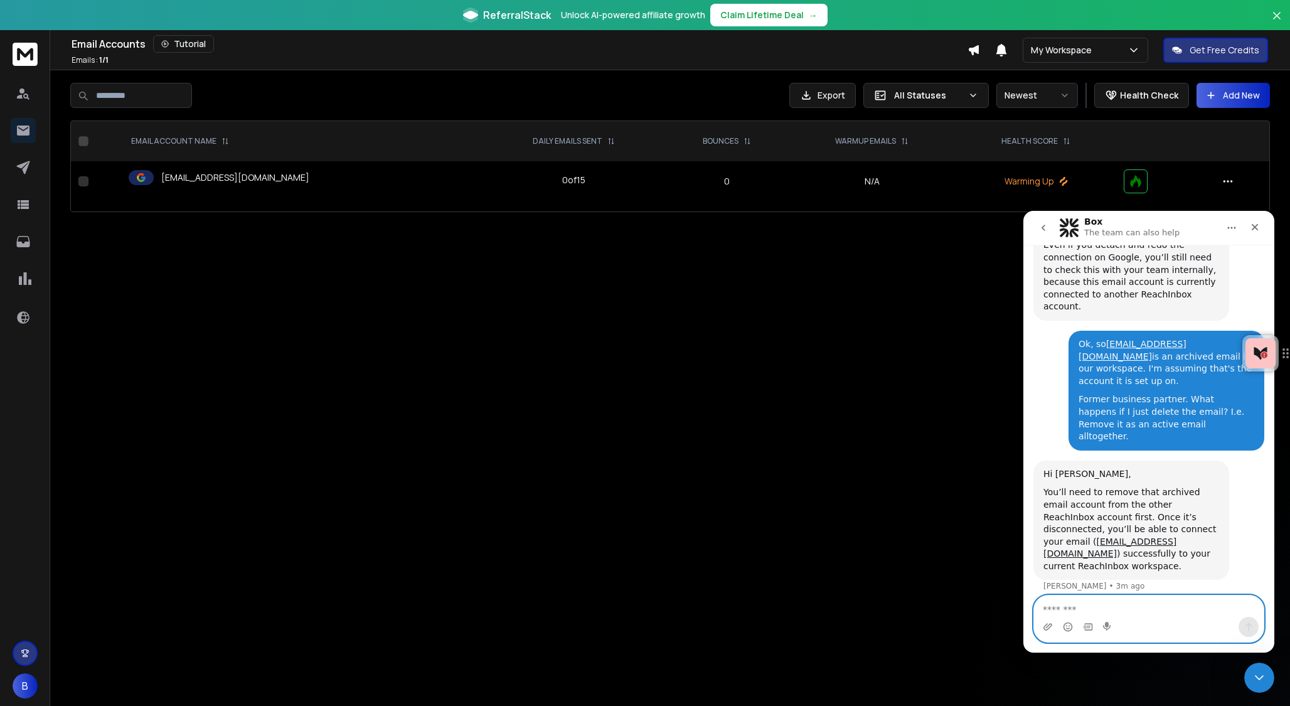
scroll to position [766, 0]
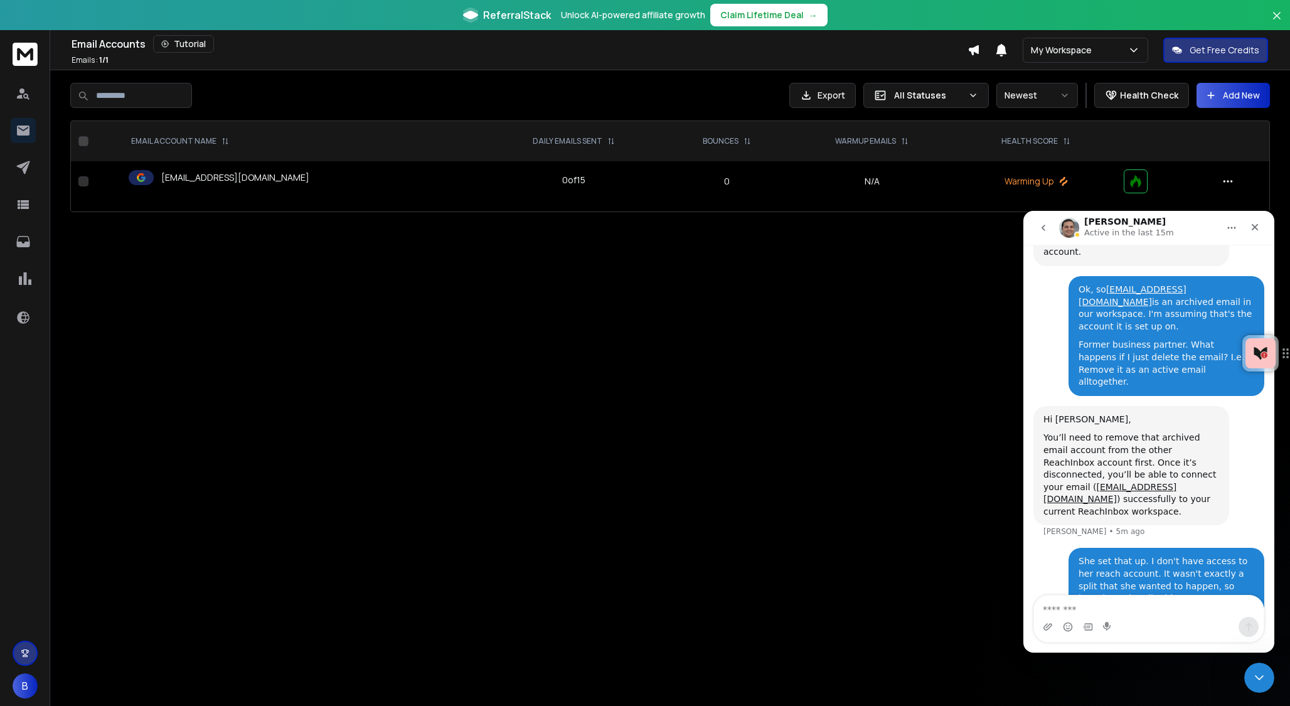
click at [26, 58] on icon at bounding box center [25, 54] width 25 height 23
